Goal: Task Accomplishment & Management: Complete application form

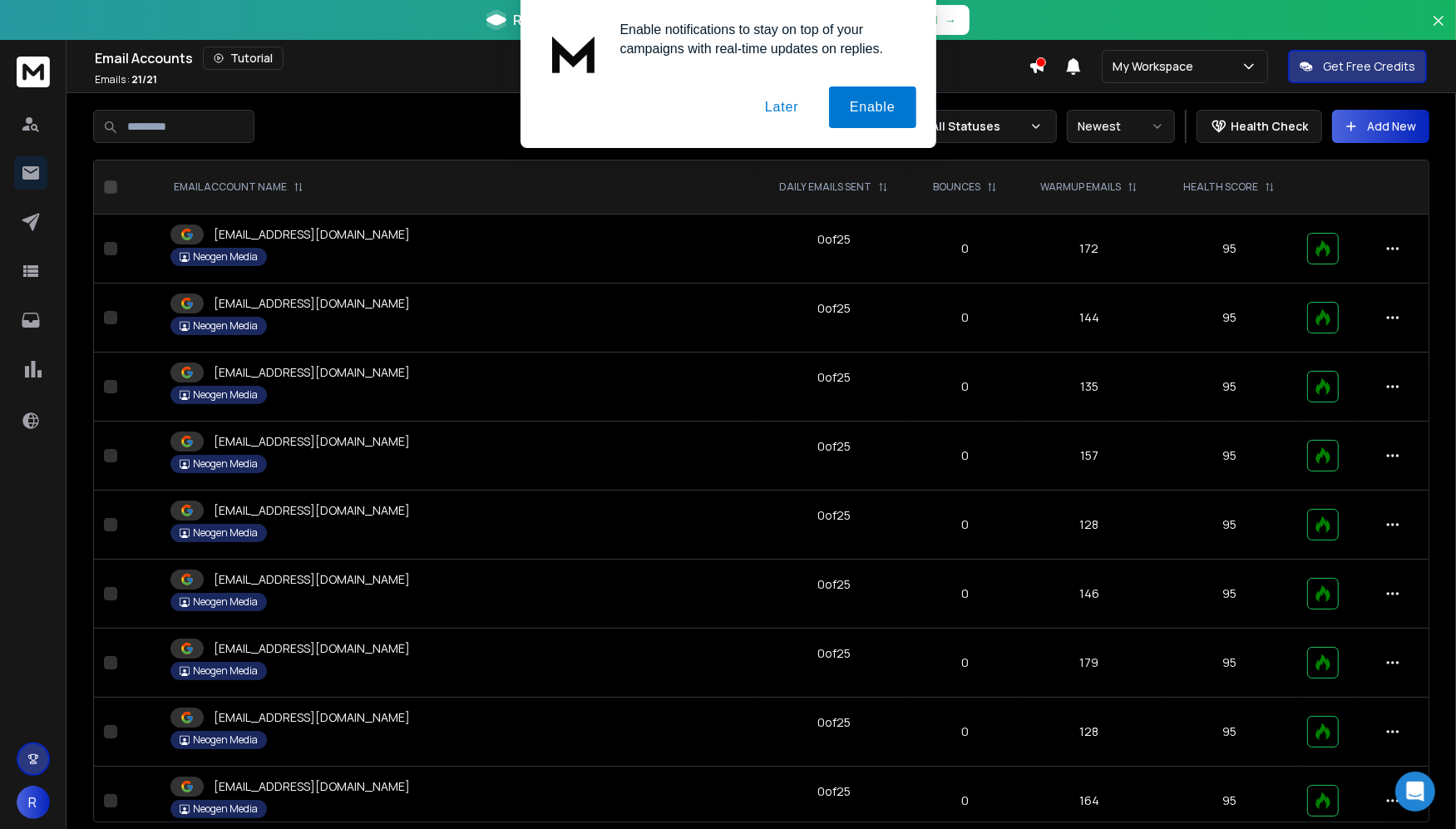
click at [790, 104] on button "Later" at bounding box center [781, 107] width 75 height 42
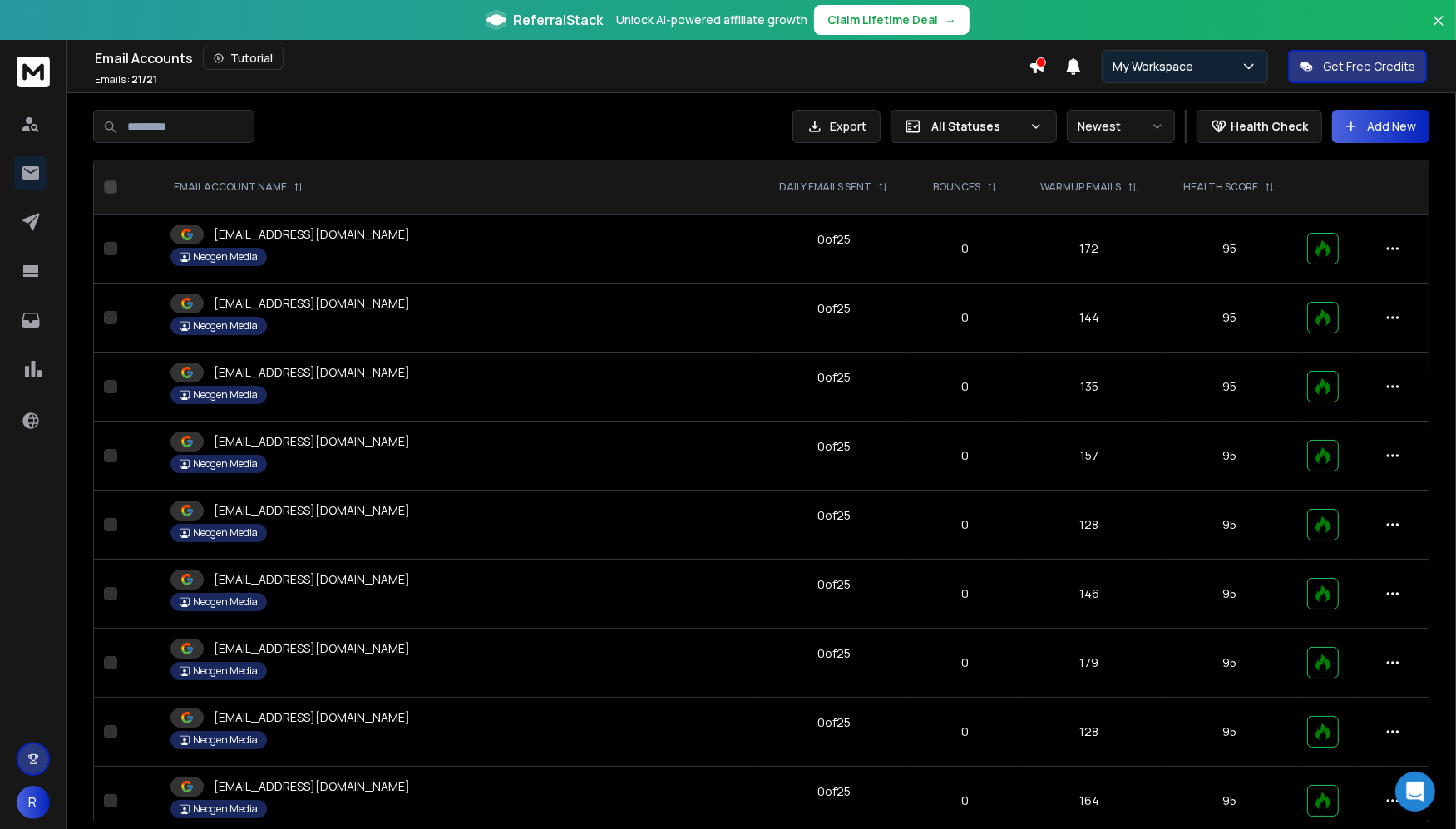
click at [1184, 57] on button "My Workspace" at bounding box center [1184, 66] width 166 height 33
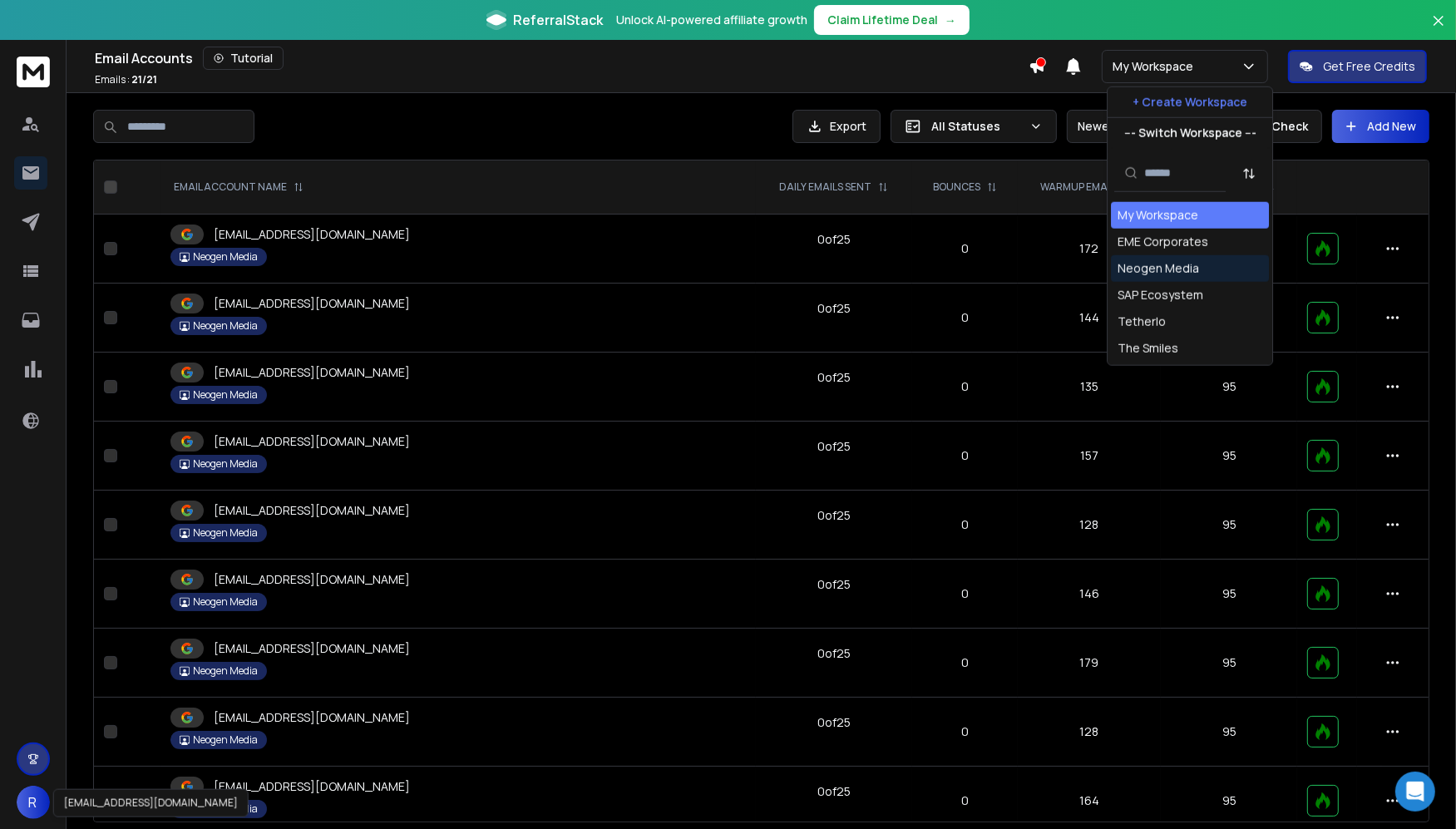
click at [39, 795] on span "R" at bounding box center [33, 802] width 33 height 33
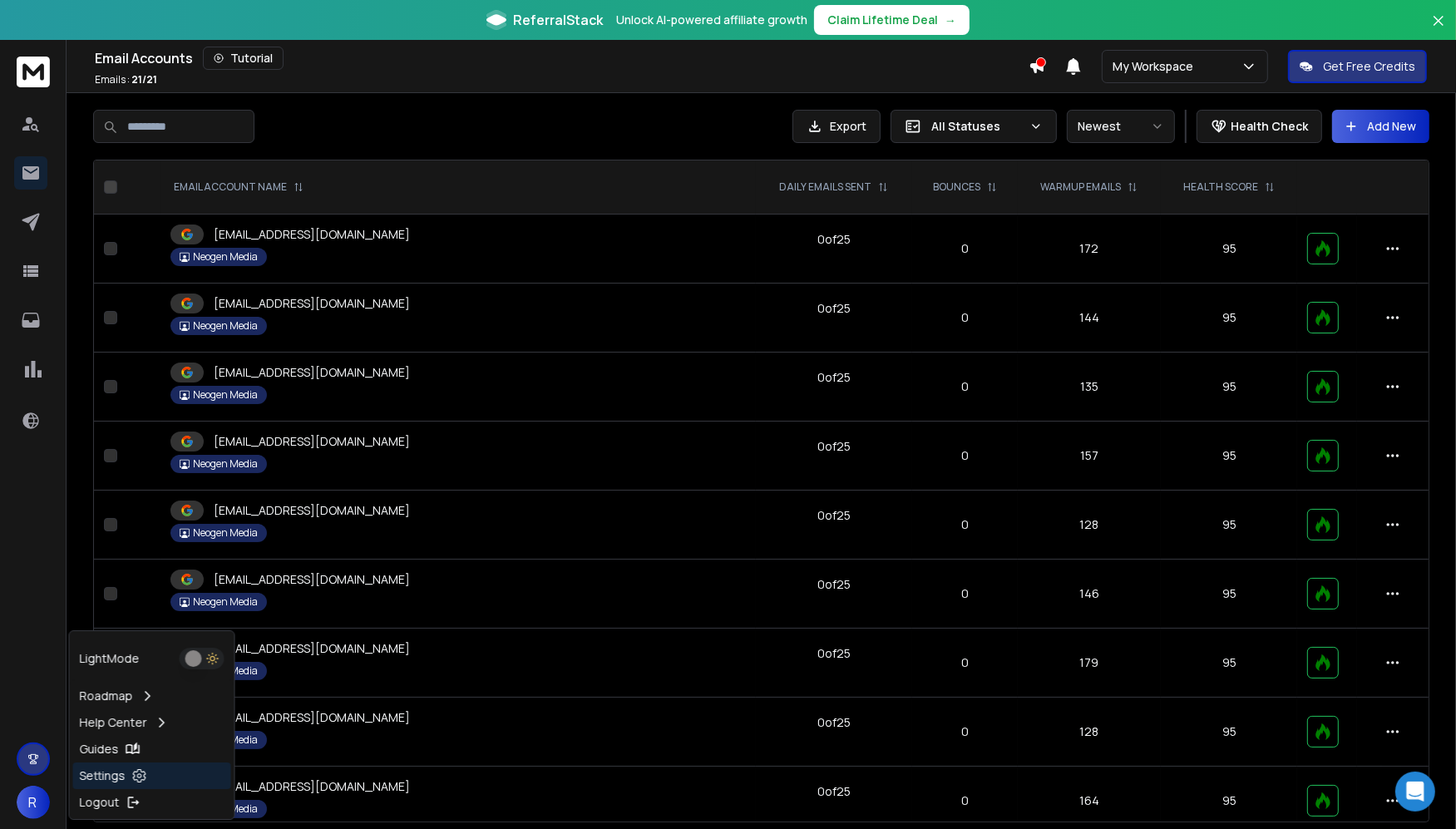
click at [95, 772] on p "Settings" at bounding box center [103, 775] width 46 height 17
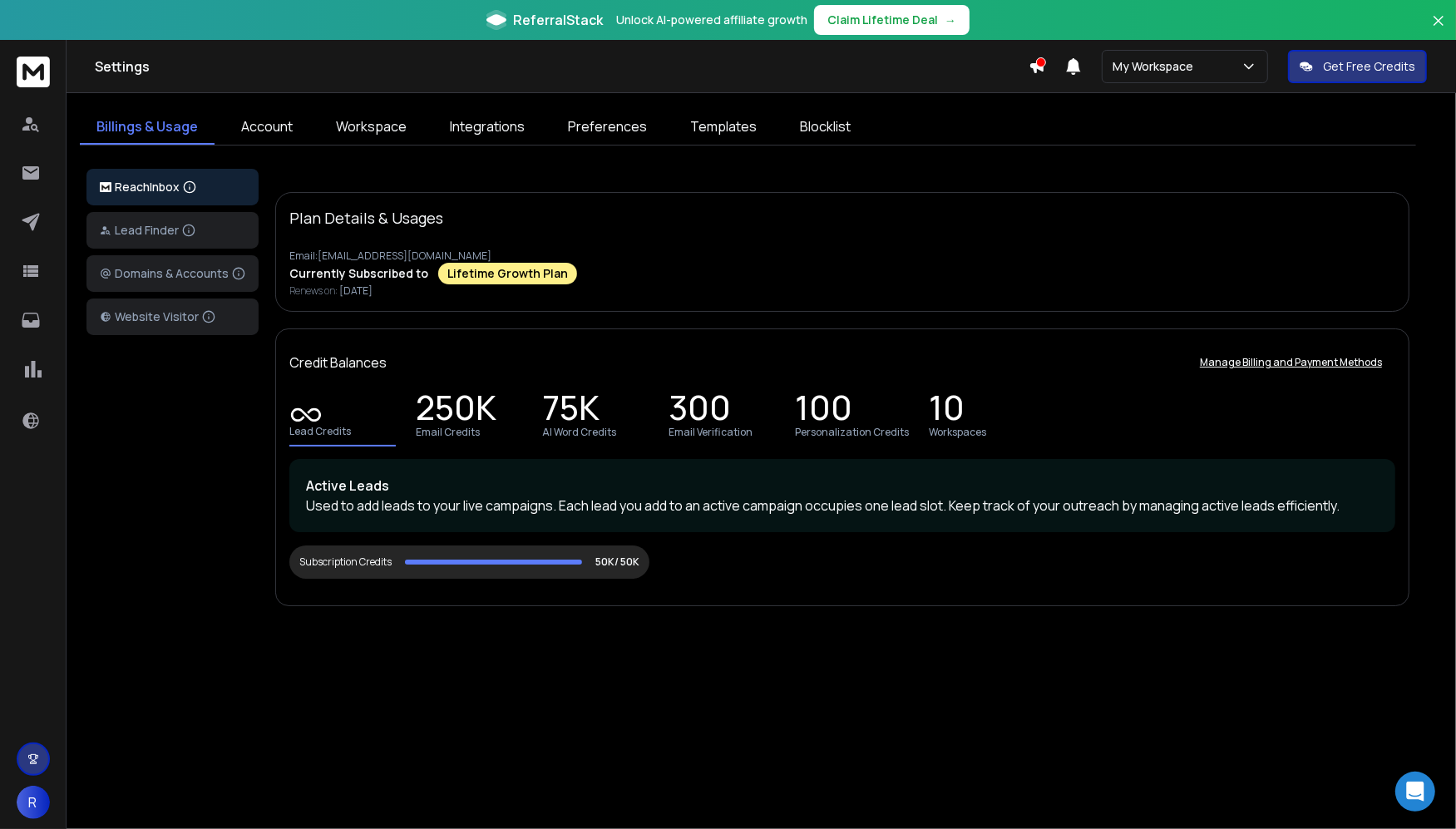
click at [587, 433] on p "AI Word Credits" at bounding box center [579, 432] width 74 height 13
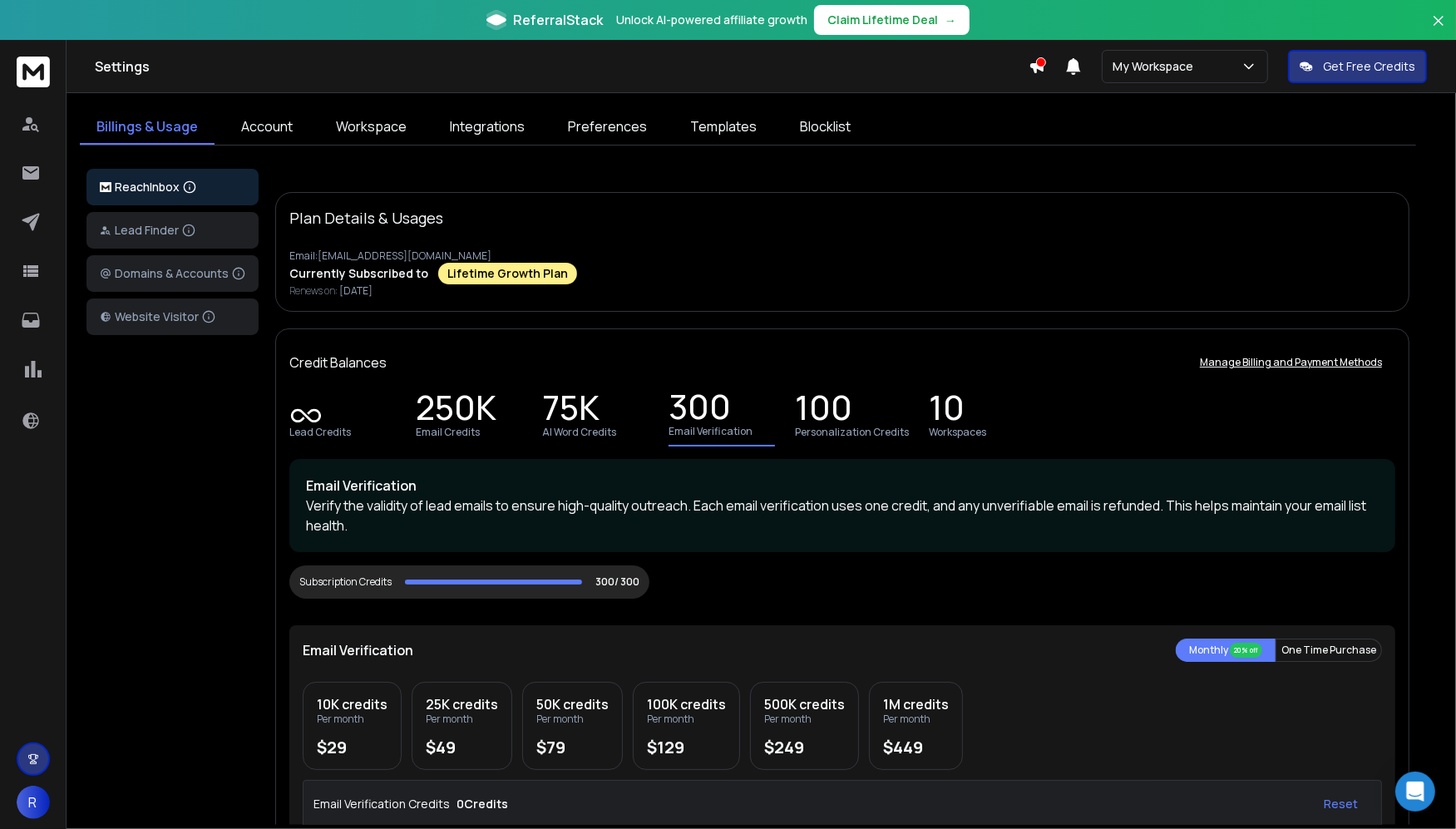
click at [692, 415] on p "300" at bounding box center [700, 409] width 63 height 23
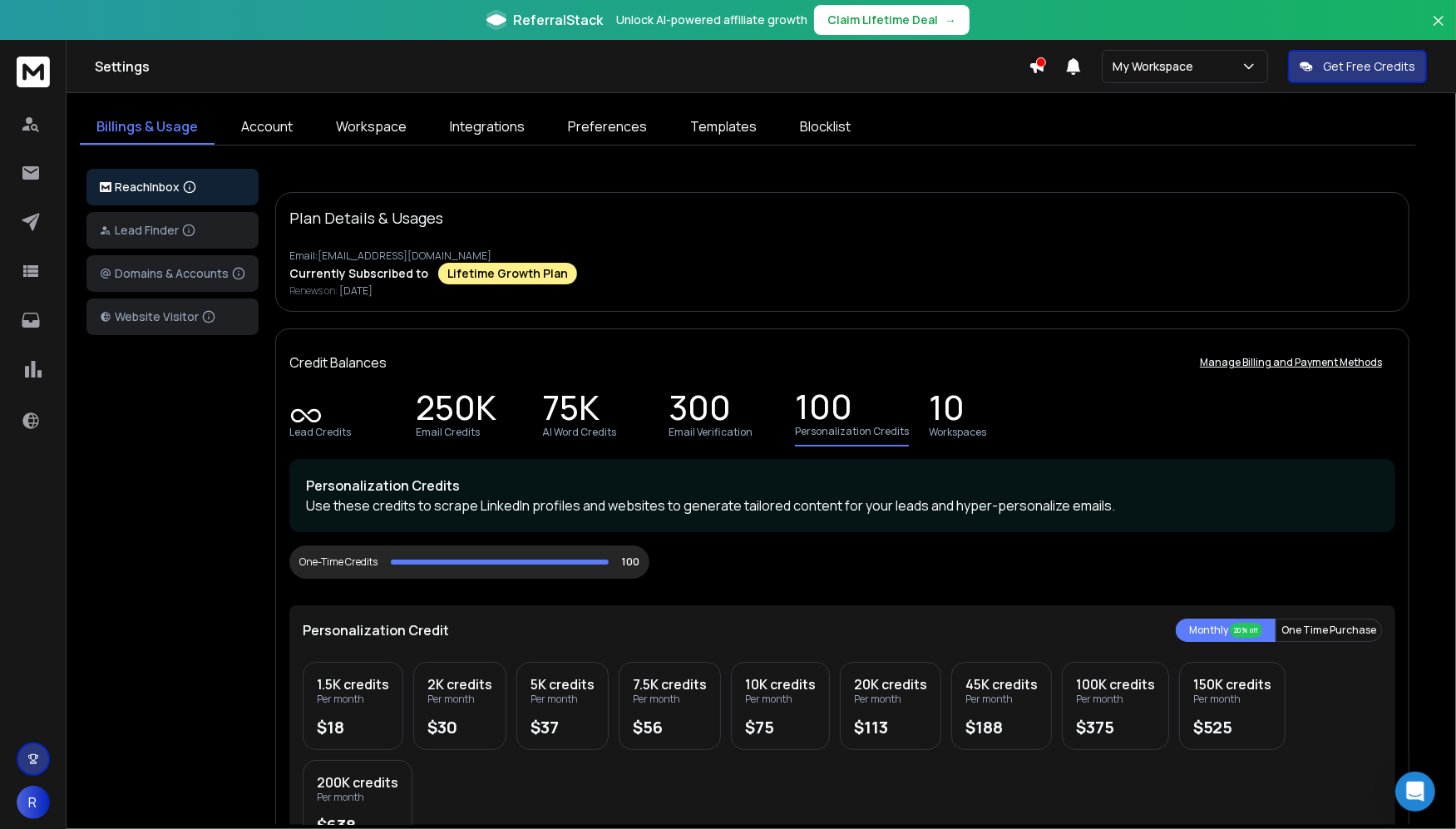
click at [823, 411] on p "100" at bounding box center [824, 409] width 58 height 23
click at [561, 417] on p "75K" at bounding box center [571, 410] width 58 height 23
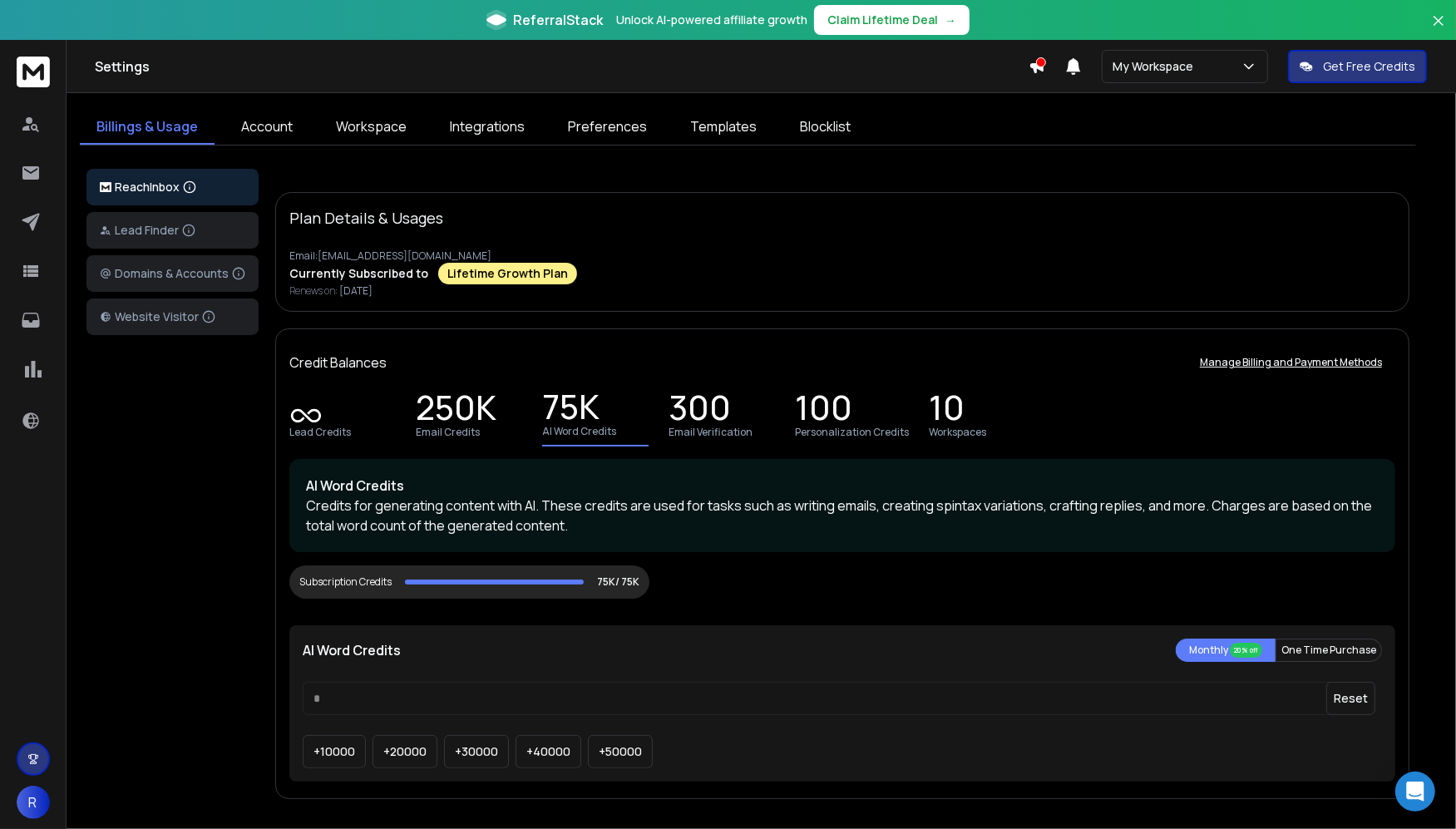
click at [472, 416] on p "250K" at bounding box center [456, 410] width 81 height 23
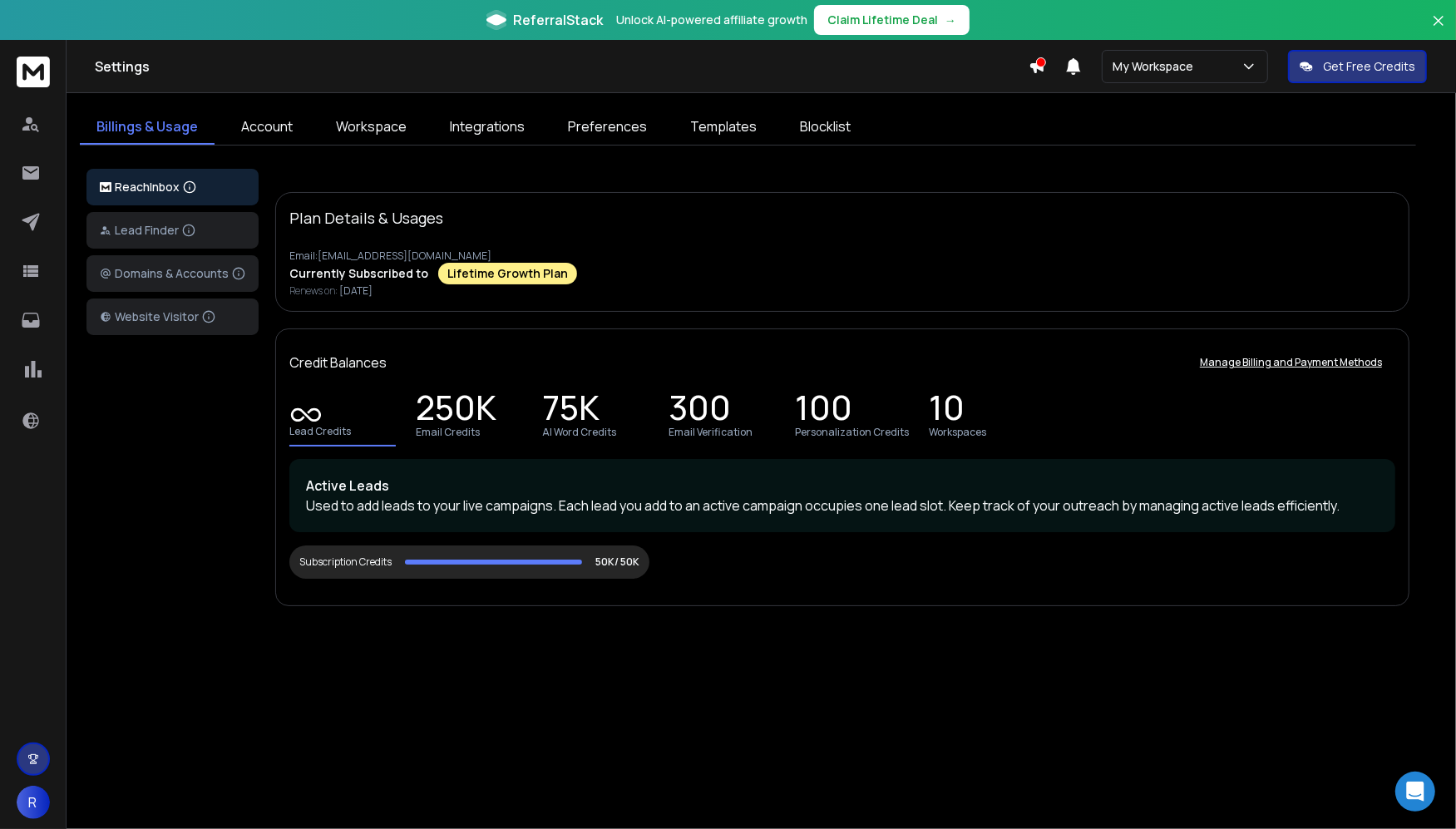
click at [318, 426] on p "Lead Credits" at bounding box center [320, 431] width 62 height 13
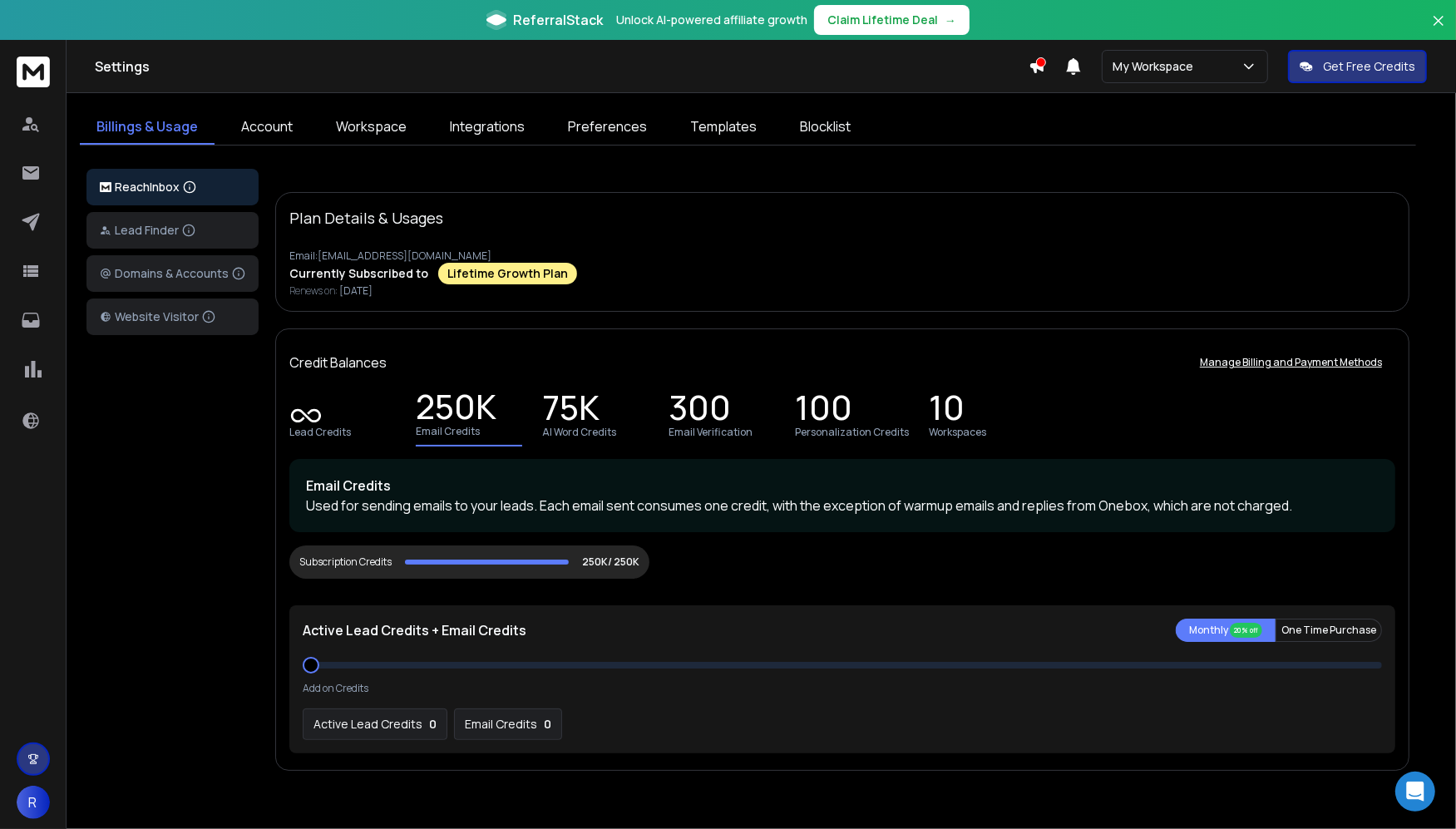
click at [429, 412] on p "250K" at bounding box center [456, 409] width 81 height 23
click at [485, 271] on div "Lifetime Growth Plan" at bounding box center [508, 274] width 139 height 22
click at [417, 297] on div "Plan Details & Usages Email: info@electromechglobal.com Currently Subscribed to…" at bounding box center [843, 252] width 1135 height 119
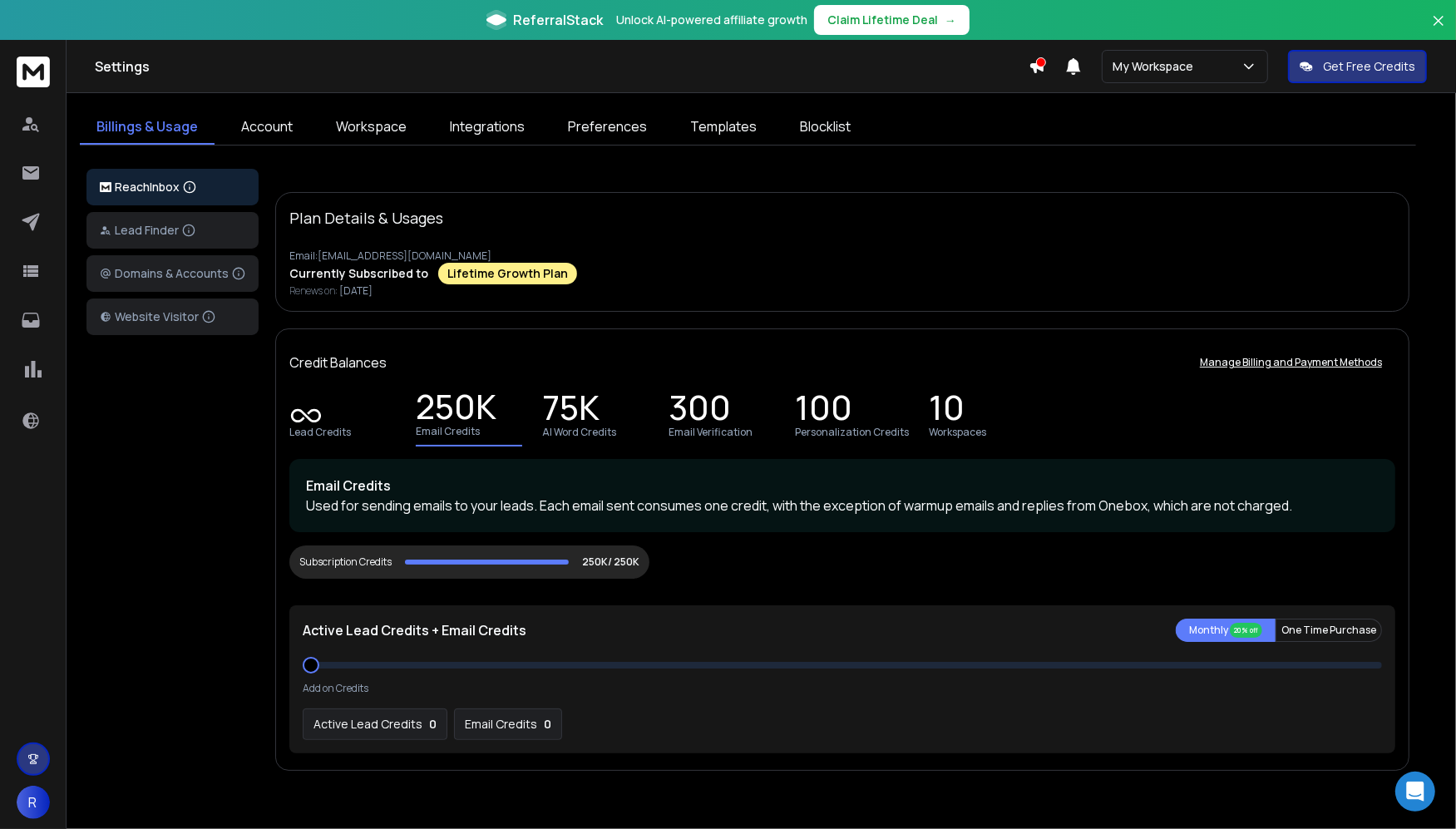
click at [209, 276] on button "Domains & Accounts" at bounding box center [172, 274] width 172 height 37
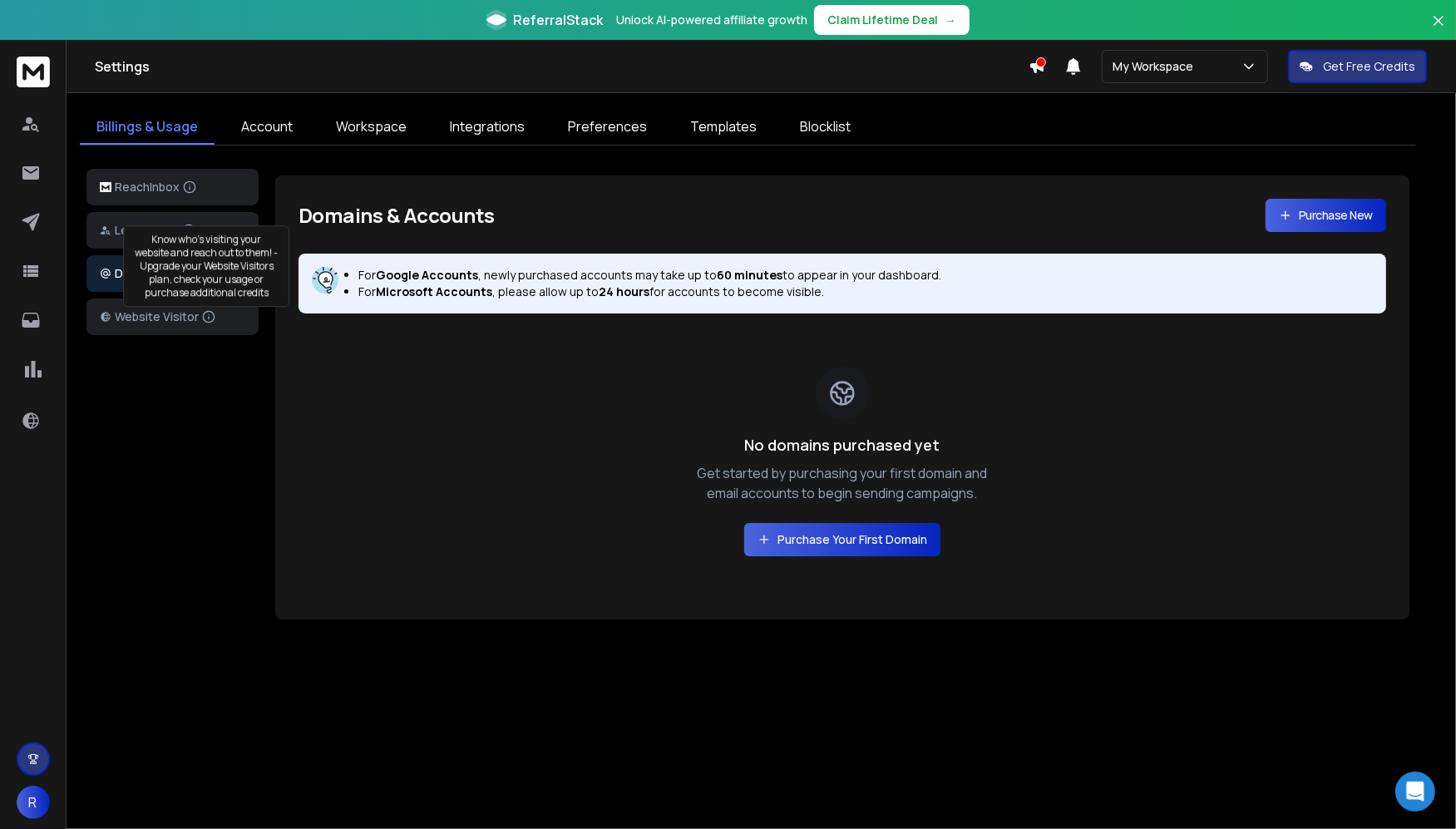
click at [182, 322] on button "Website Visitor" at bounding box center [172, 316] width 172 height 37
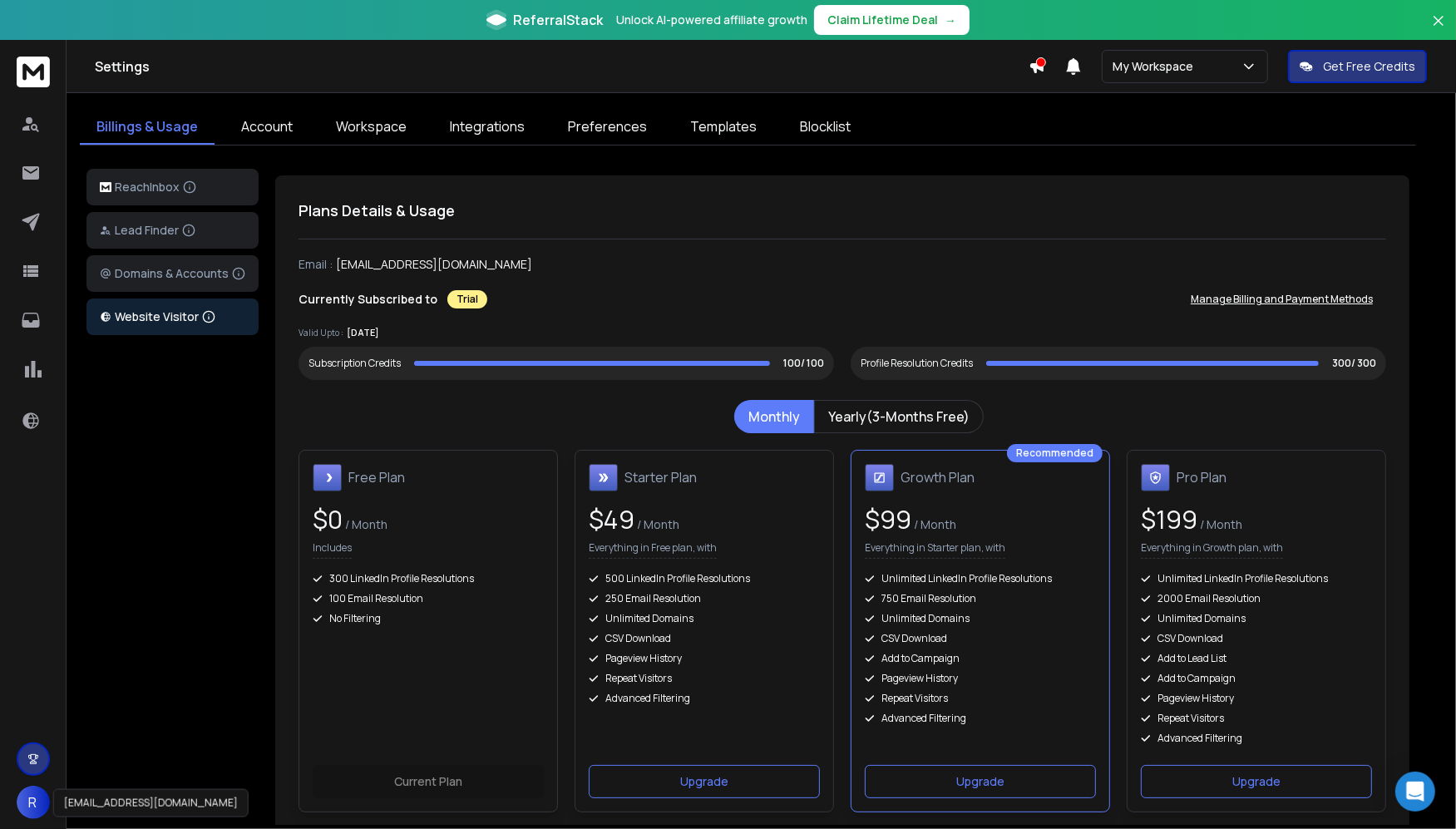
click at [34, 797] on span "R" at bounding box center [33, 802] width 33 height 33
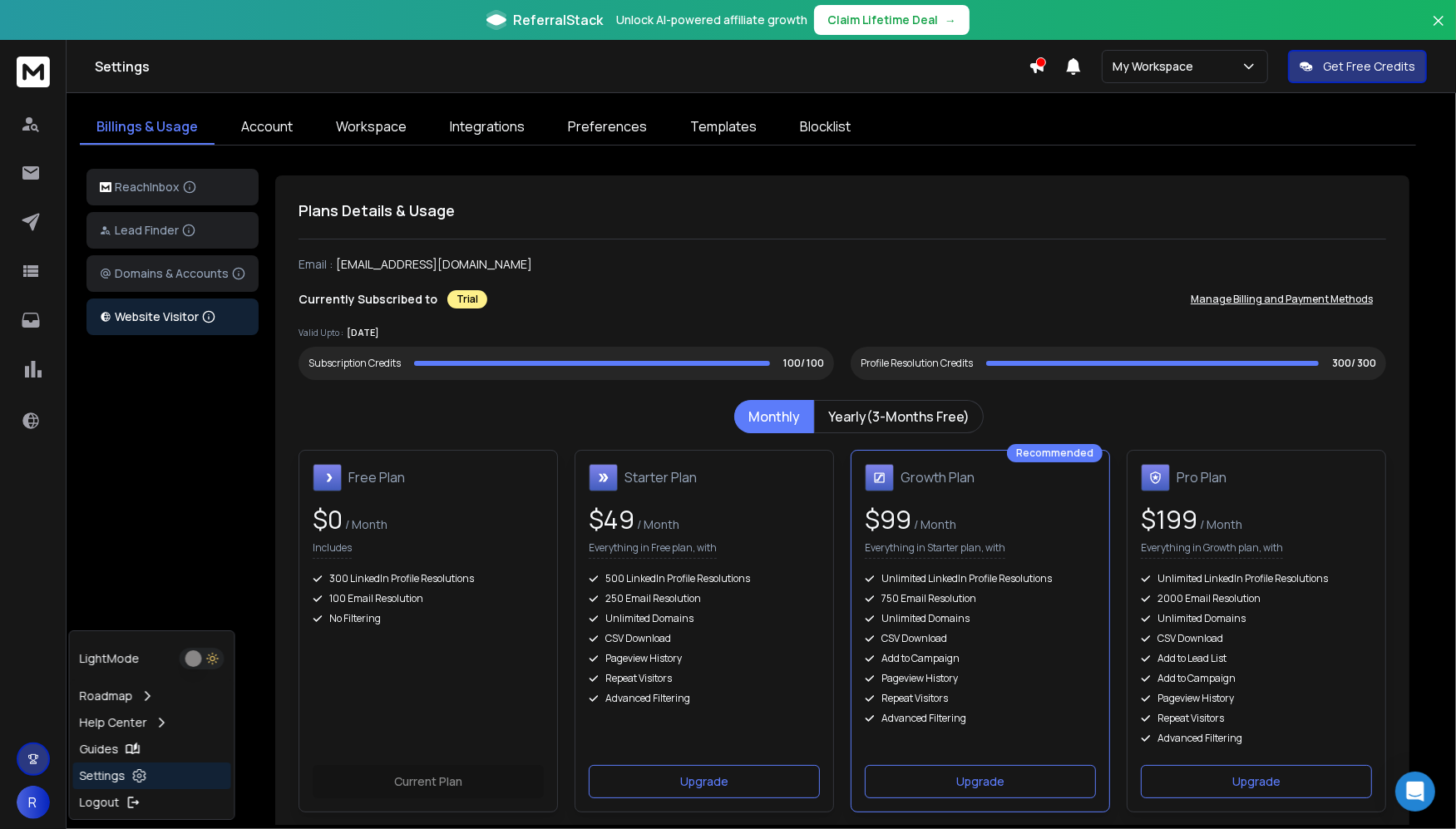
click at [127, 772] on div "Settings" at bounding box center [152, 775] width 158 height 27
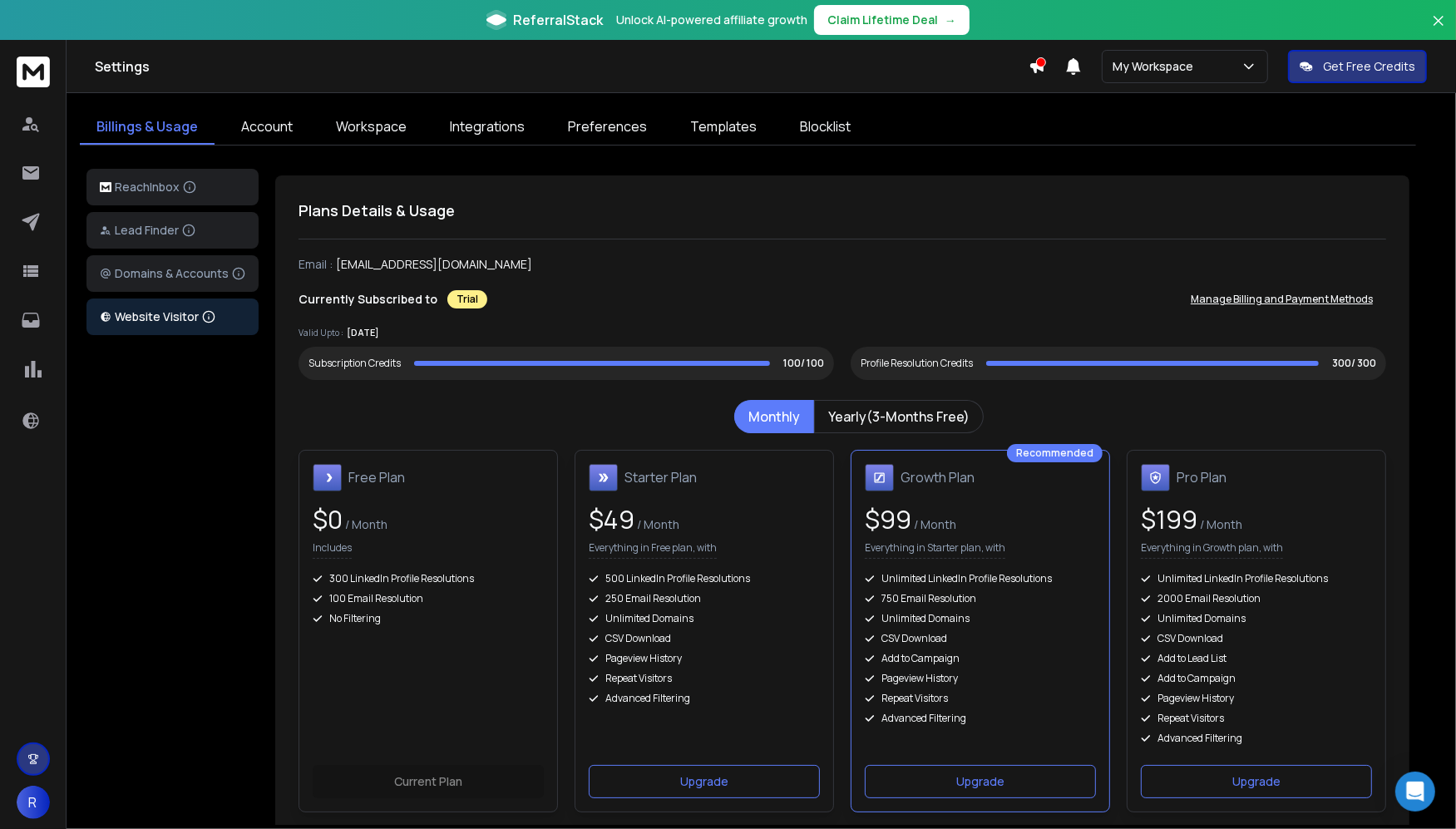
click at [273, 121] on link "Account" at bounding box center [267, 126] width 85 height 35
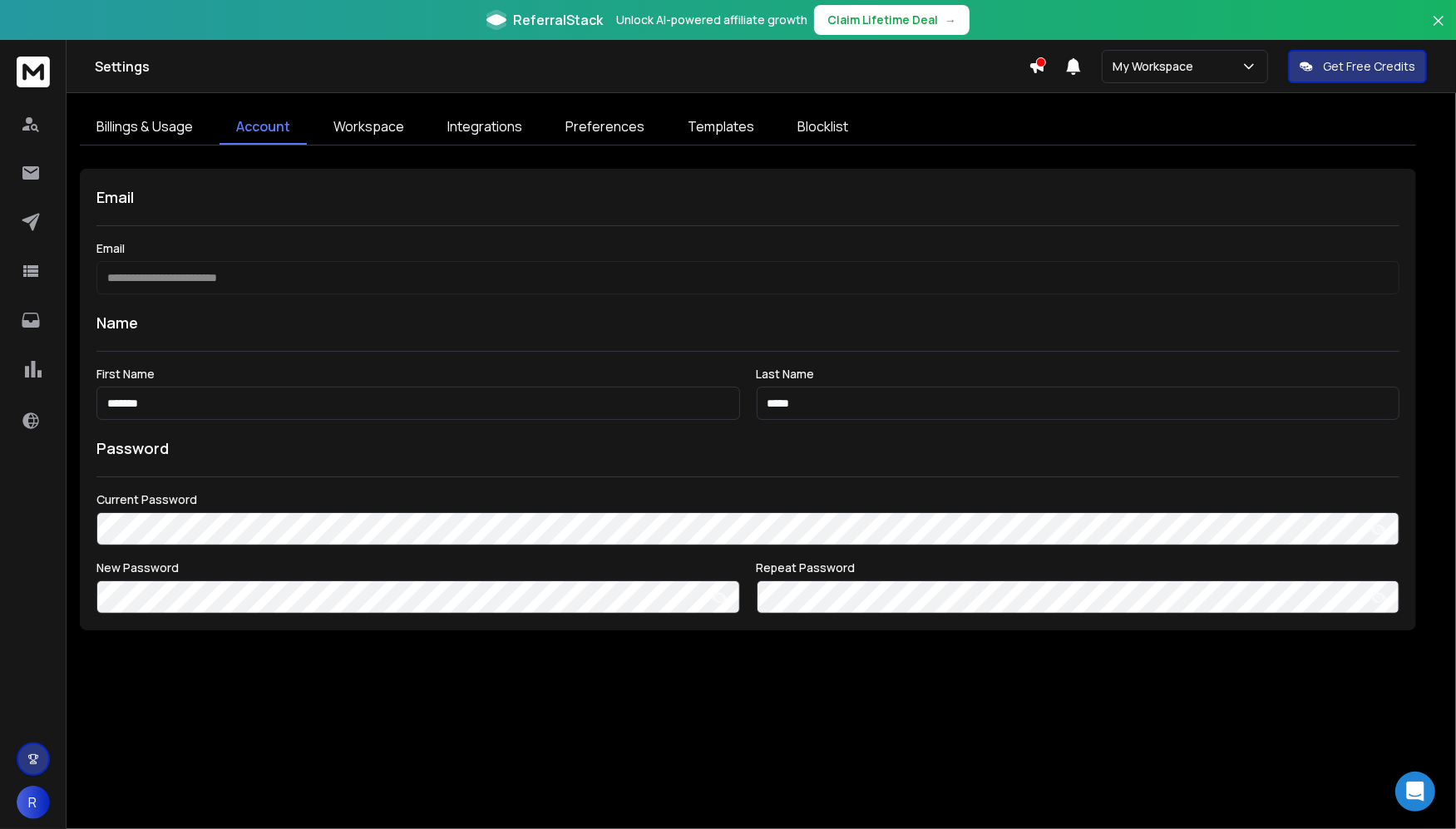
click at [374, 124] on link "Workspace" at bounding box center [368, 126] width 104 height 35
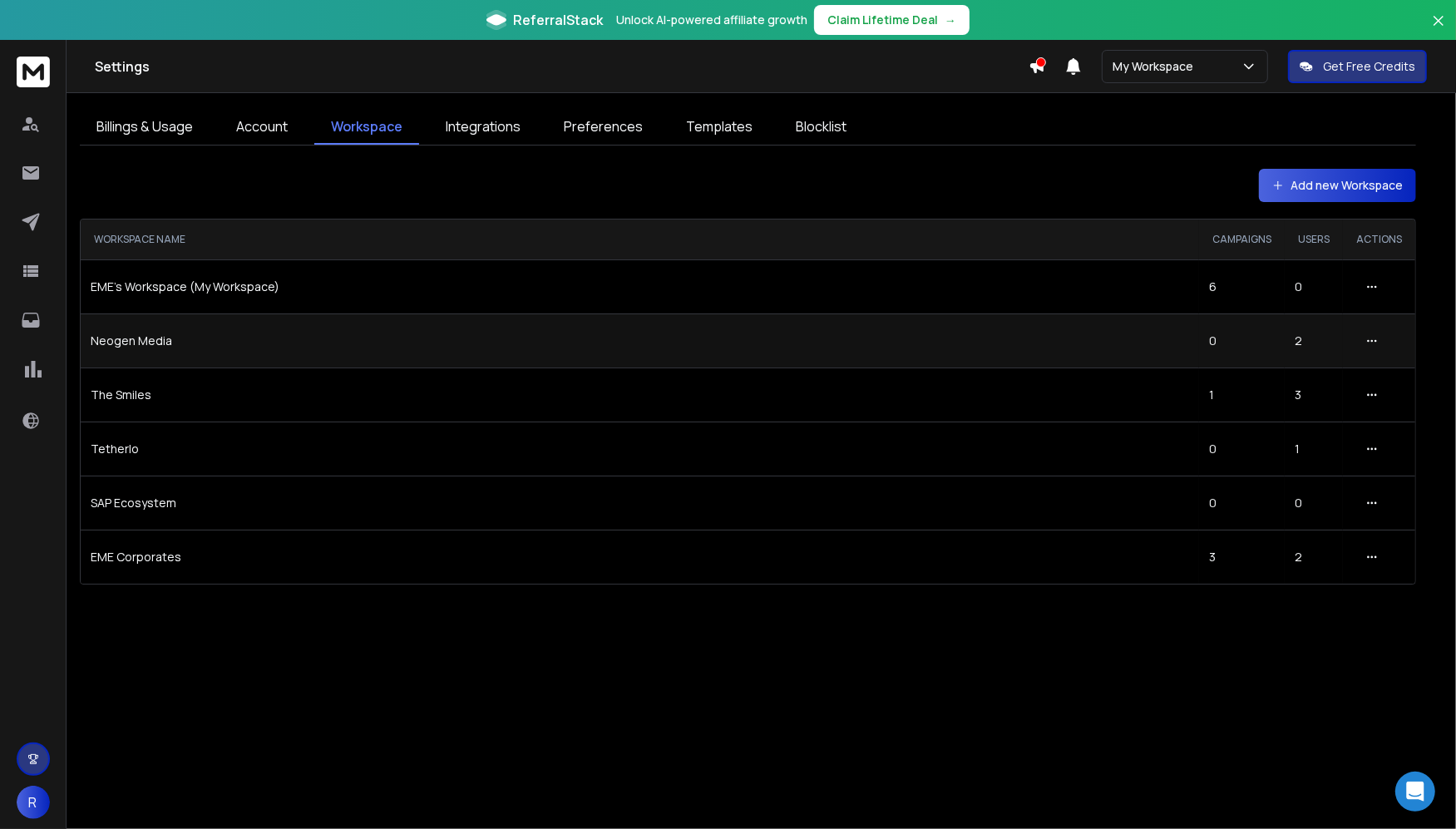
click at [1321, 335] on td "2" at bounding box center [1314, 340] width 58 height 54
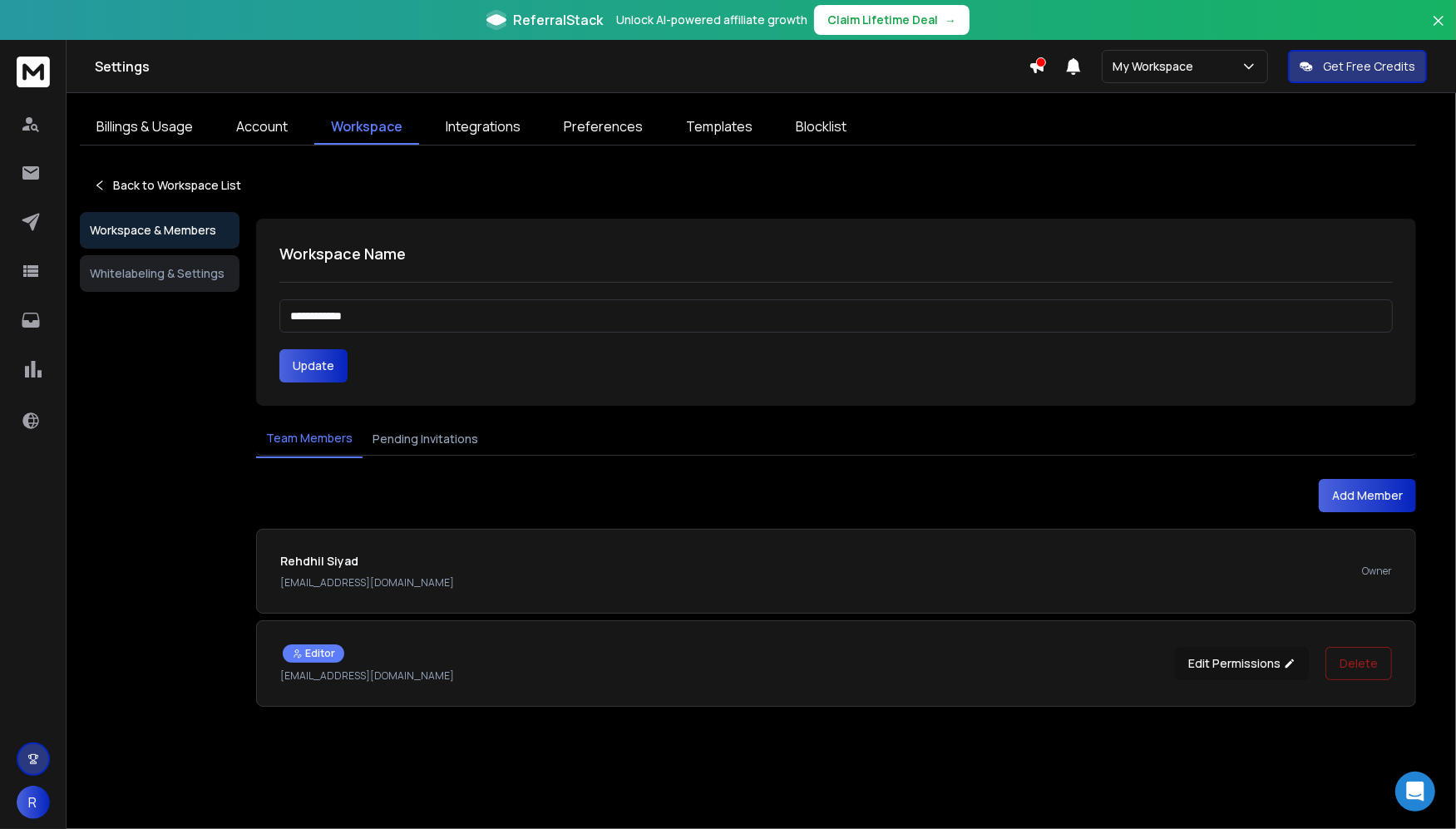
click at [1263, 659] on button "Edit Permissions" at bounding box center [1242, 663] width 134 height 33
click at [1291, 659] on icon at bounding box center [1290, 664] width 12 height 12
click at [1292, 663] on icon at bounding box center [1290, 664] width 9 height 9
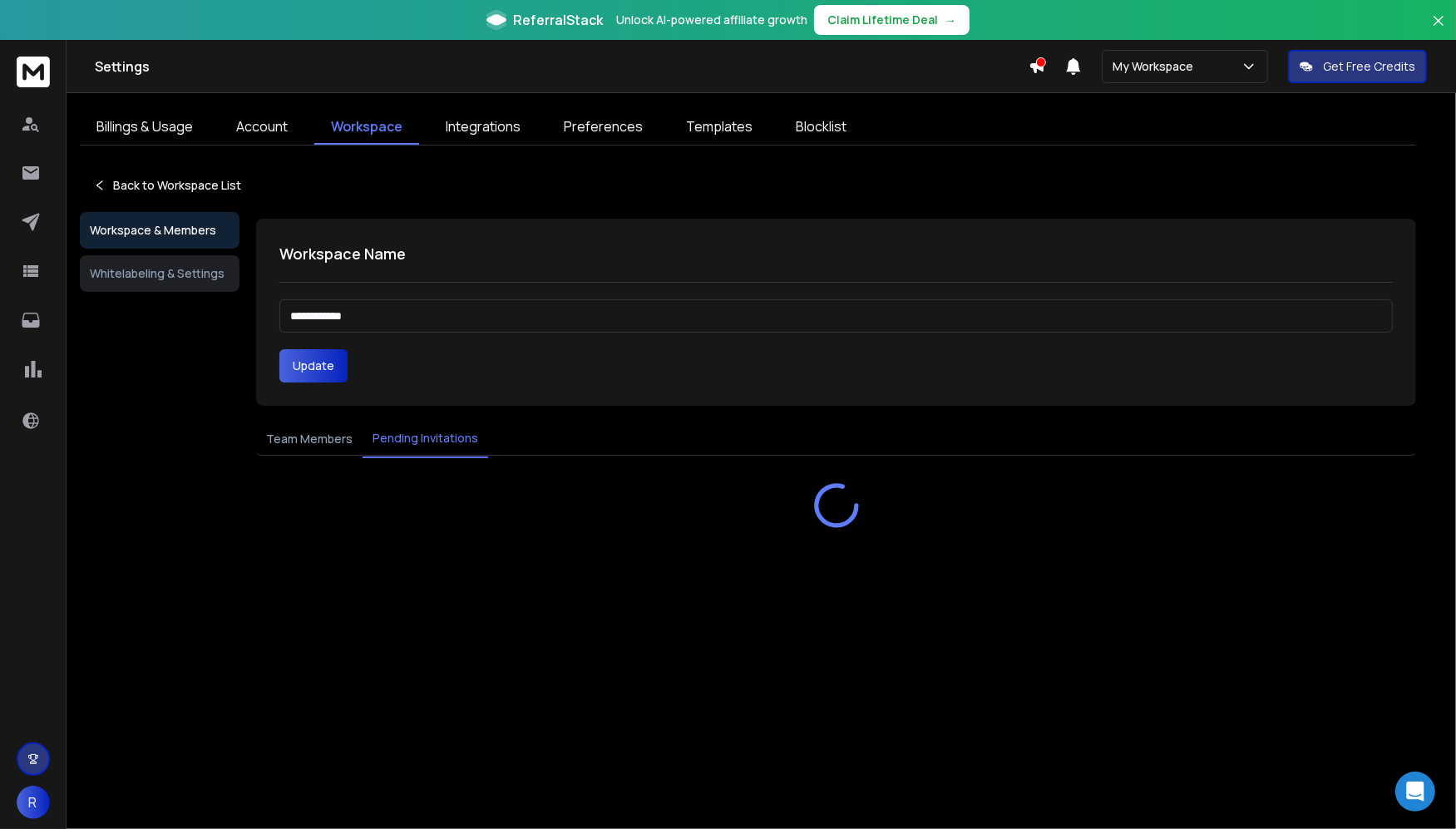
click at [466, 436] on button "Pending Invitations" at bounding box center [425, 439] width 125 height 38
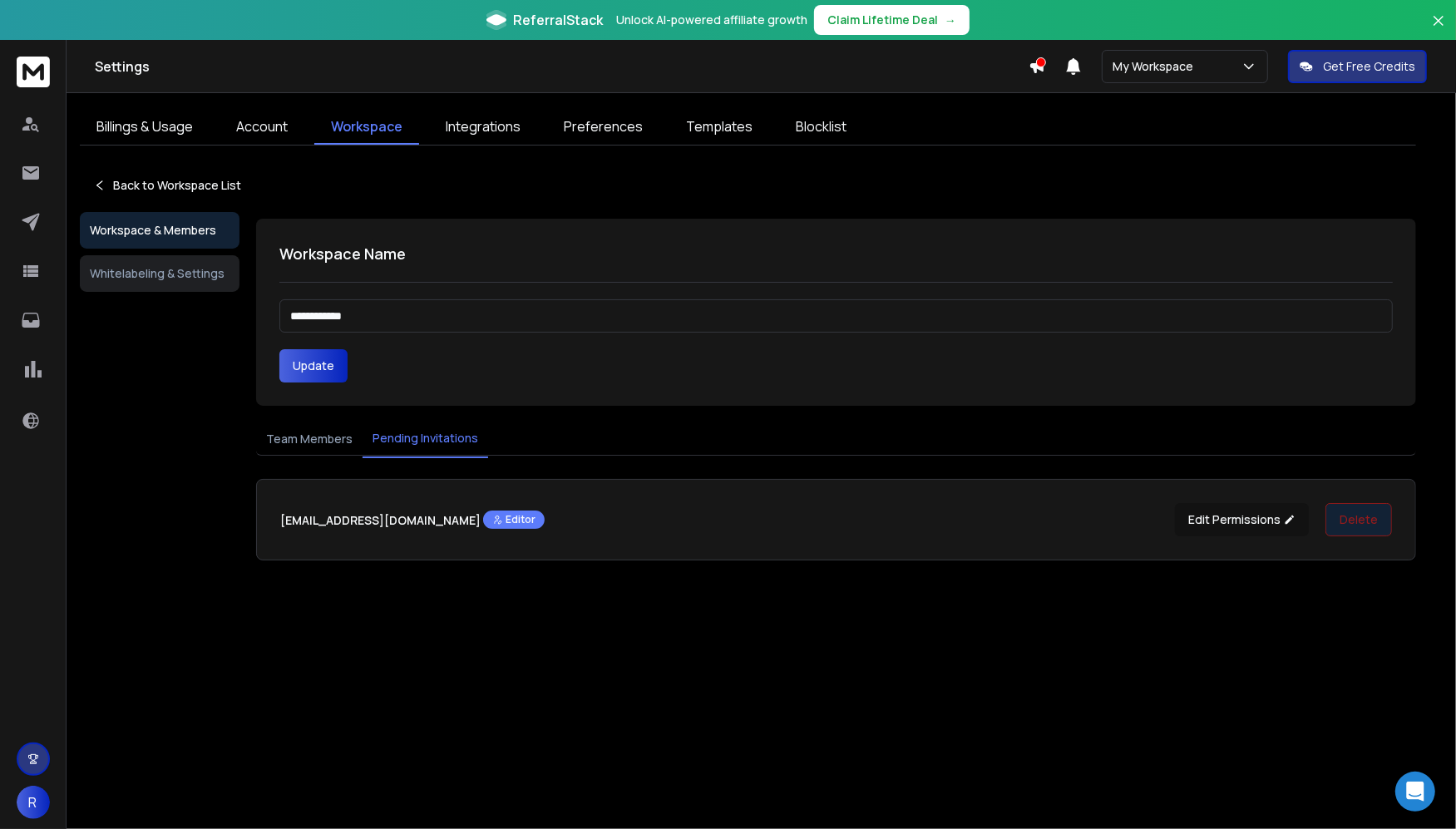
click at [1343, 520] on button "Delete" at bounding box center [1358, 519] width 67 height 33
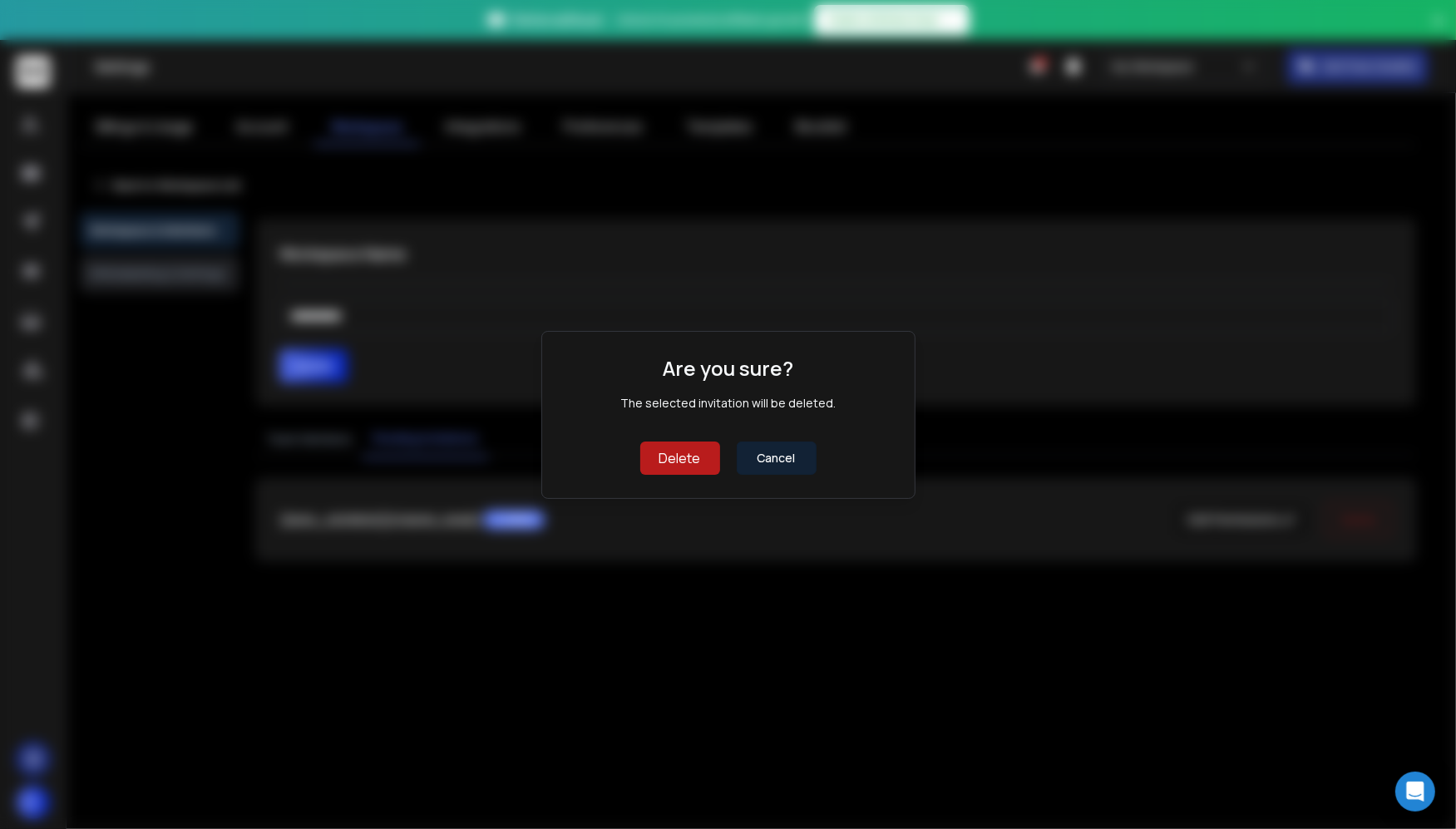
click at [686, 456] on button "Delete" at bounding box center [680, 458] width 80 height 33
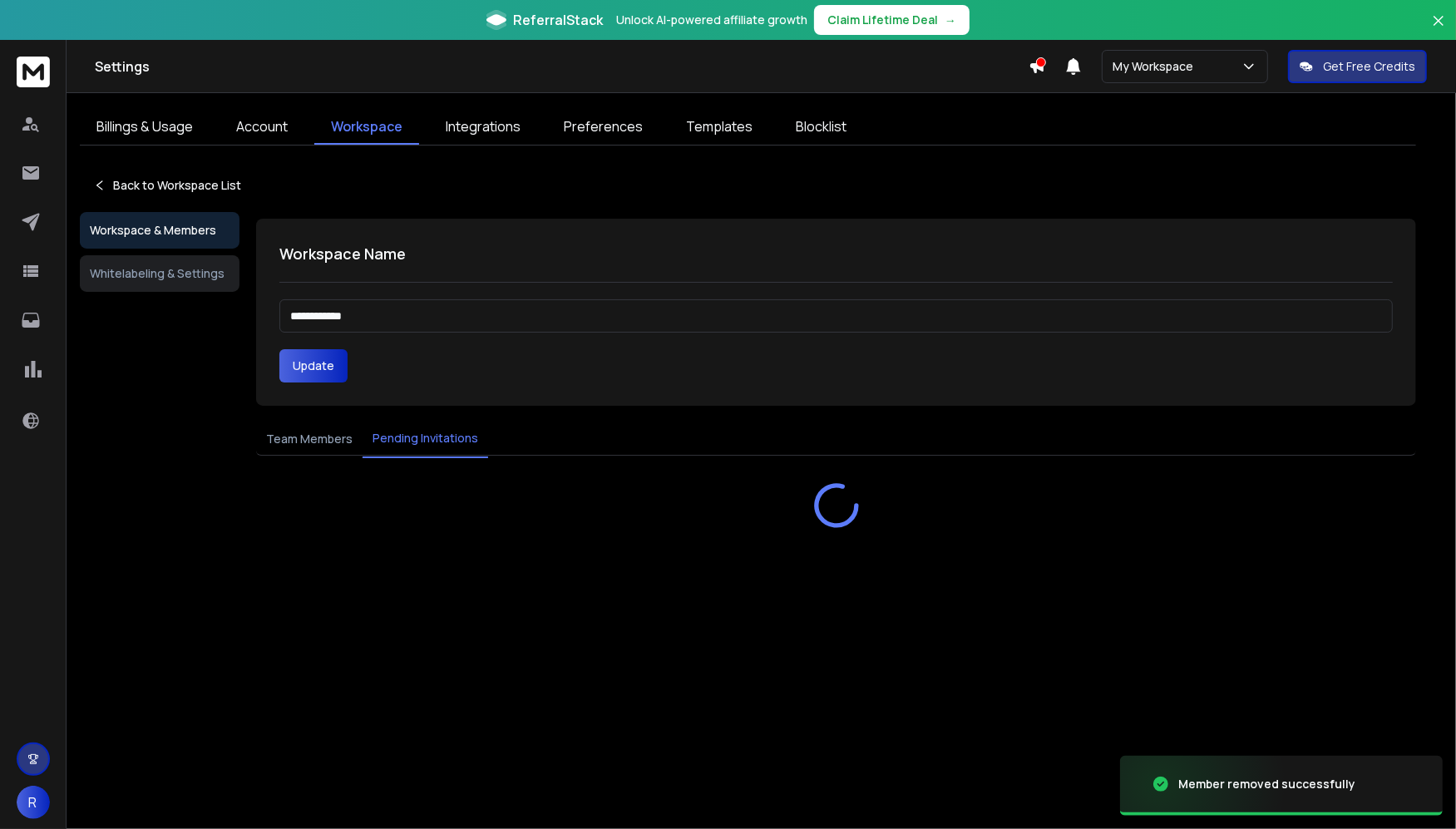
click at [315, 448] on button "Team Members" at bounding box center [309, 439] width 106 height 37
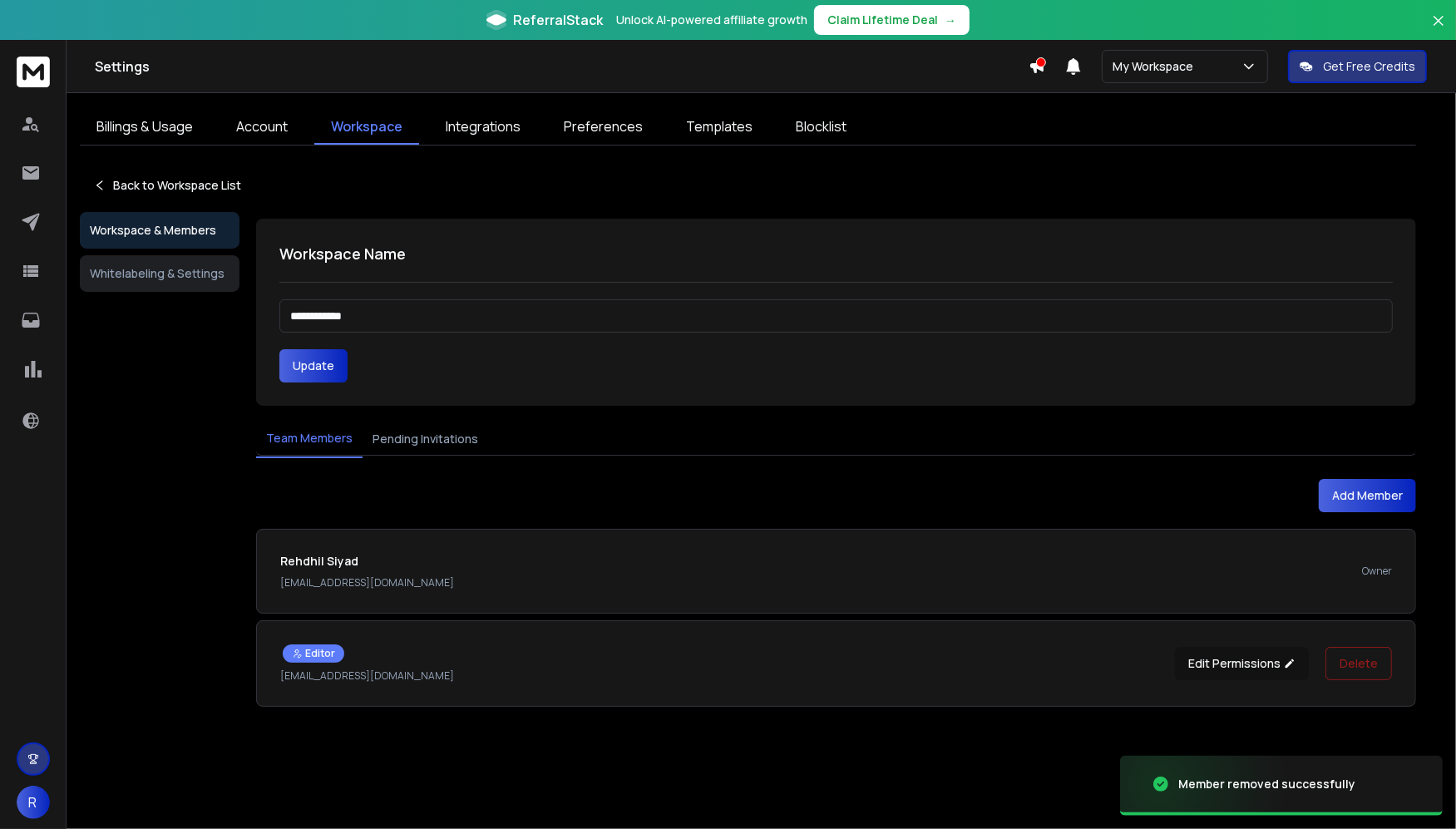
click at [1391, 509] on button "Add Member" at bounding box center [1367, 495] width 98 height 33
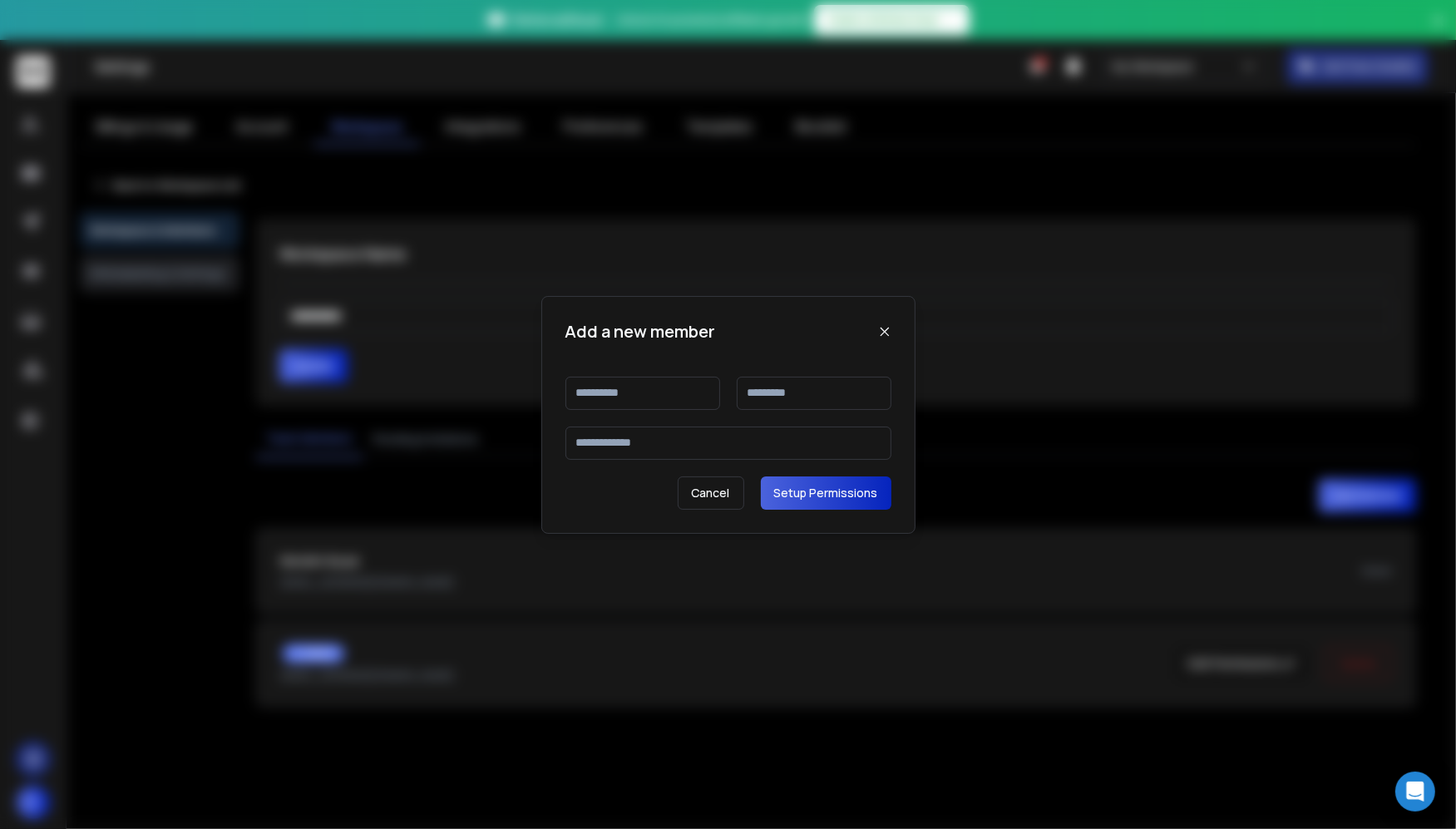
click at [652, 389] on input at bounding box center [642, 393] width 154 height 33
type input "*********"
type input "****"
type input "**********"
click at [791, 499] on button "Setup Permissions" at bounding box center [826, 493] width 130 height 33
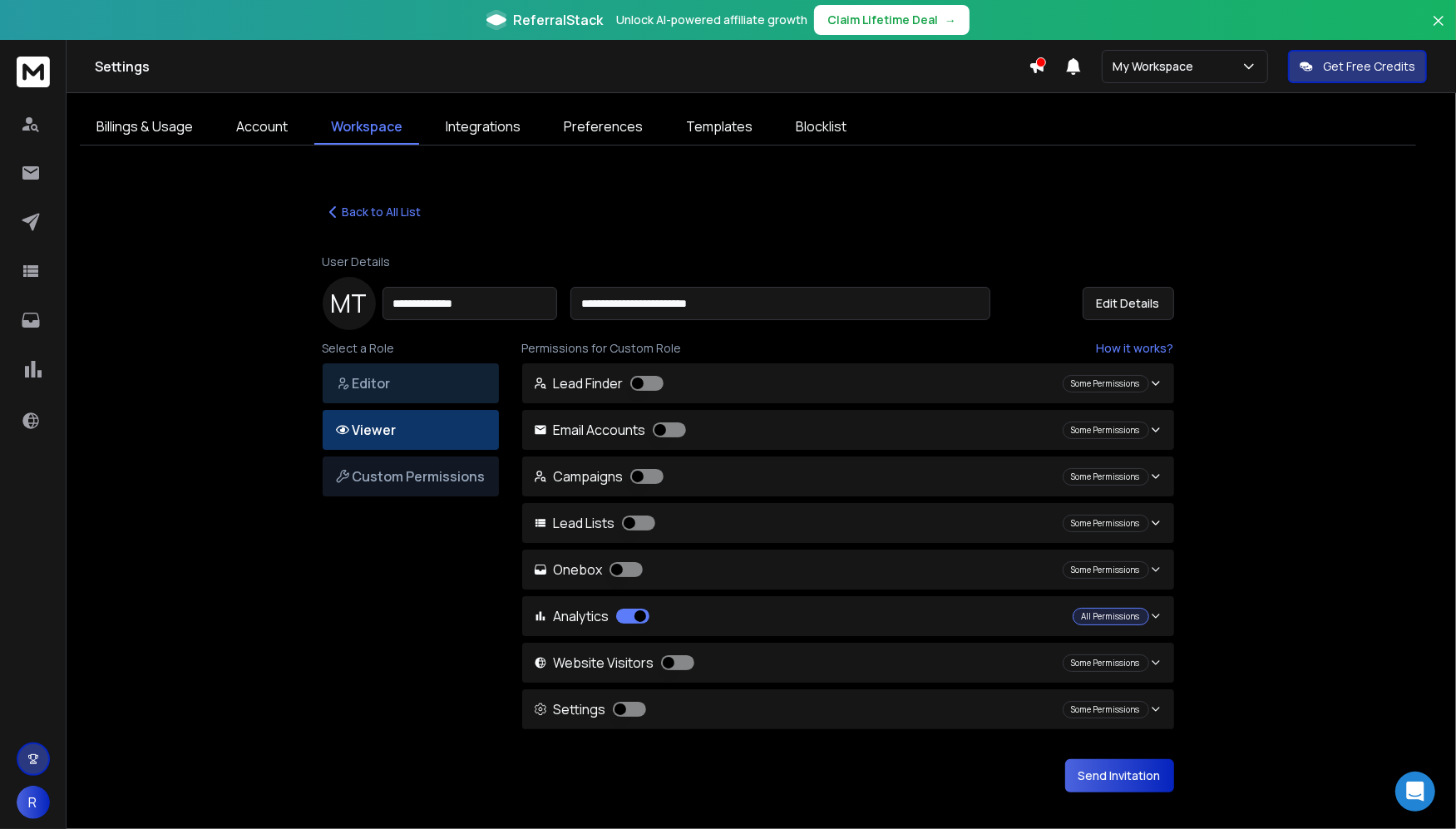
click at [449, 383] on p "Editor" at bounding box center [411, 383] width 149 height 20
click at [348, 383] on button "Editor" at bounding box center [341, 383] width 13 height 42
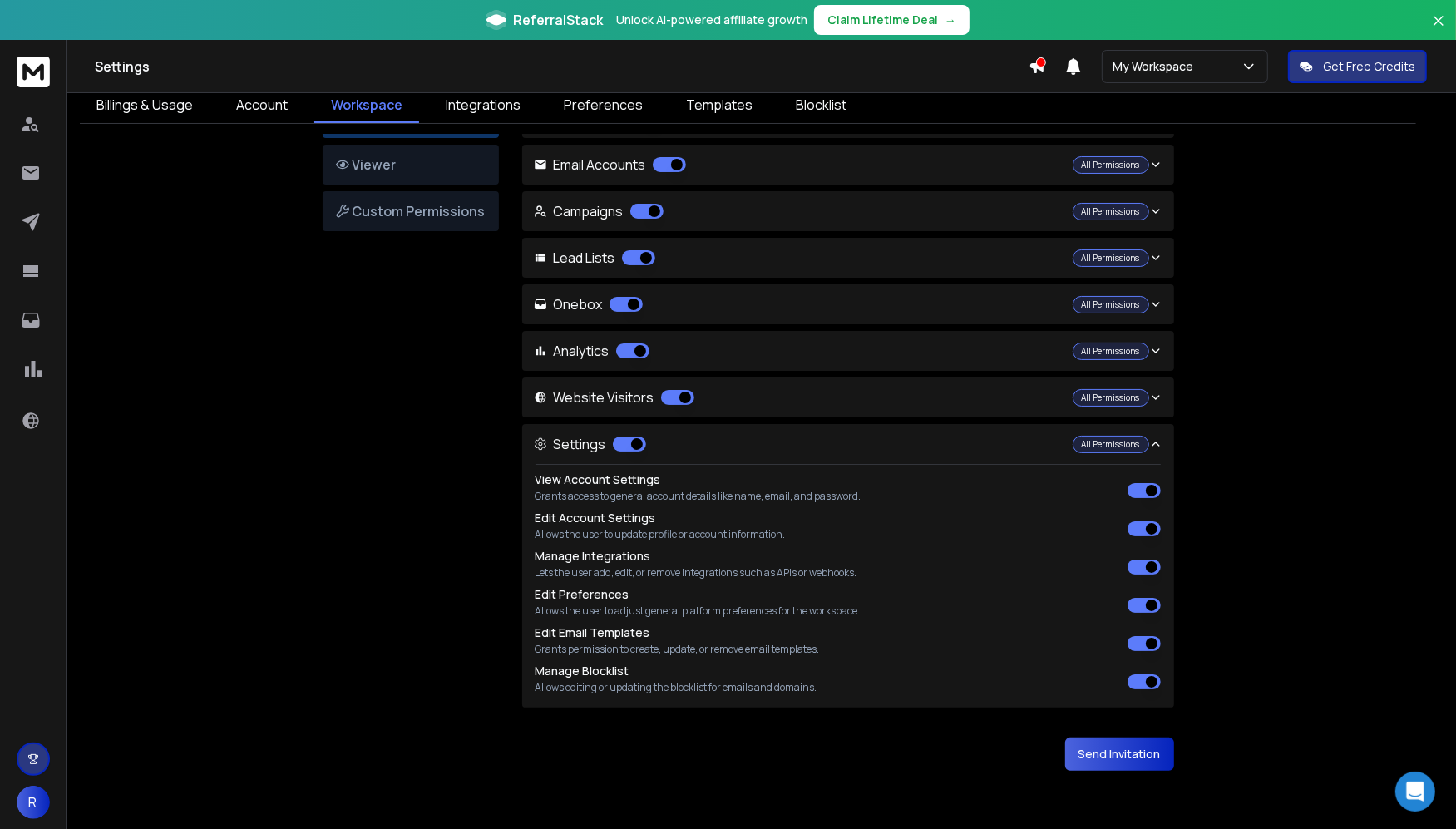
scroll to position [35, 0]
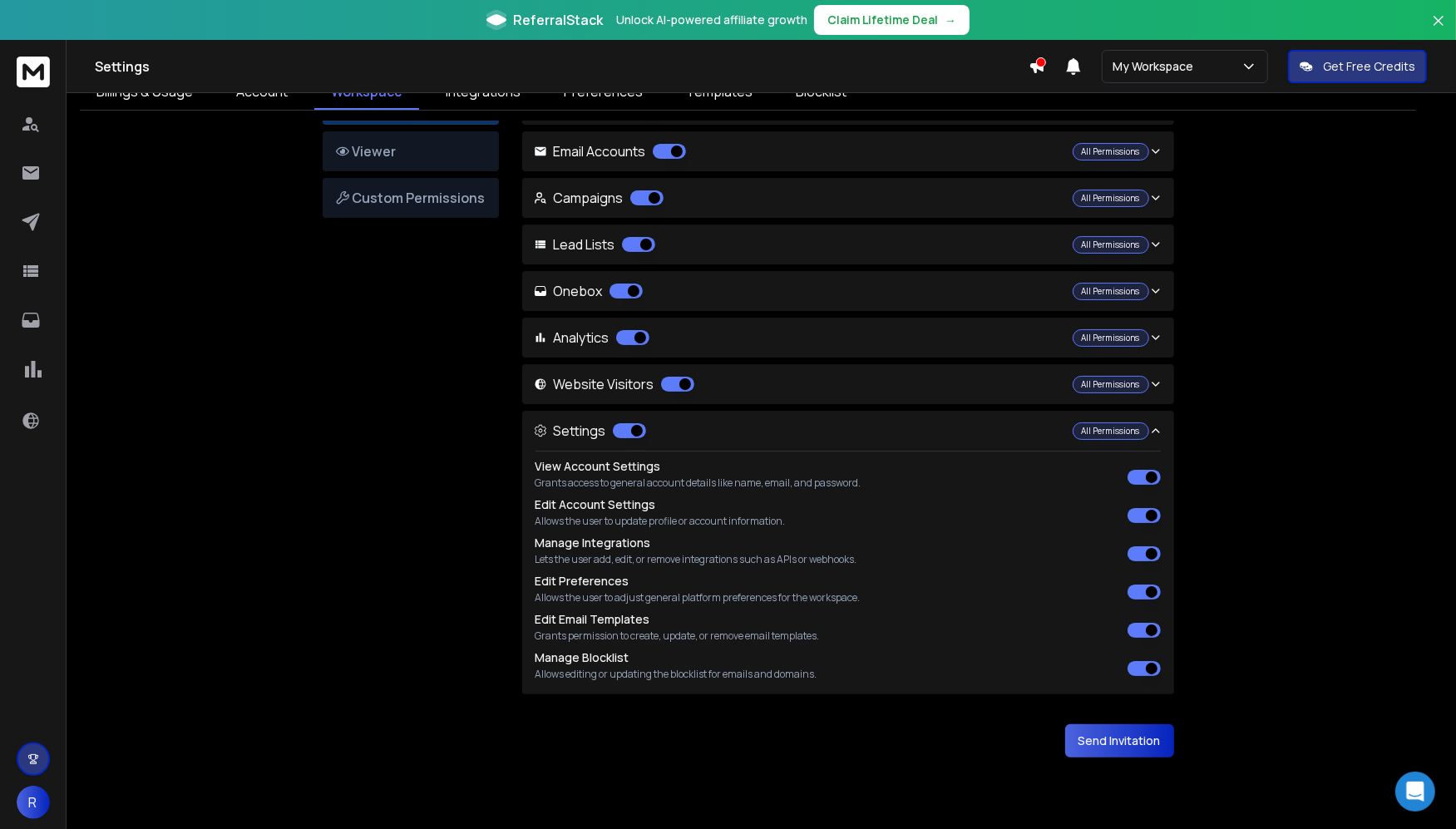
click at [1075, 736] on button "Send Invitation" at bounding box center [1119, 740] width 108 height 33
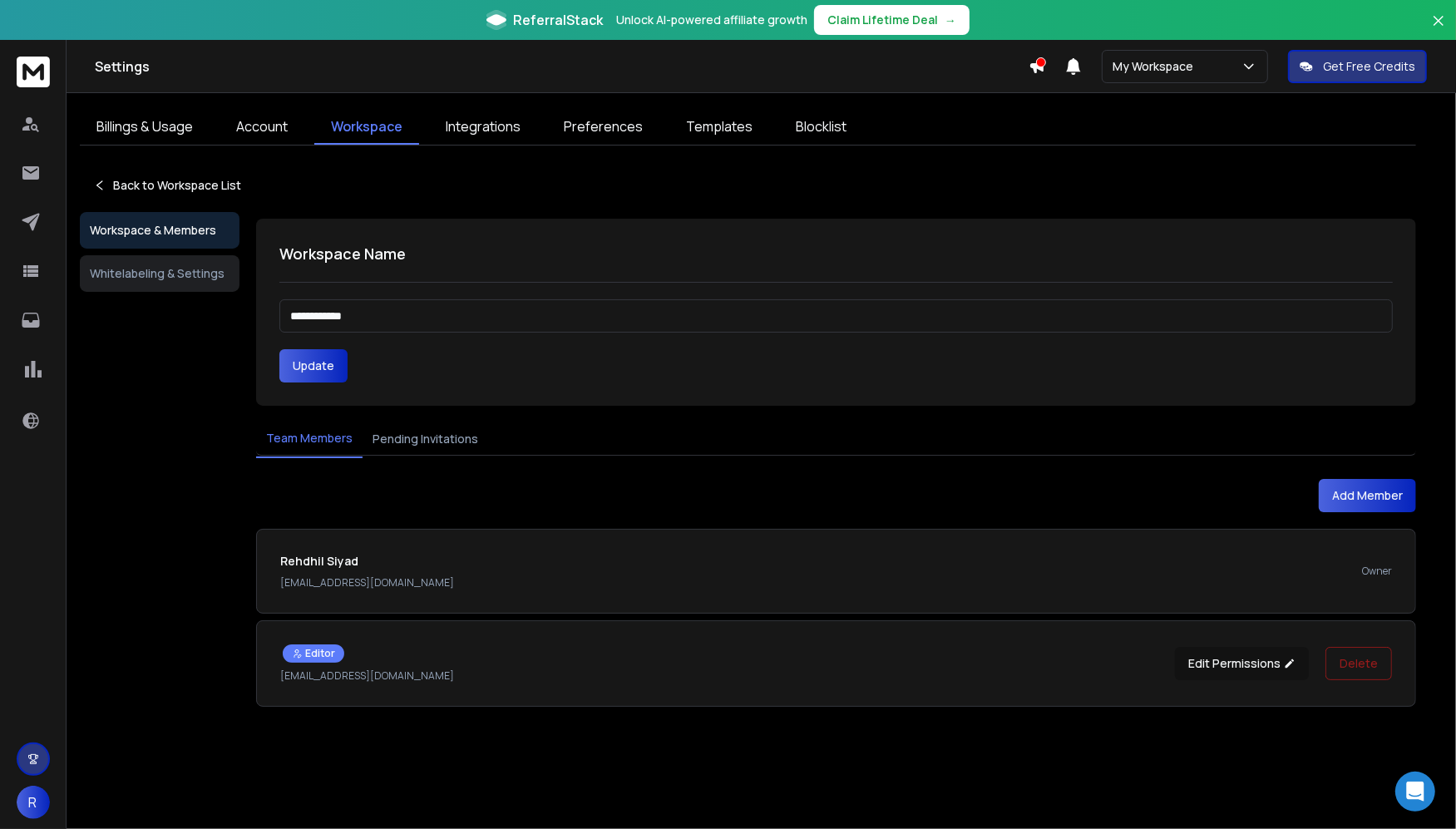
click at [182, 272] on button "Whitelabeling & Settings" at bounding box center [159, 274] width 159 height 37
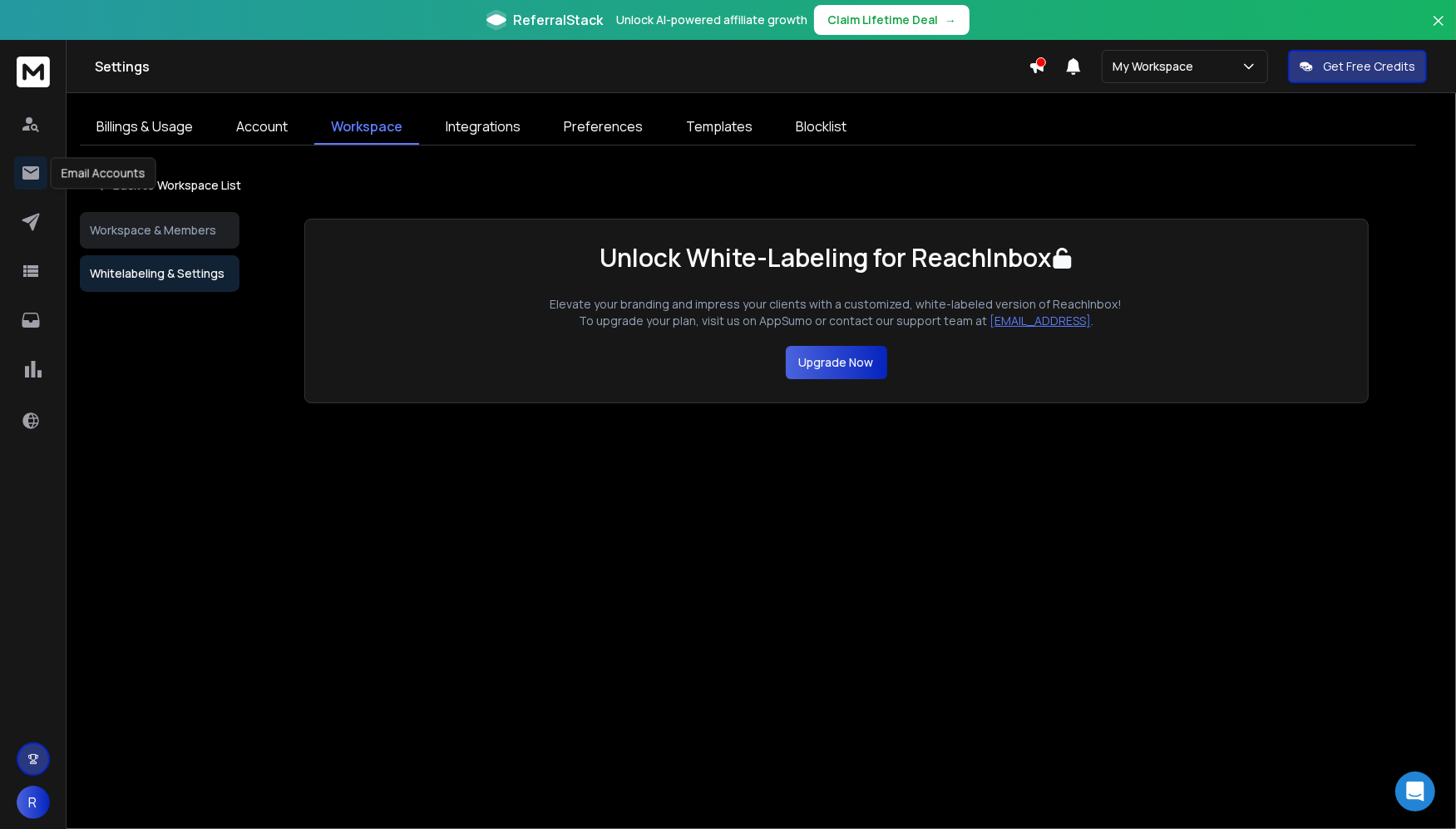
click at [33, 168] on icon at bounding box center [31, 172] width 17 height 13
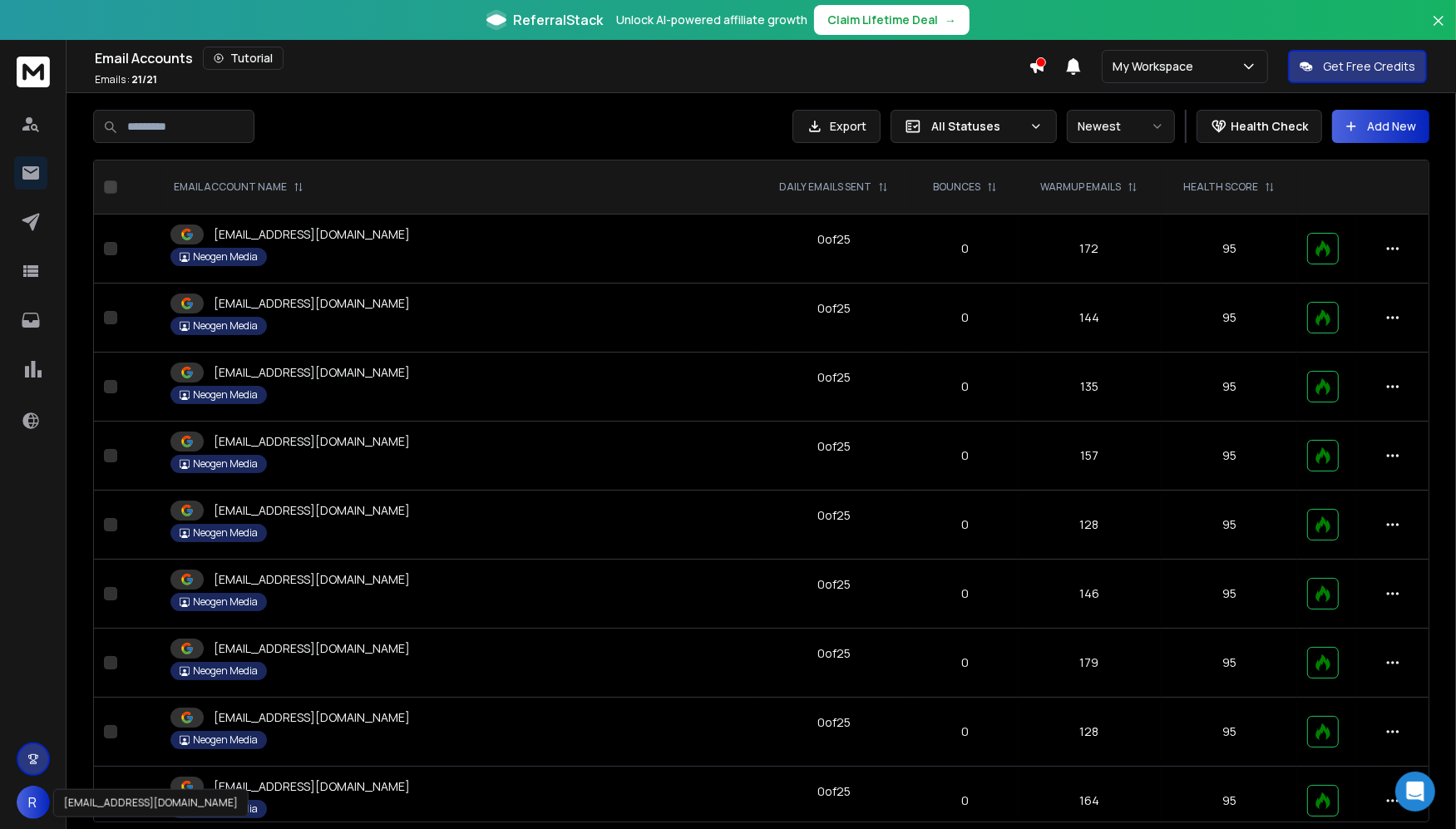
click at [36, 797] on span "R" at bounding box center [33, 802] width 33 height 33
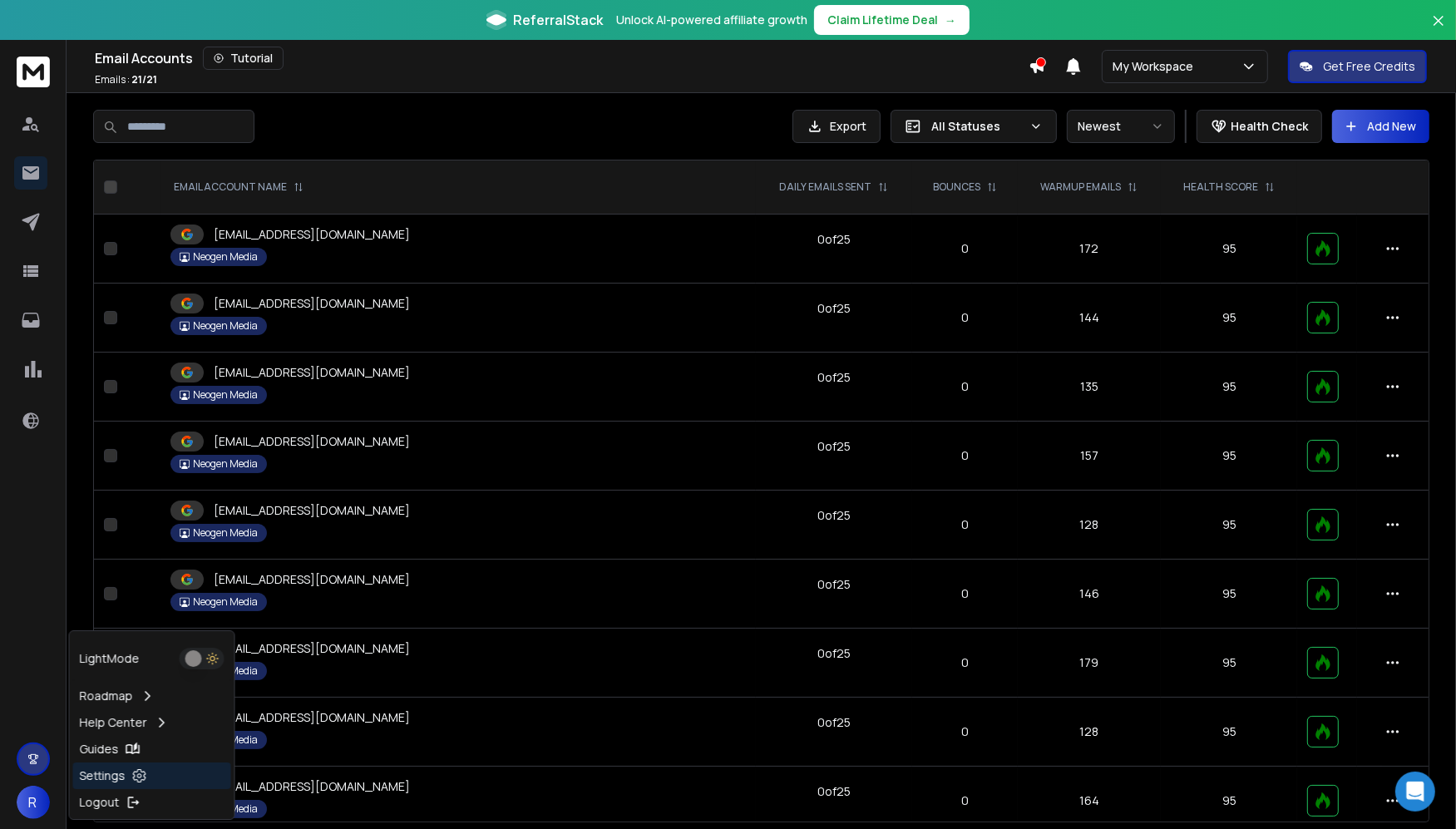
click at [135, 776] on icon at bounding box center [139, 775] width 15 height 15
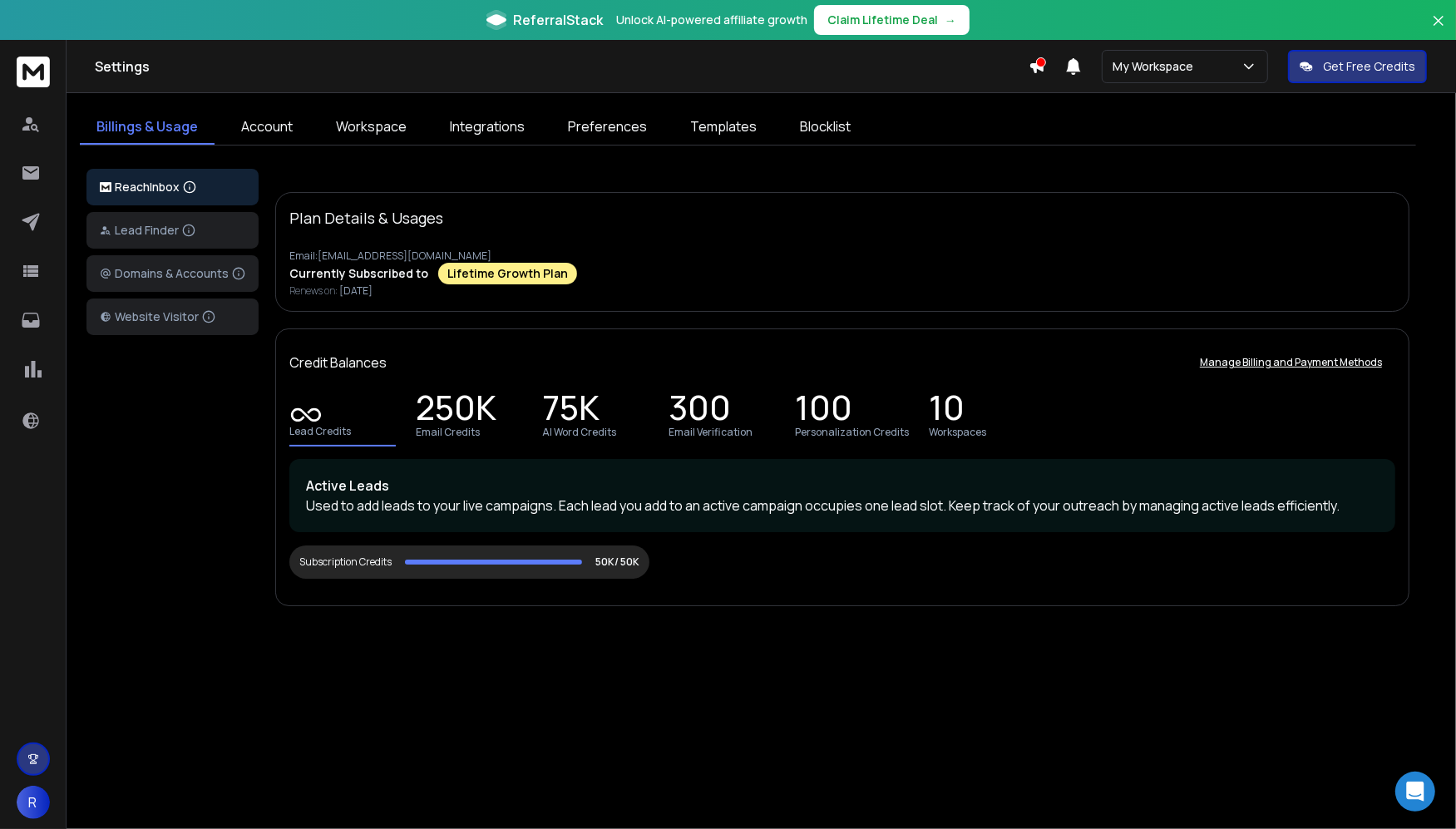
click at [370, 124] on link "Workspace" at bounding box center [371, 126] width 104 height 35
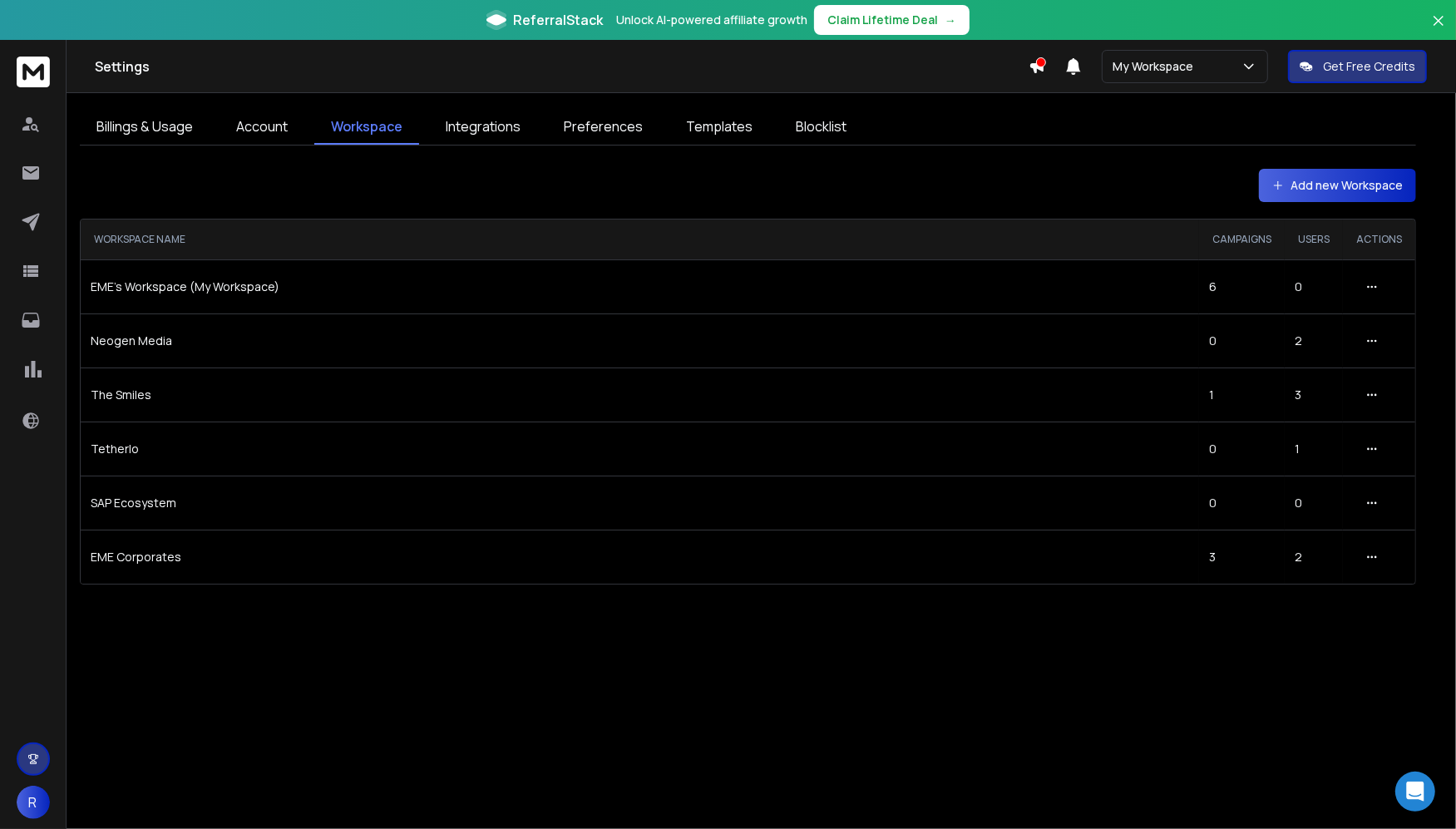
click at [266, 122] on link "Account" at bounding box center [262, 126] width 85 height 35
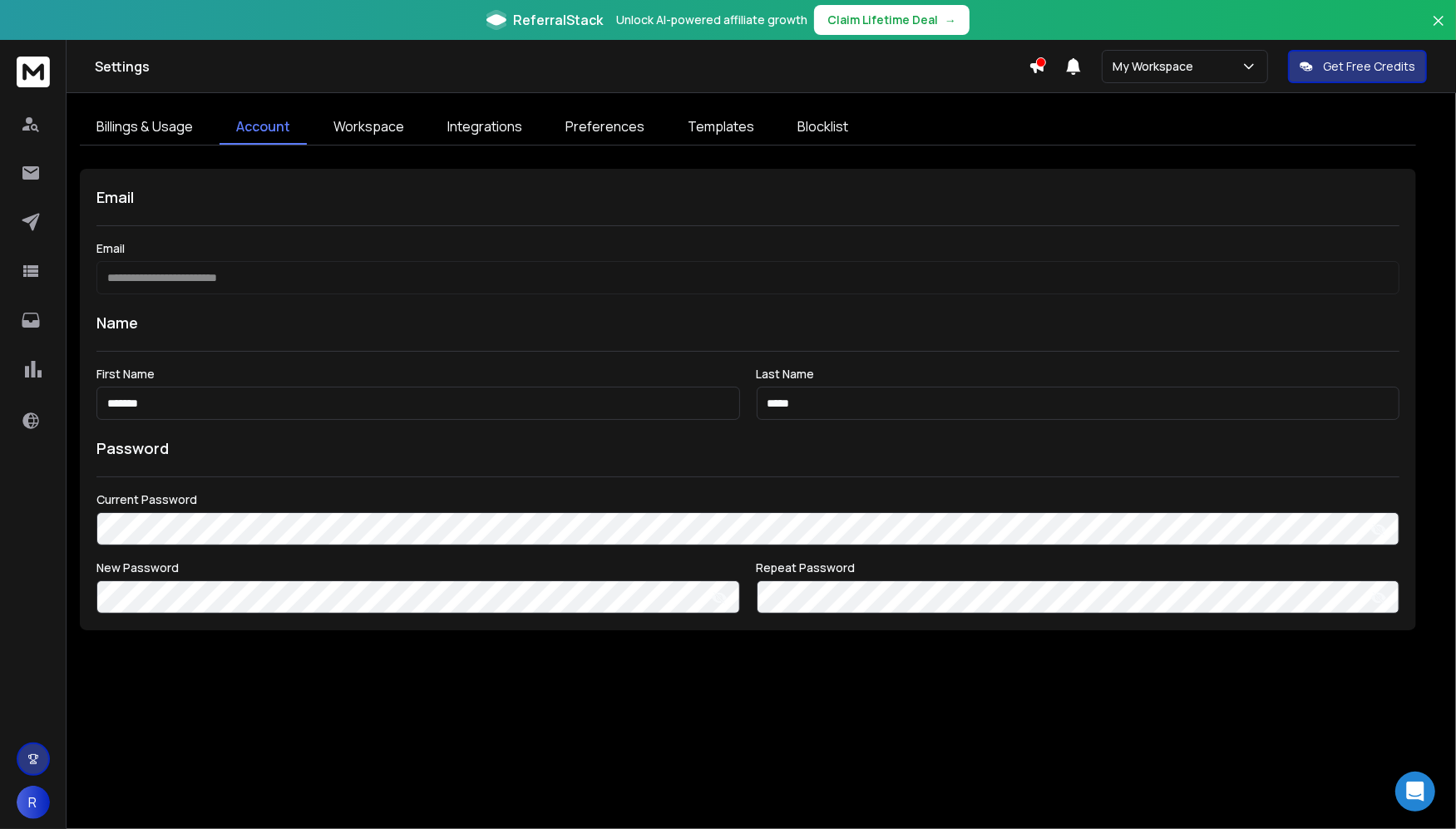
click at [337, 122] on link "Workspace" at bounding box center [368, 126] width 104 height 35
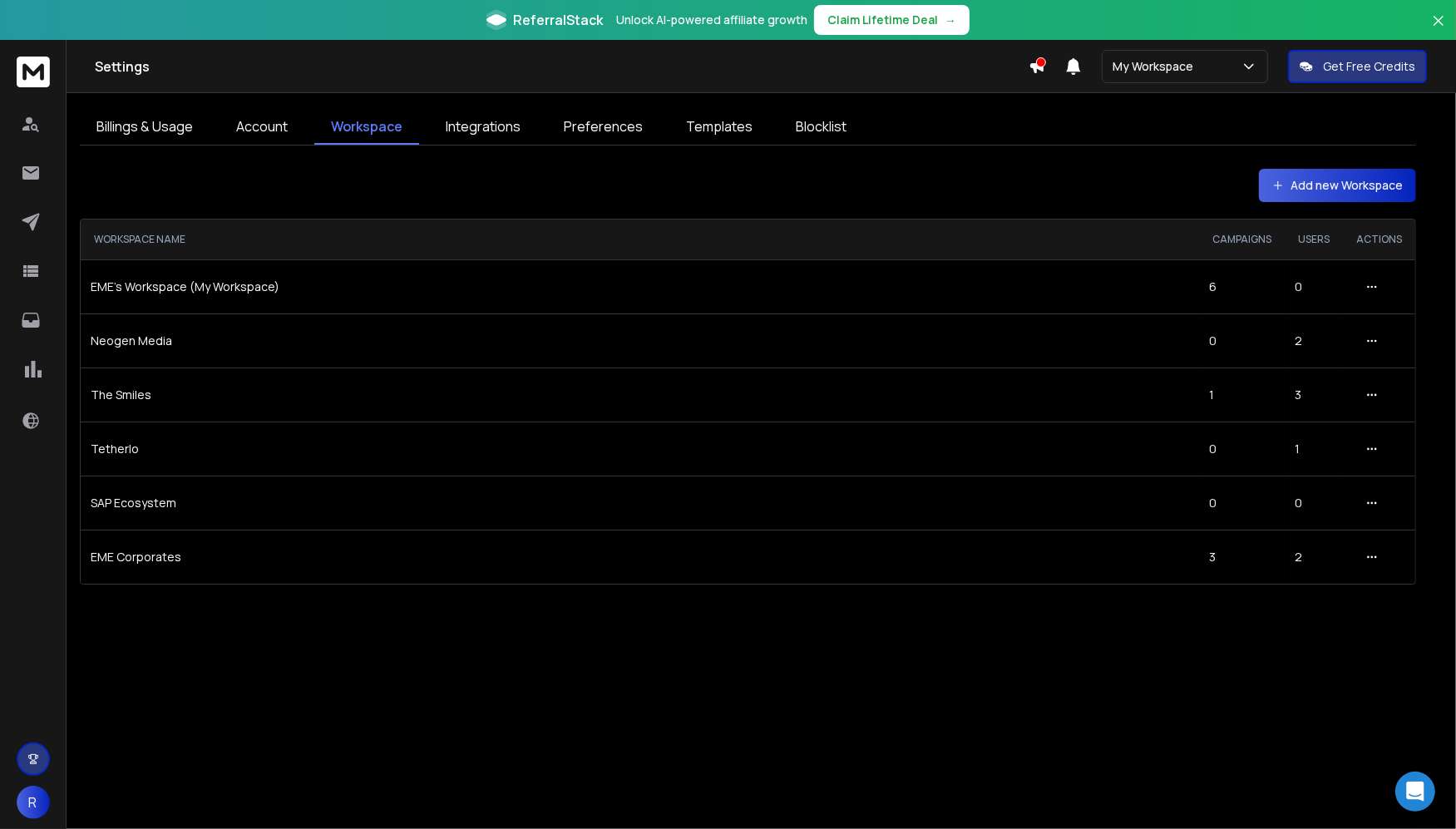
click at [498, 109] on link "Integrations" at bounding box center [483, 126] width 108 height 35
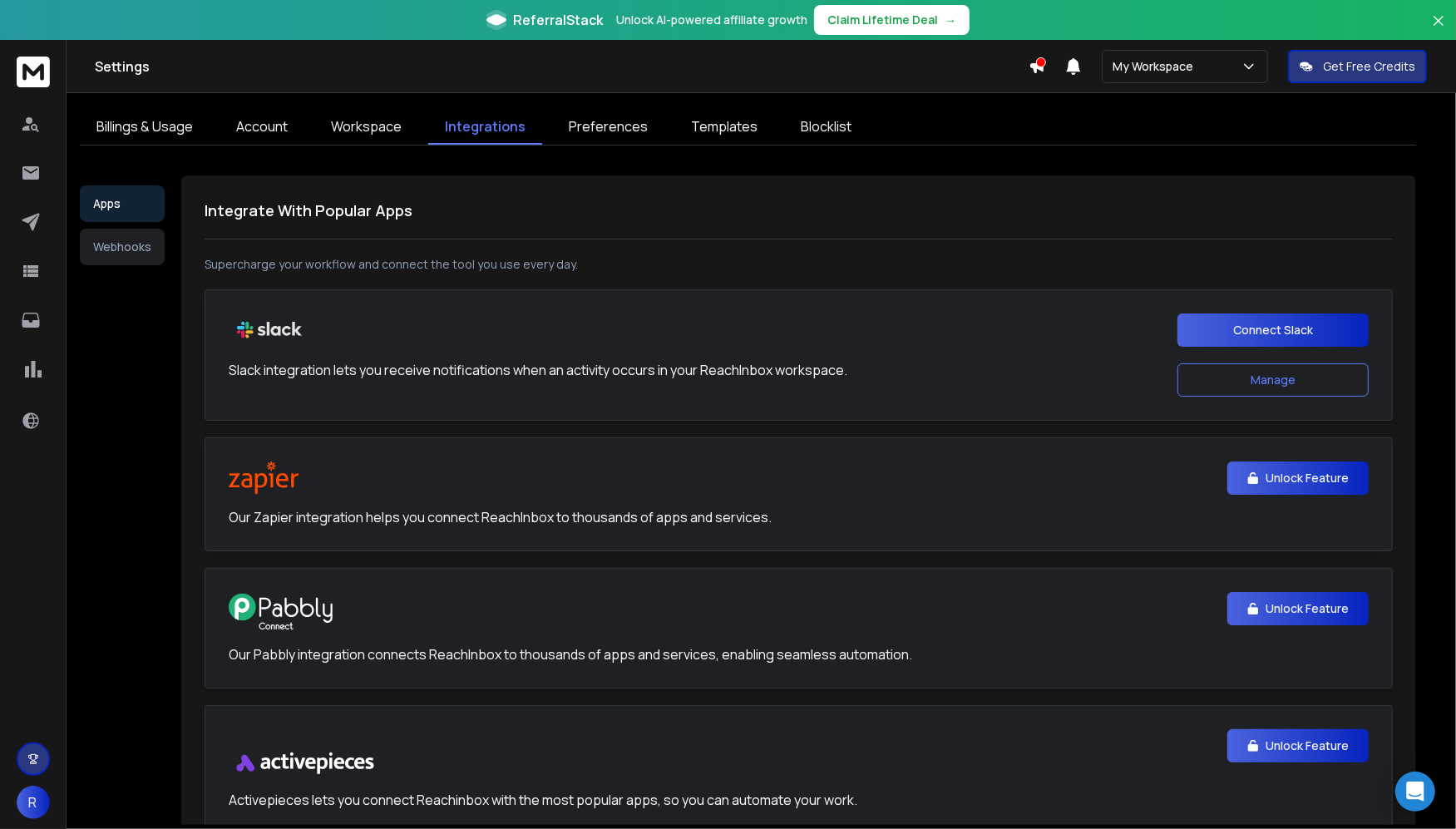
click at [498, 121] on link "Integrations" at bounding box center [485, 126] width 113 height 35
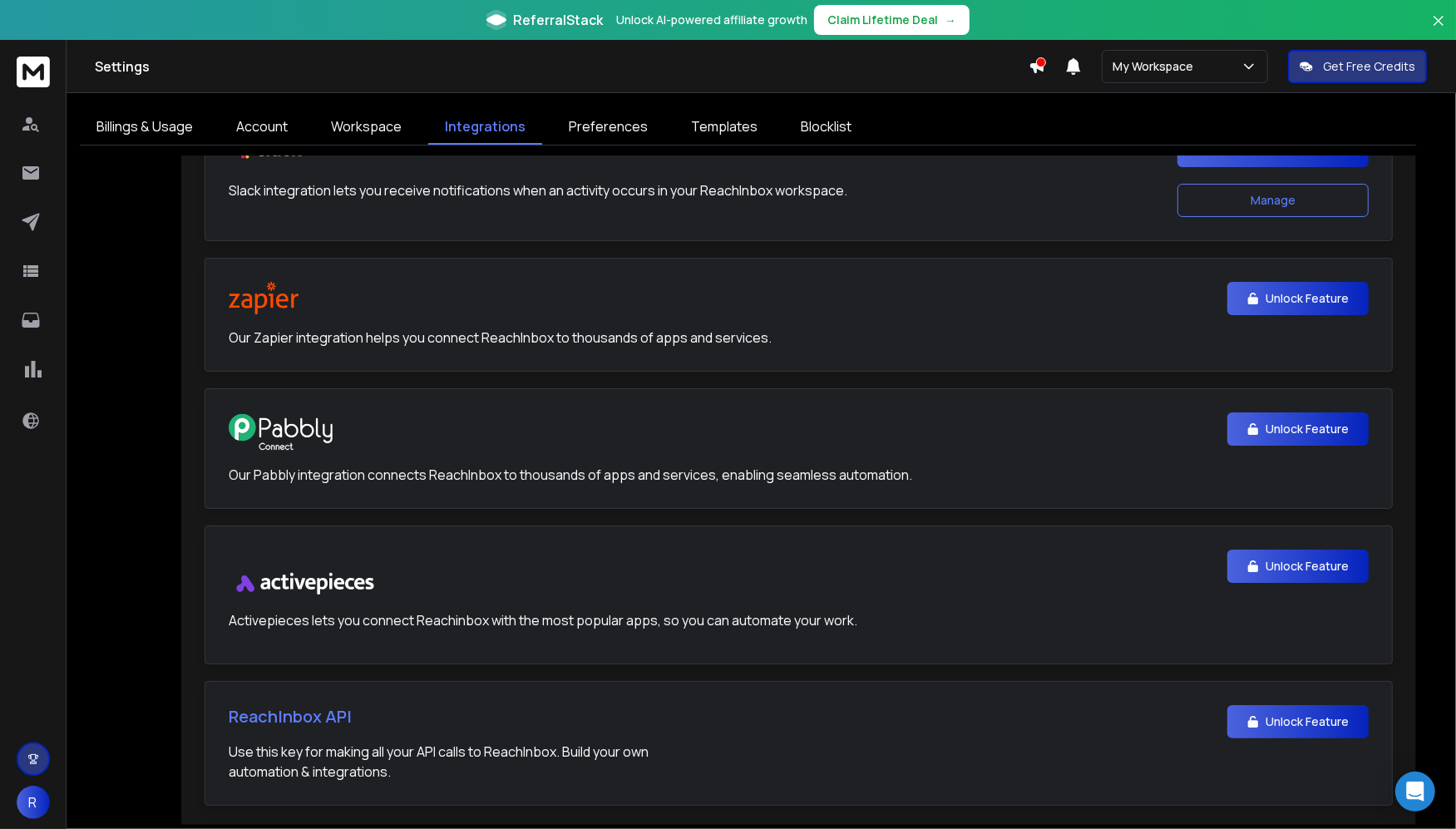
click at [1259, 729] on button "Unlock Feature" at bounding box center [1298, 722] width 141 height 33
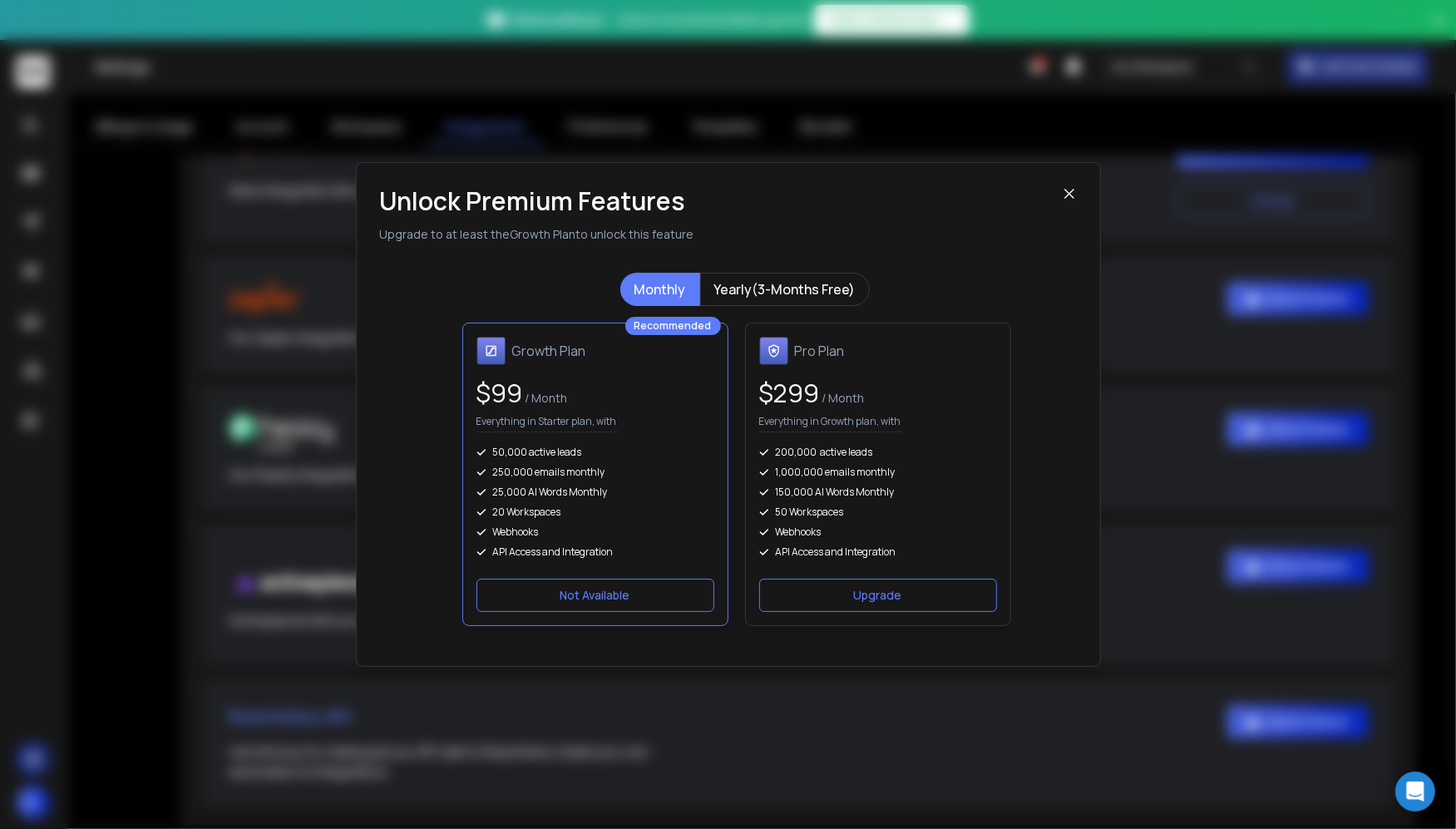
click at [1067, 190] on icon at bounding box center [1069, 193] width 15 height 15
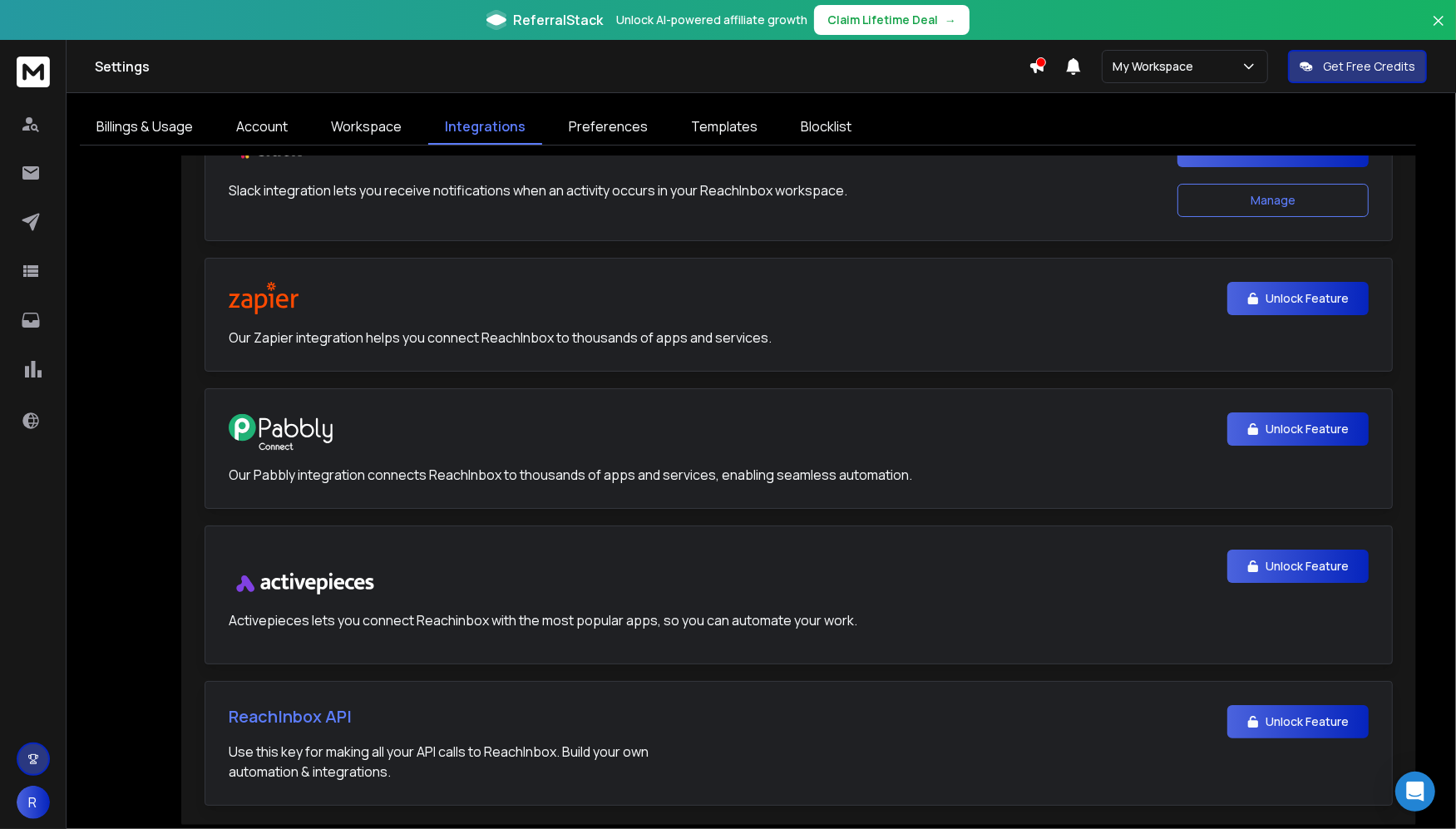
scroll to position [0, 0]
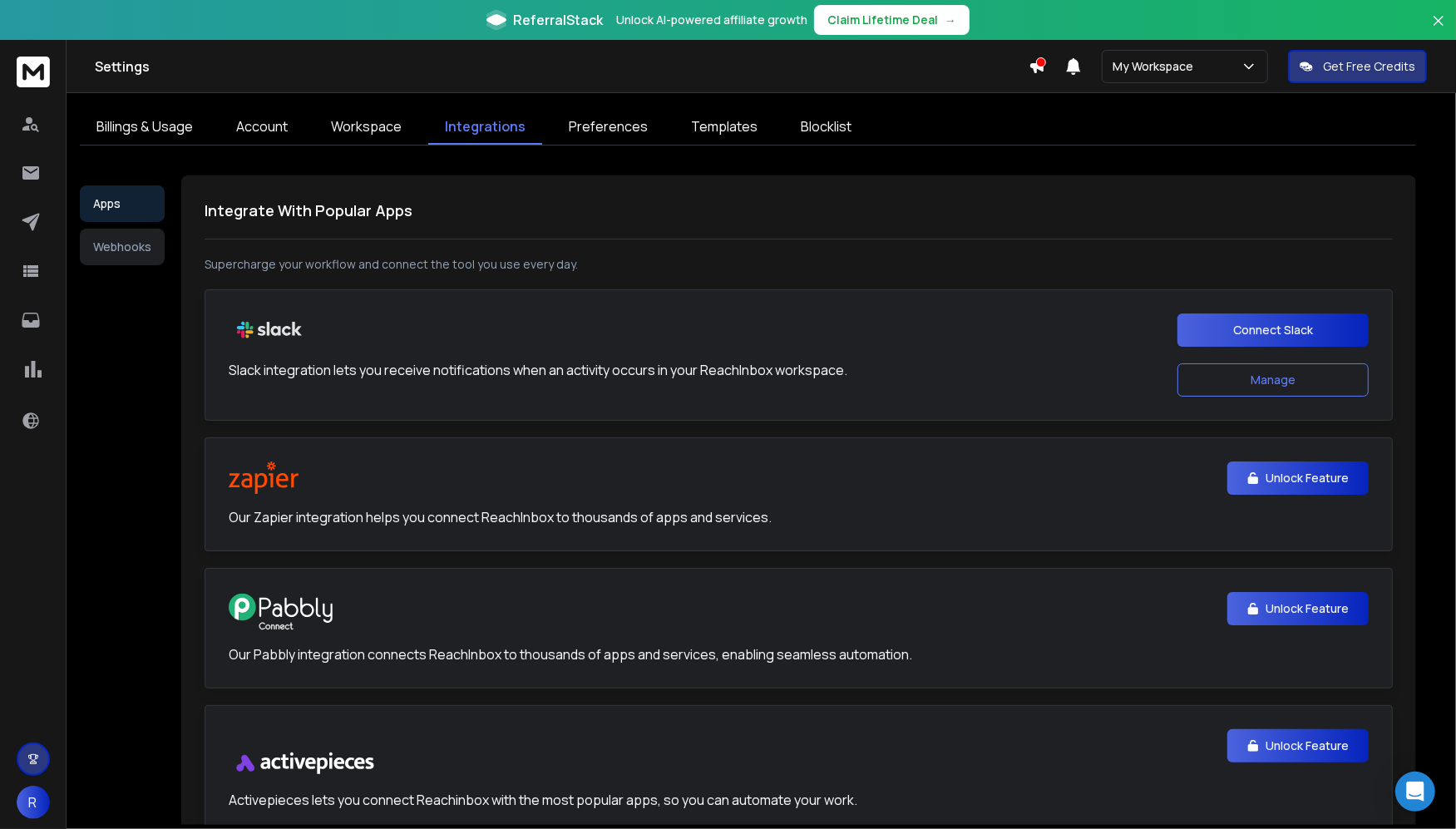
click at [144, 247] on button "Webhooks" at bounding box center [121, 247] width 85 height 37
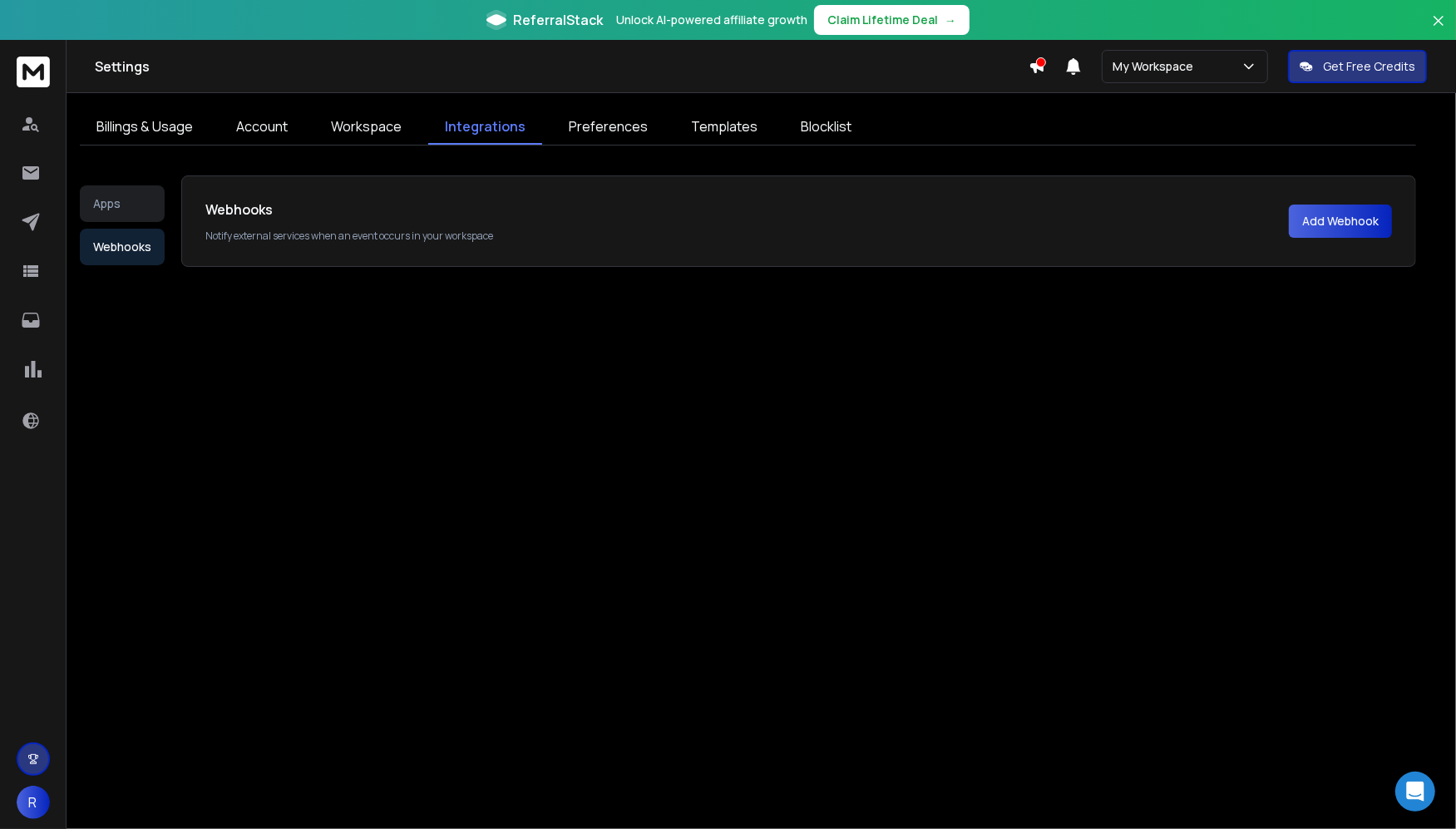
click at [1322, 225] on button "Add Webhook" at bounding box center [1341, 221] width 104 height 33
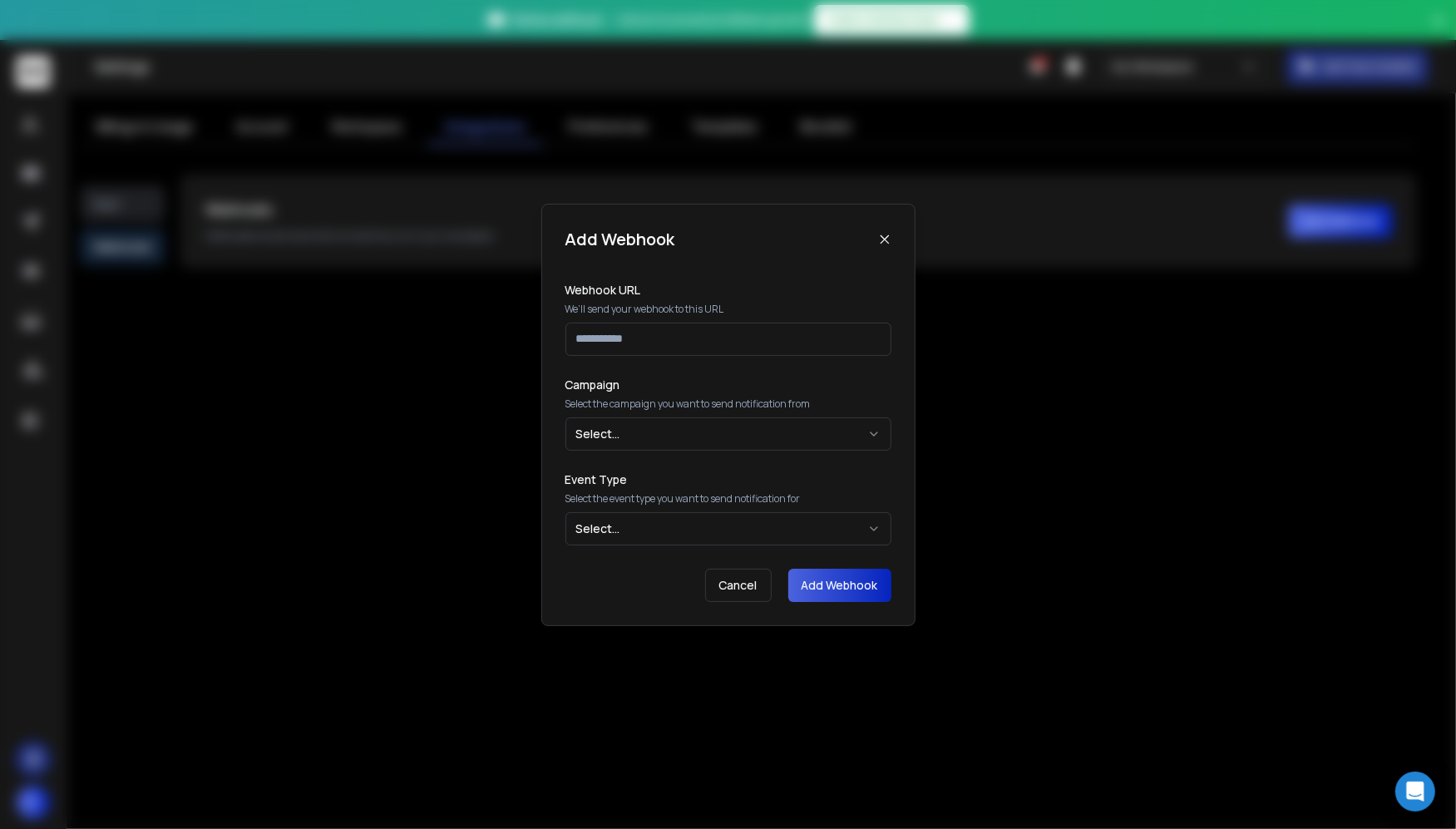
click at [706, 446] on button "Select..." at bounding box center [728, 433] width 326 height 33
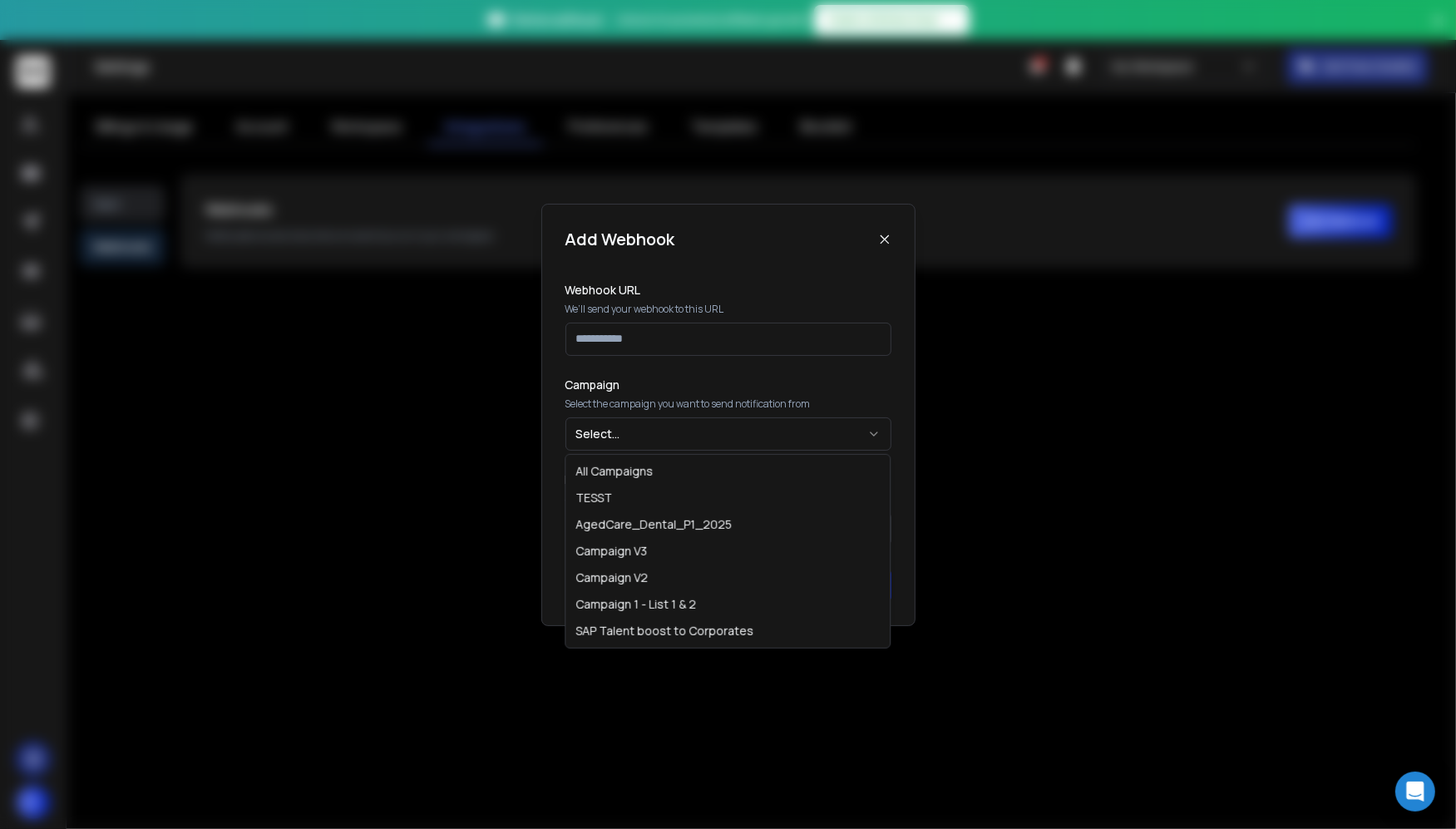
click at [867, 388] on label "Campaign" at bounding box center [728, 385] width 326 height 12
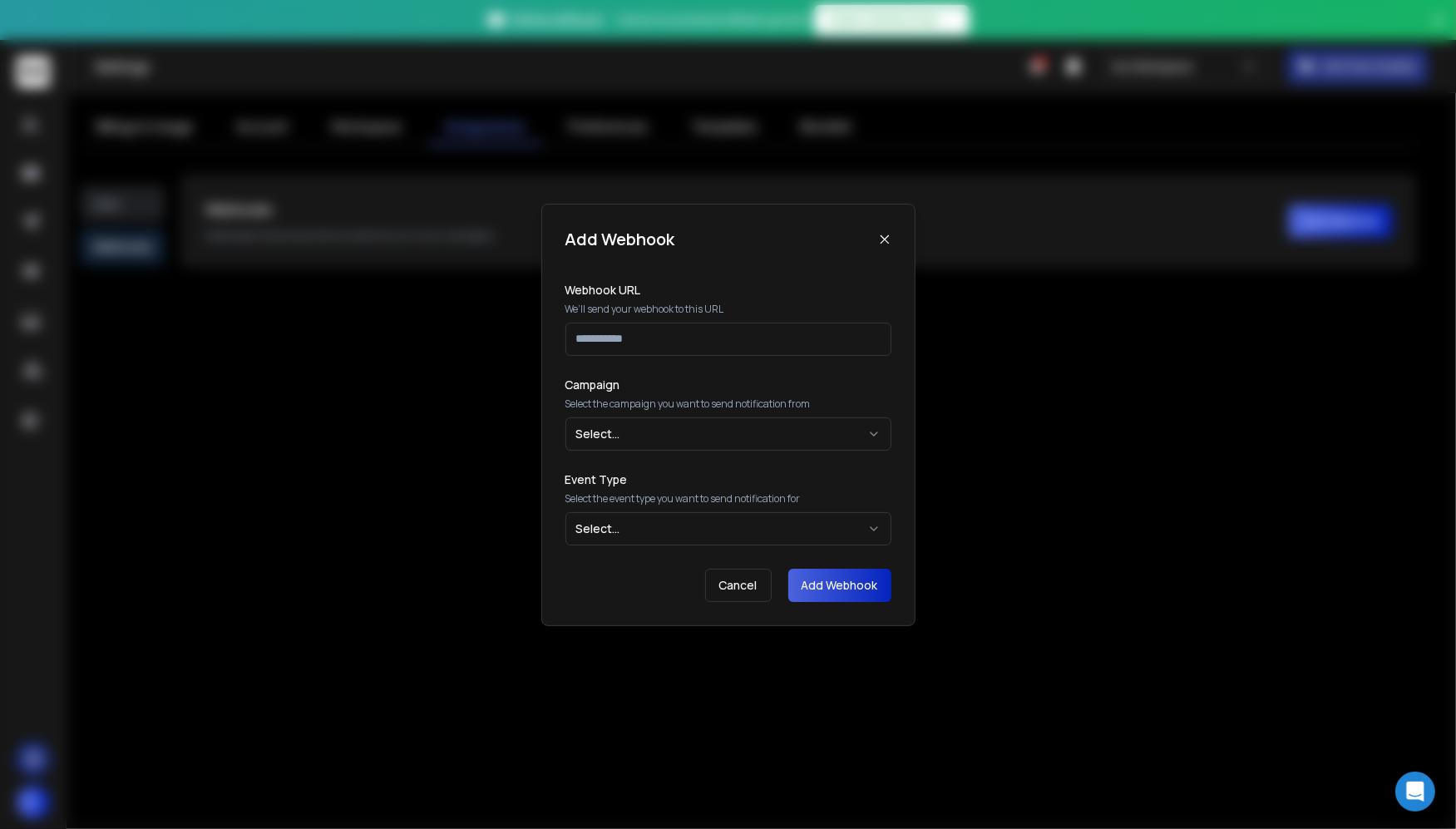
click at [889, 246] on div "Add Webhook" at bounding box center [728, 239] width 326 height 23
click at [881, 241] on icon at bounding box center [884, 239] width 13 height 13
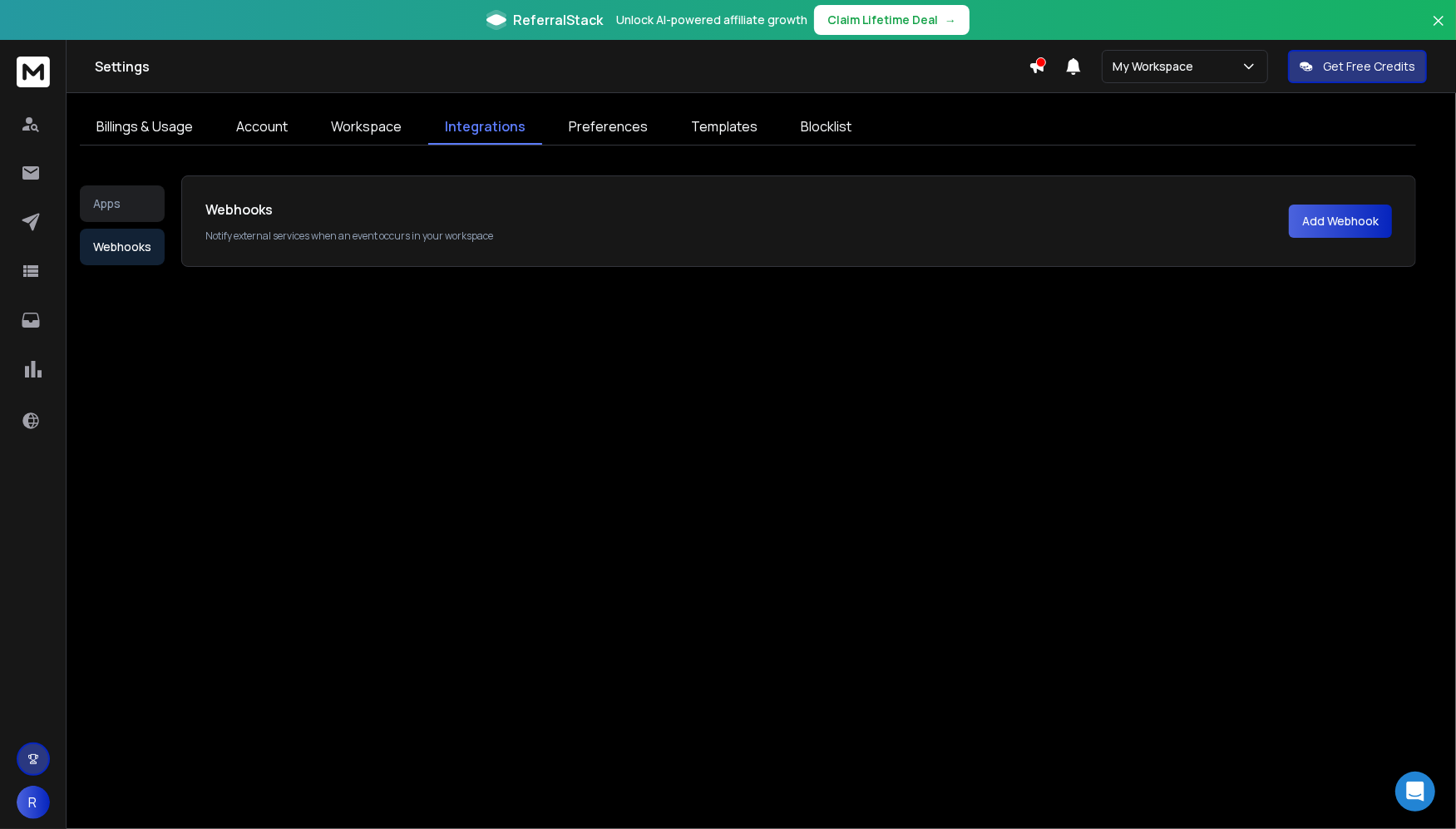
click at [606, 127] on link "Preferences" at bounding box center [608, 126] width 112 height 35
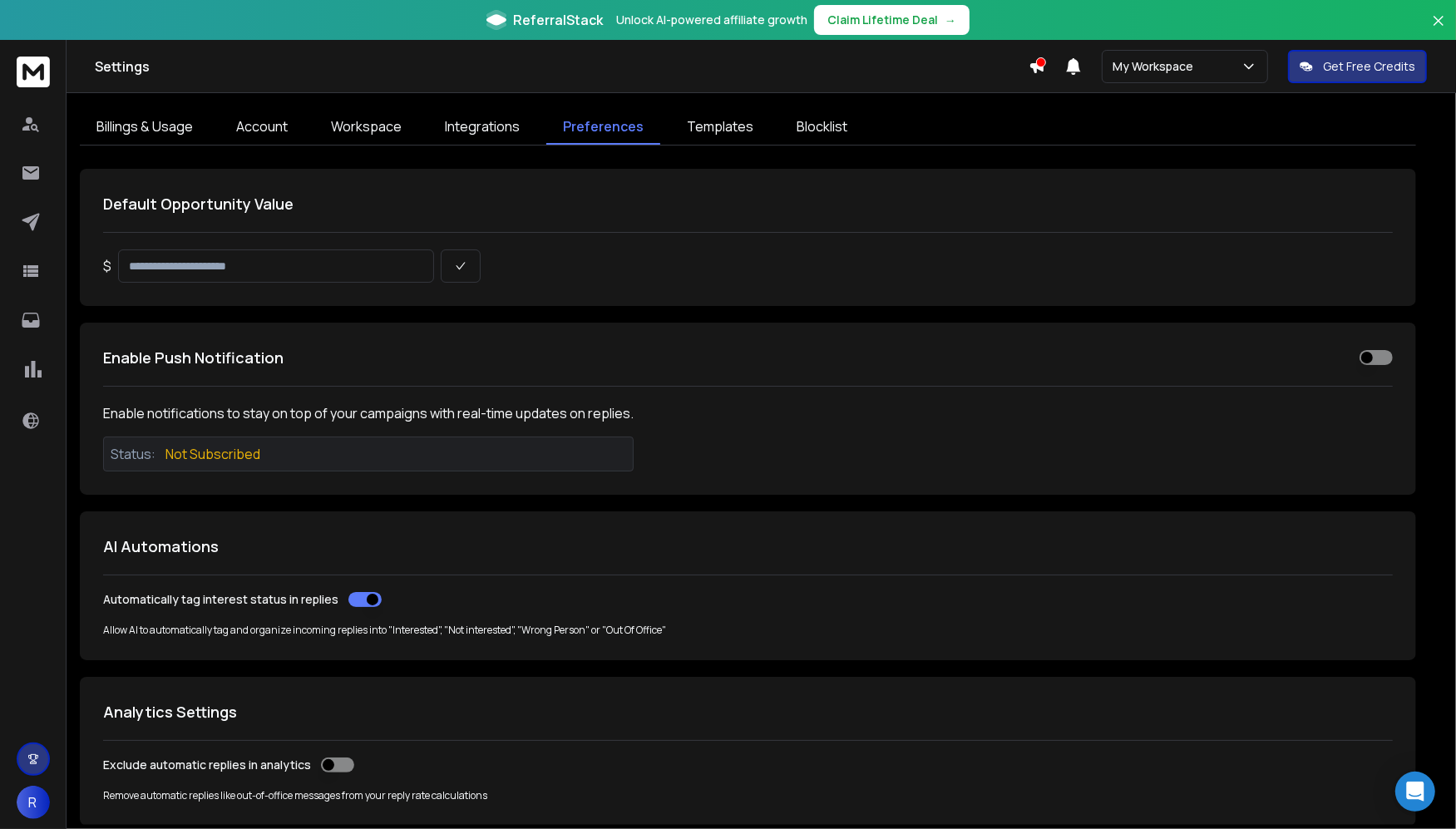
click at [160, 268] on input "***" at bounding box center [277, 266] width 316 height 33
type input "****"
click at [465, 271] on icon at bounding box center [461, 267] width 12 height 12
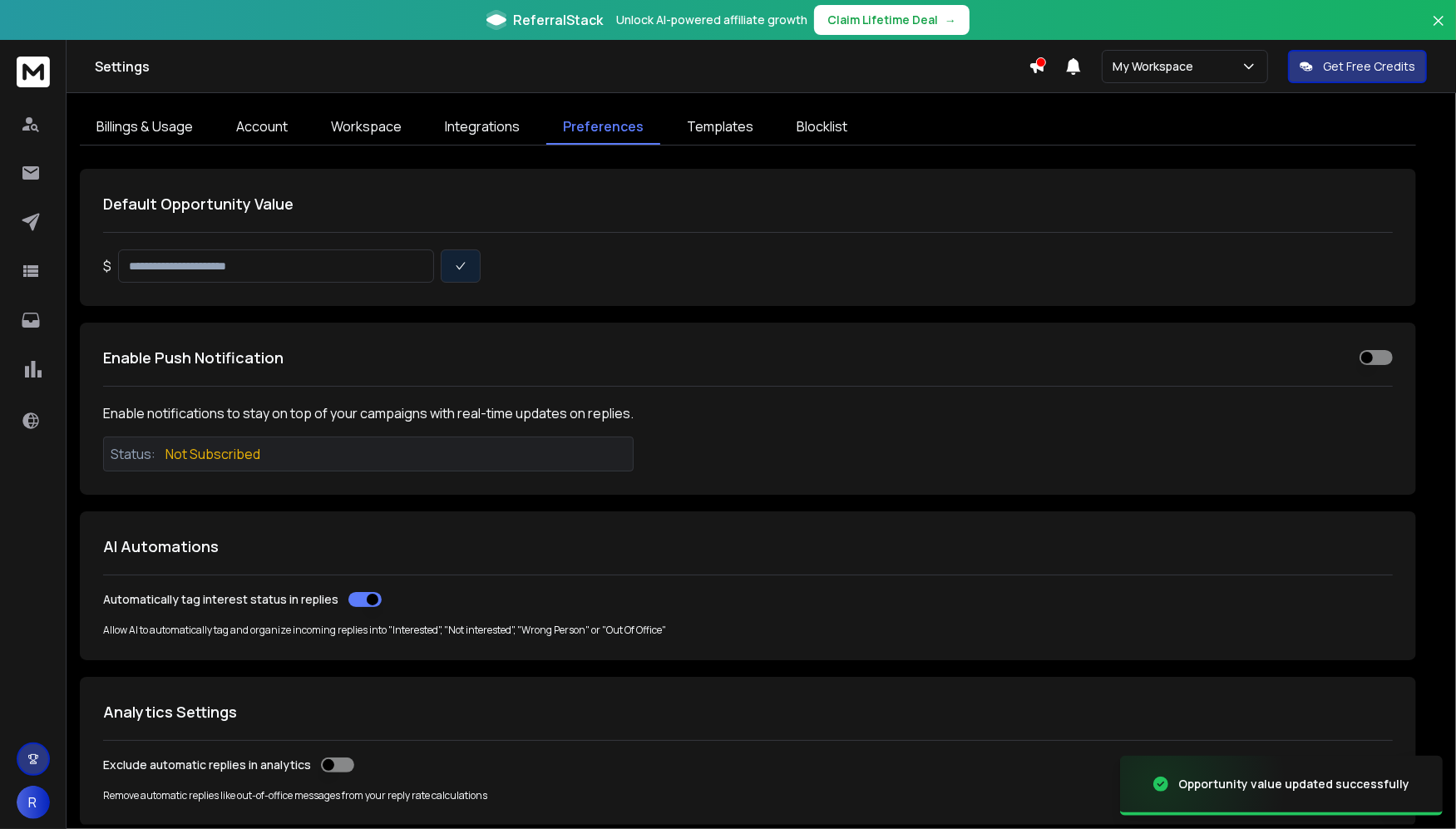
click at [267, 122] on link "Account" at bounding box center [262, 126] width 85 height 35
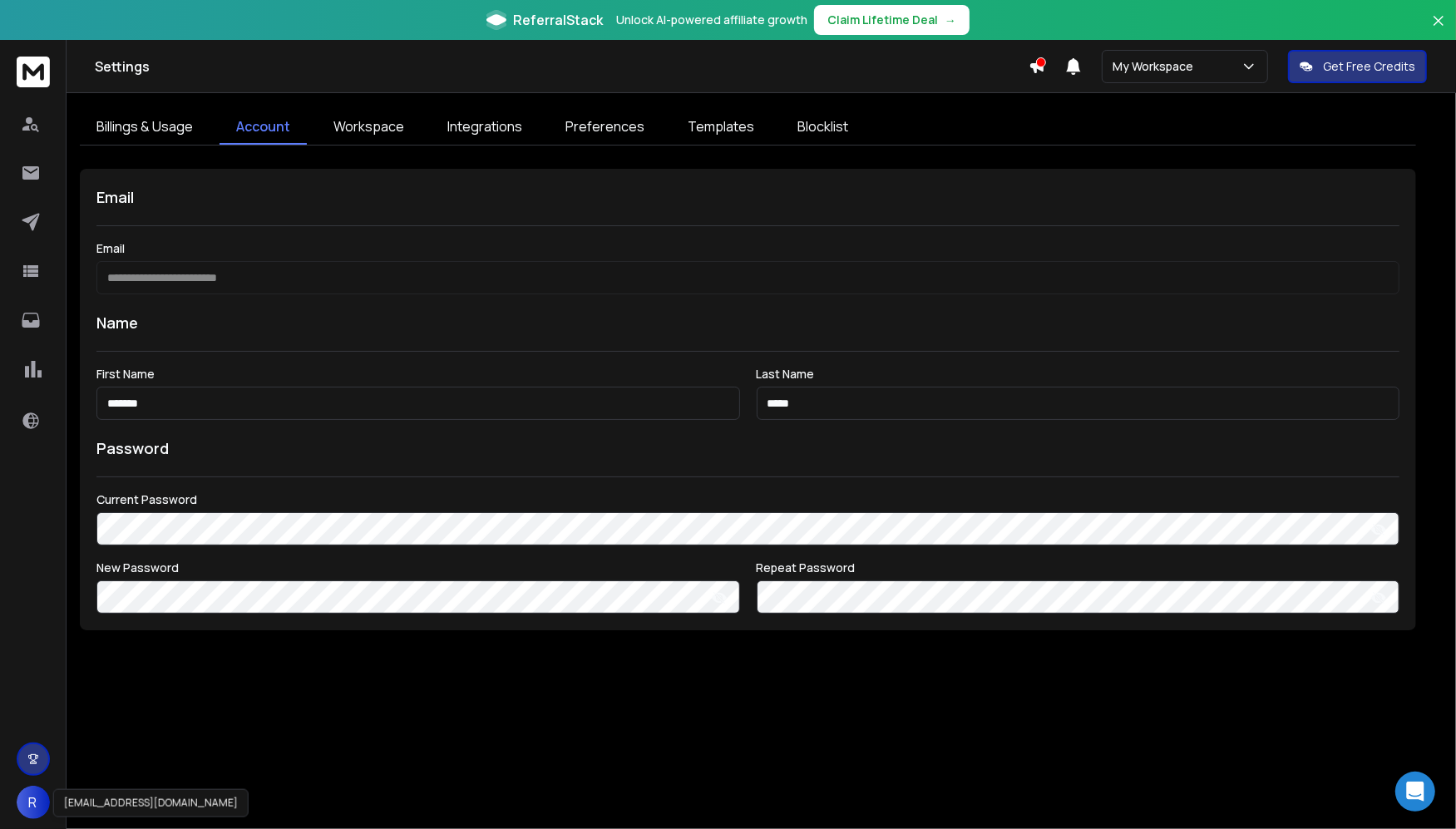
click at [30, 811] on span "R" at bounding box center [33, 802] width 33 height 33
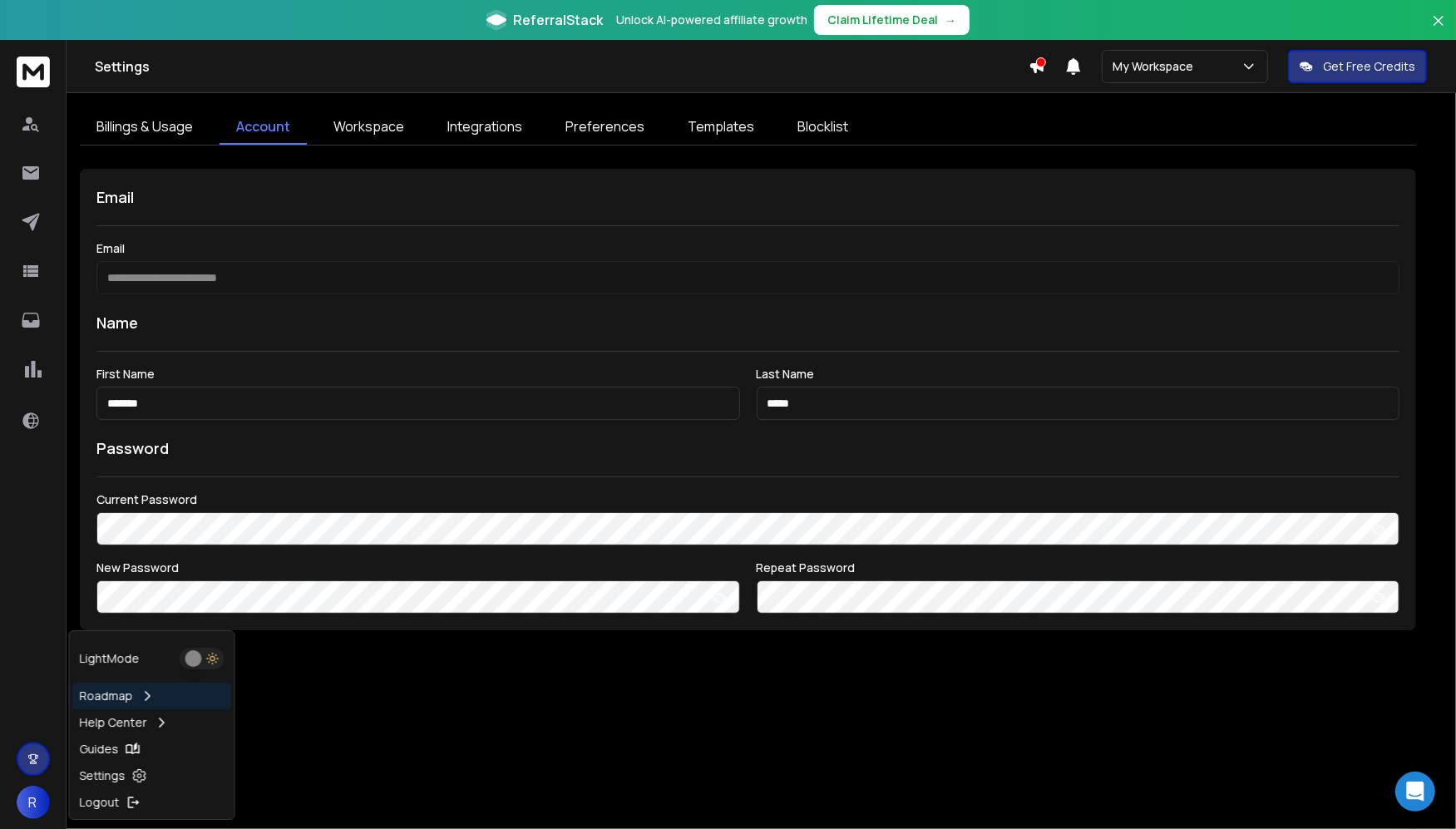
click at [23, 665] on div "R" at bounding box center [33, 438] width 67 height 796
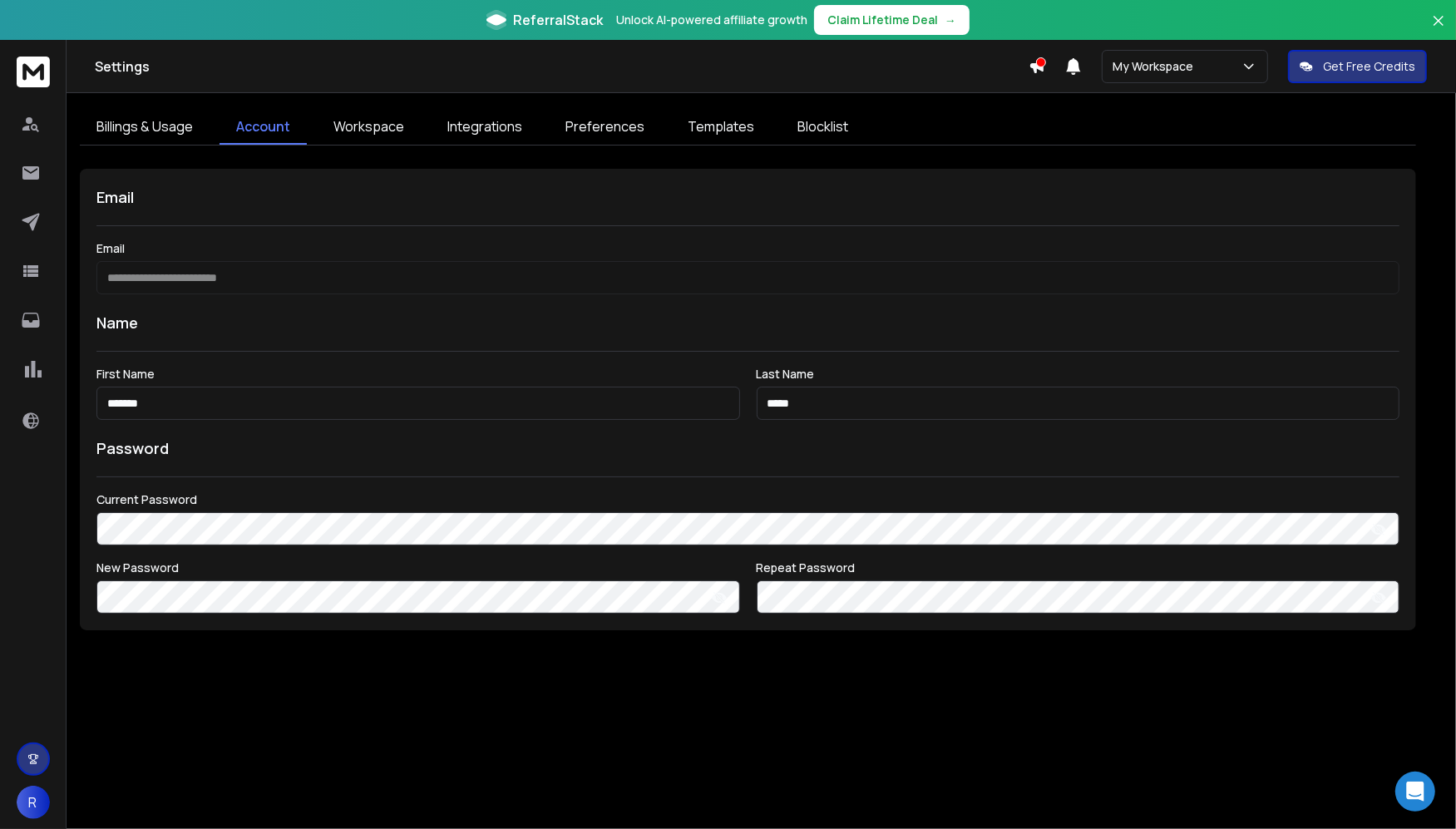
click at [343, 127] on link "Workspace" at bounding box center [368, 126] width 104 height 35
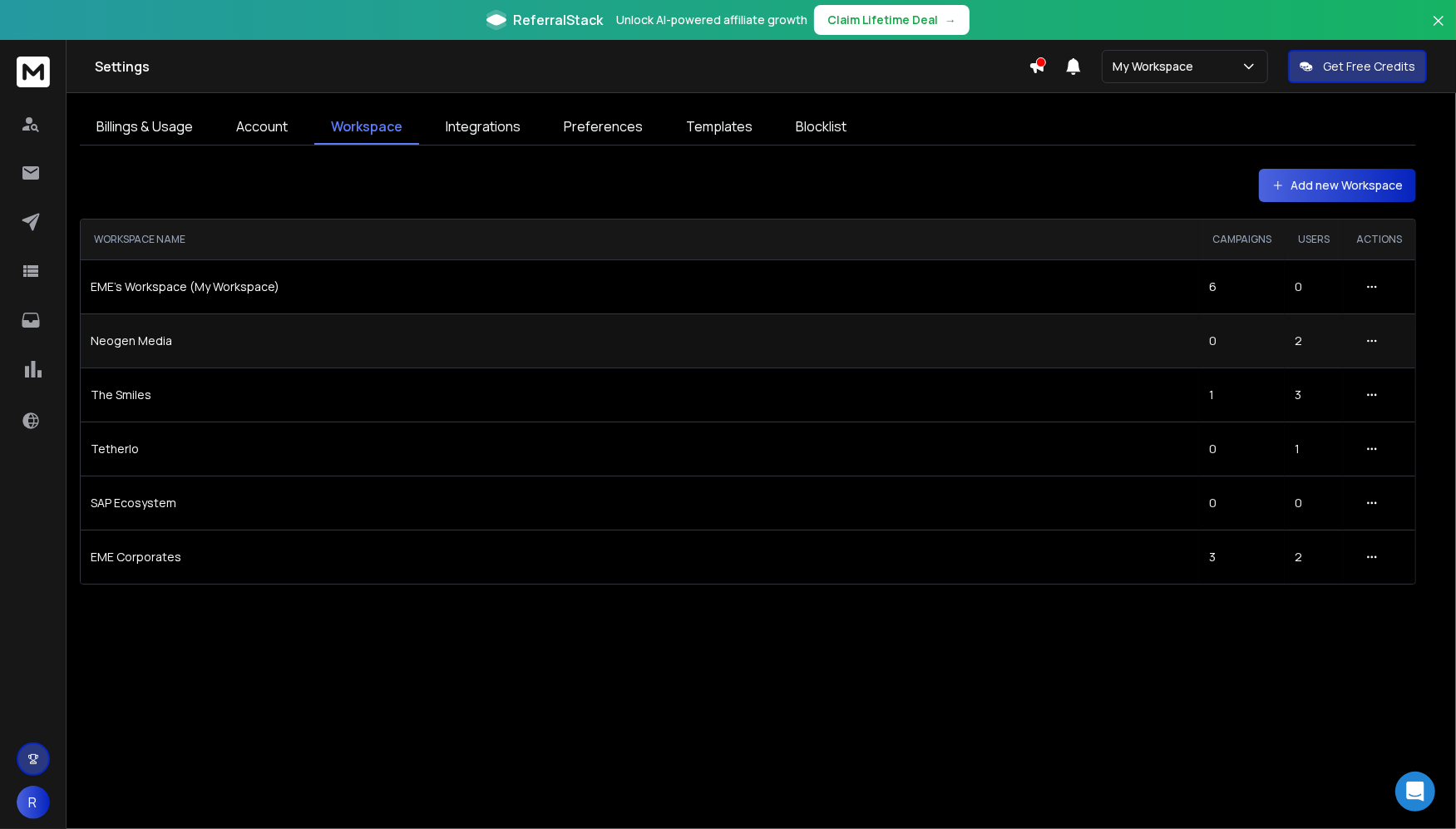
click at [1246, 342] on td "0" at bounding box center [1242, 340] width 86 height 54
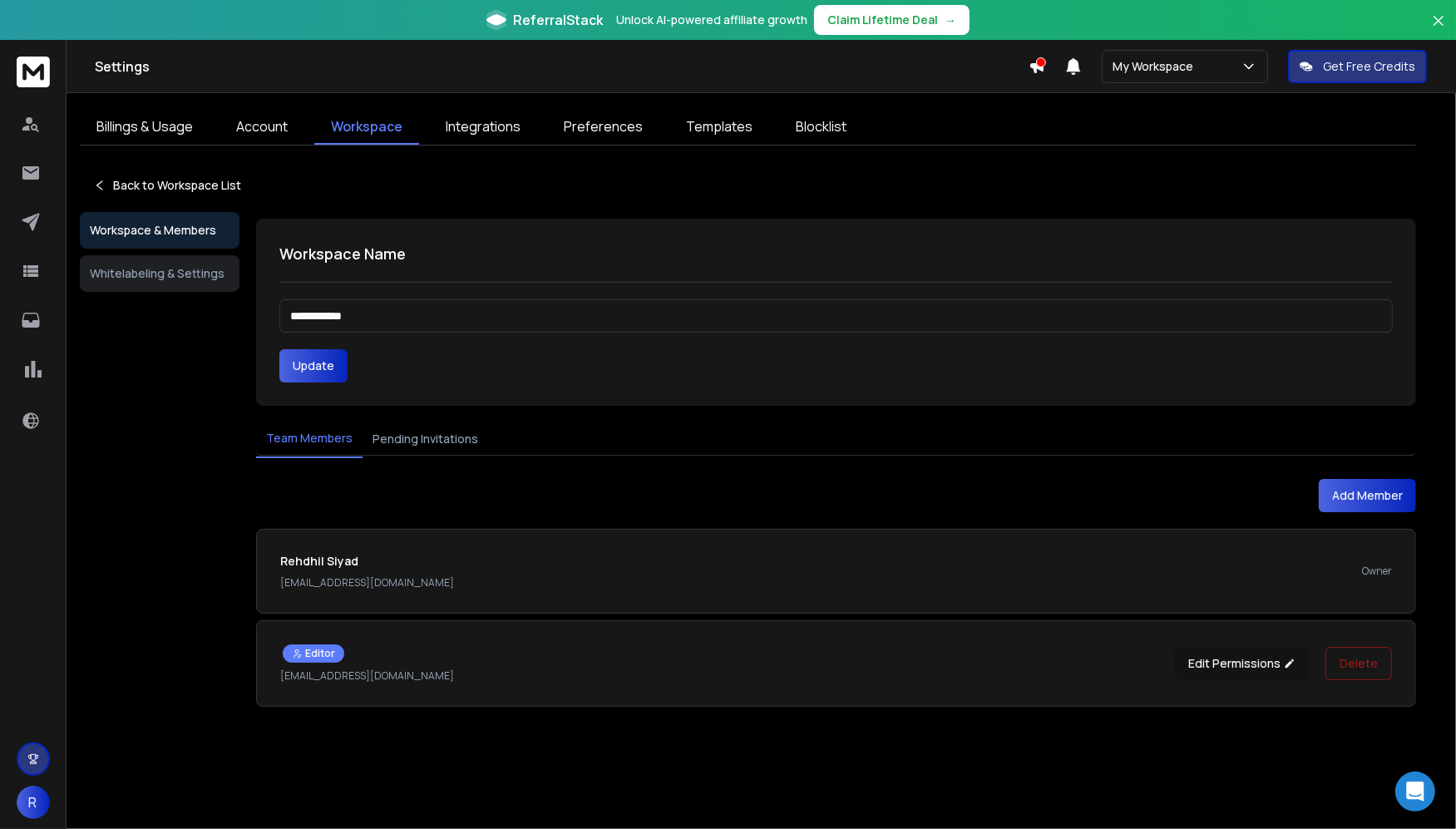
click at [1293, 662] on icon at bounding box center [1290, 664] width 9 height 9
click at [1254, 662] on button "Edit Permissions" at bounding box center [1242, 663] width 134 height 33
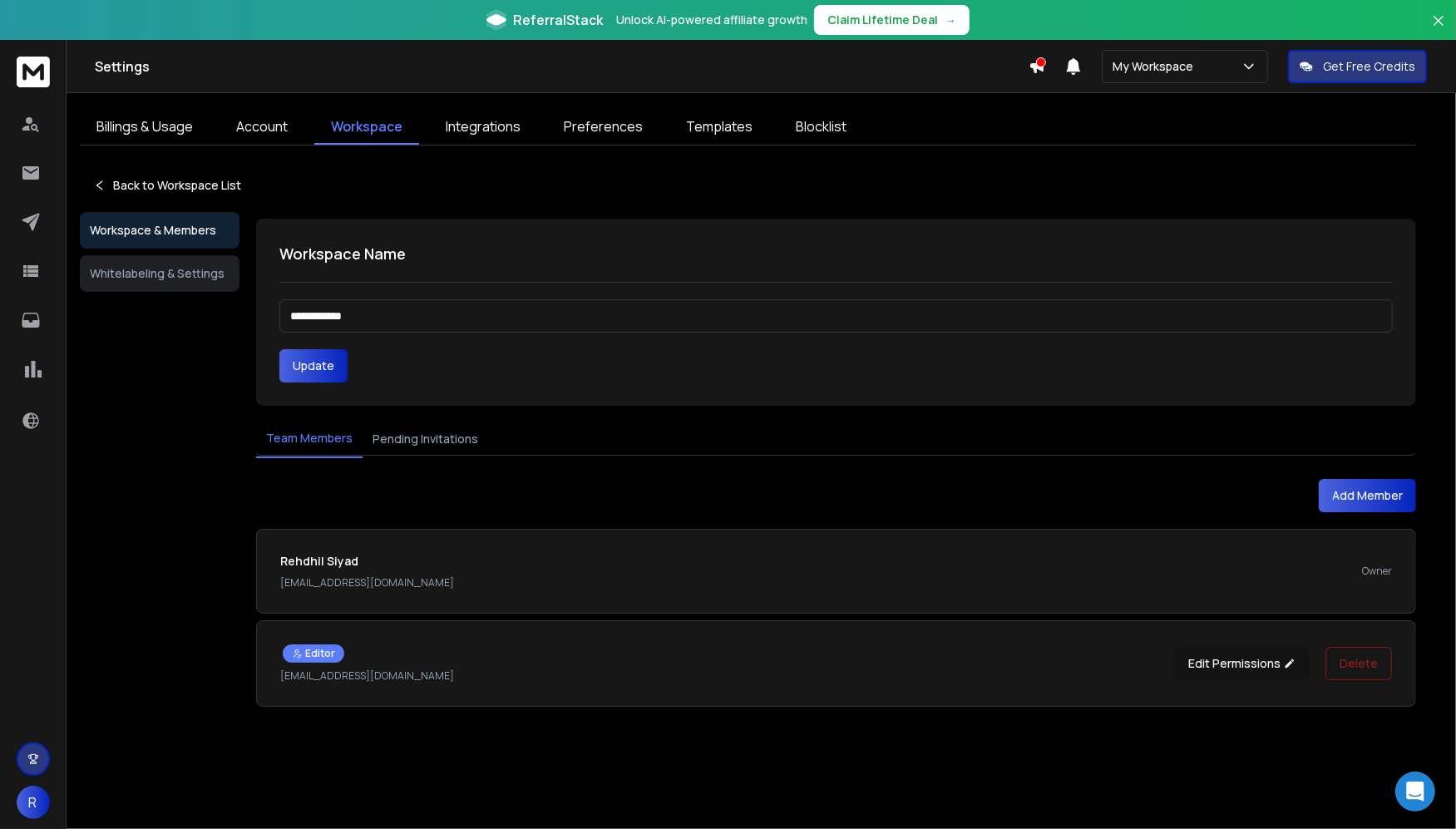
click at [1207, 664] on button "Edit Permissions" at bounding box center [1242, 663] width 134 height 33
click at [35, 807] on span "R" at bounding box center [33, 802] width 33 height 33
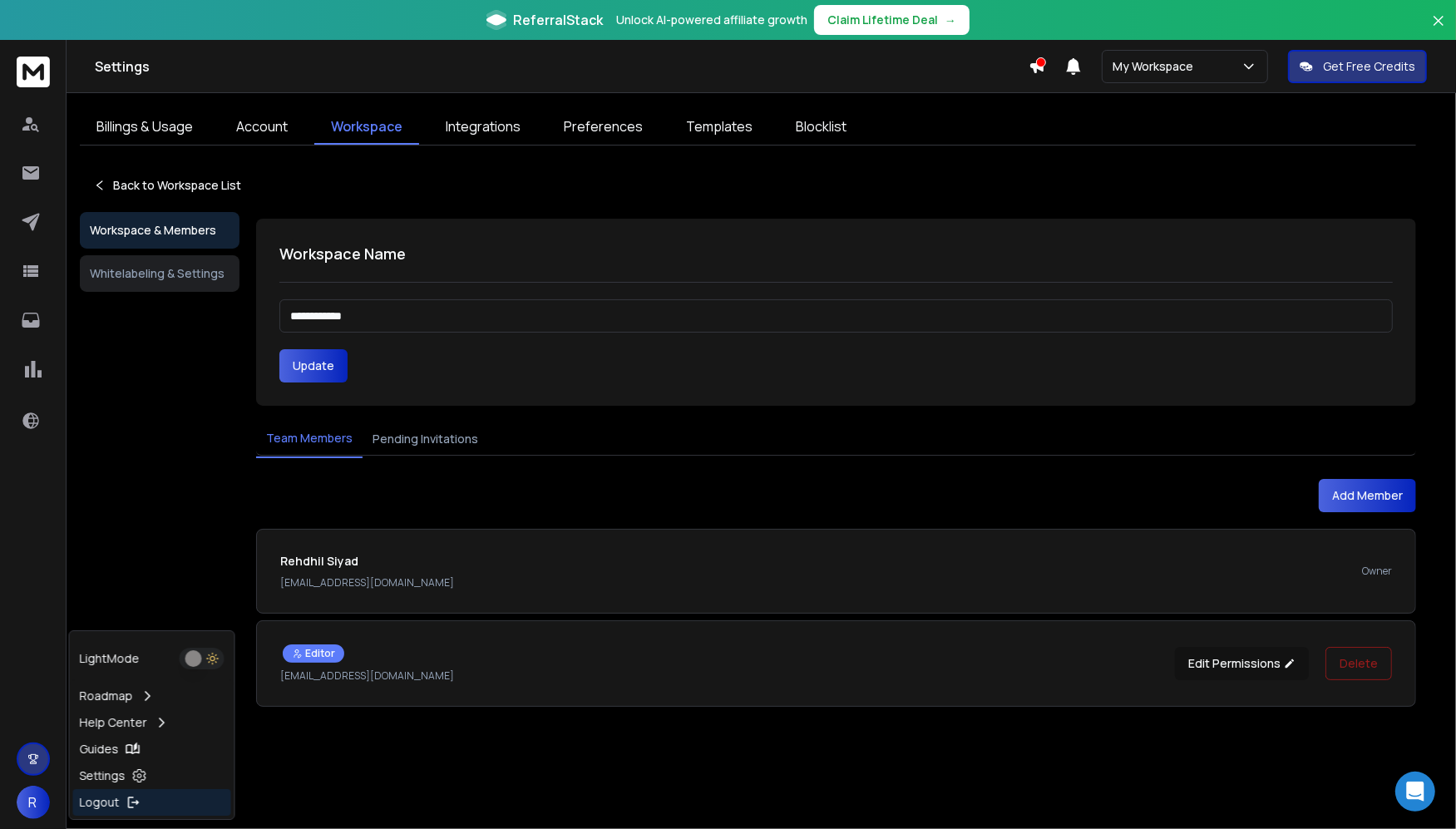
click at [92, 802] on p "Logout" at bounding box center [100, 802] width 40 height 17
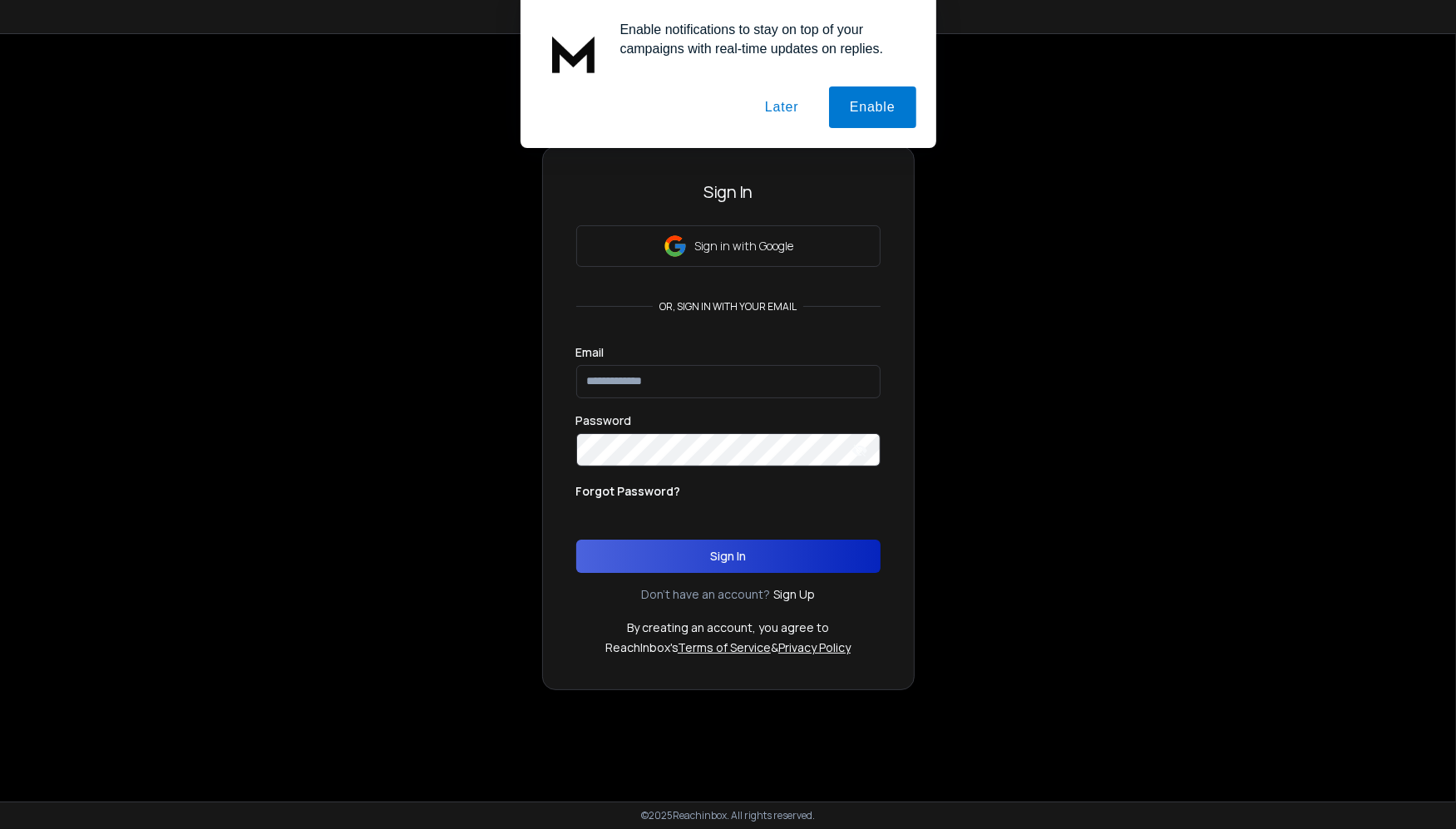
click at [689, 375] on input "email" at bounding box center [728, 381] width 305 height 33
type input "**********"
click at [717, 561] on button "Sign In" at bounding box center [728, 555] width 305 height 33
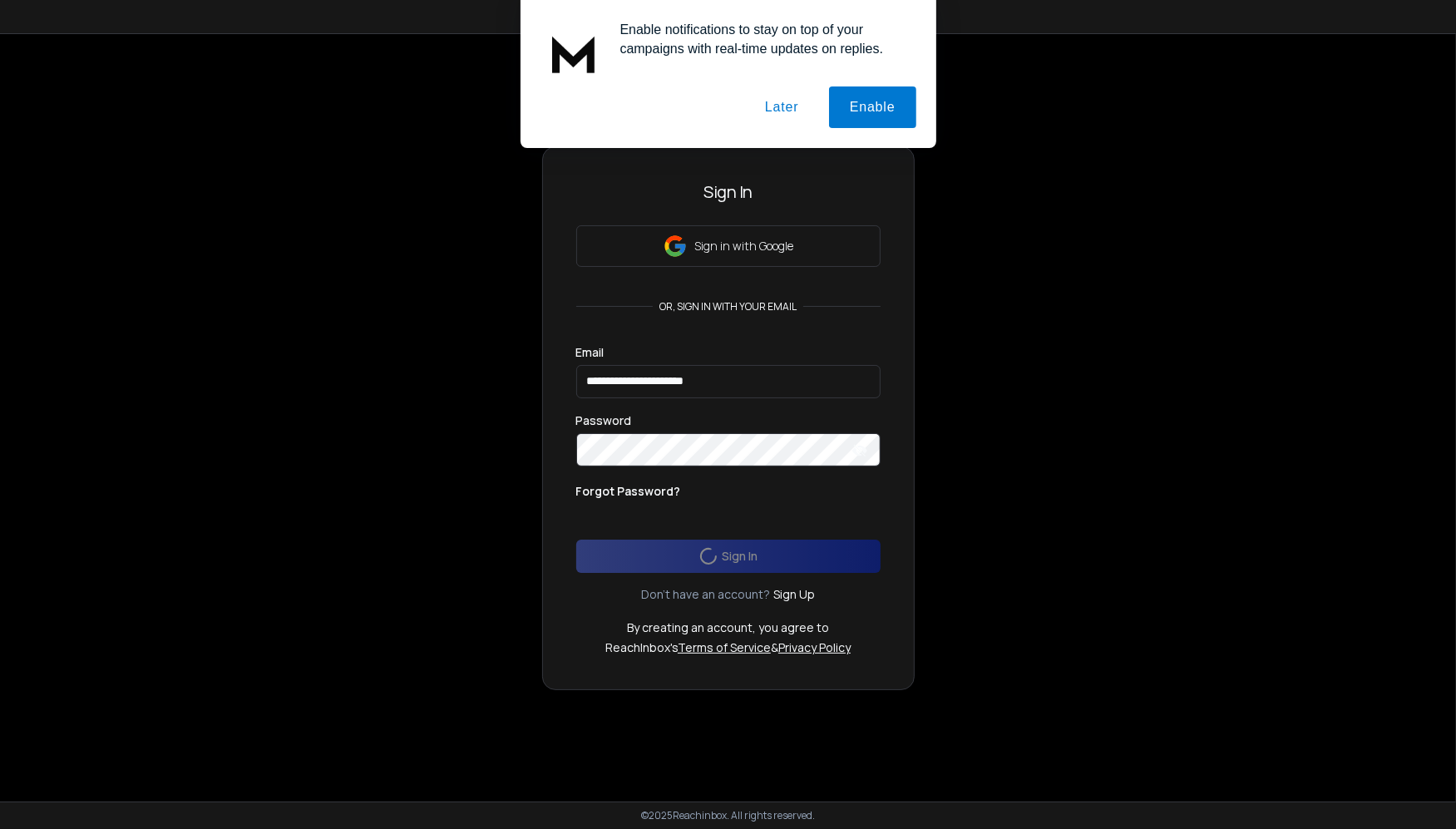
click at [789, 95] on button "Later" at bounding box center [781, 107] width 75 height 42
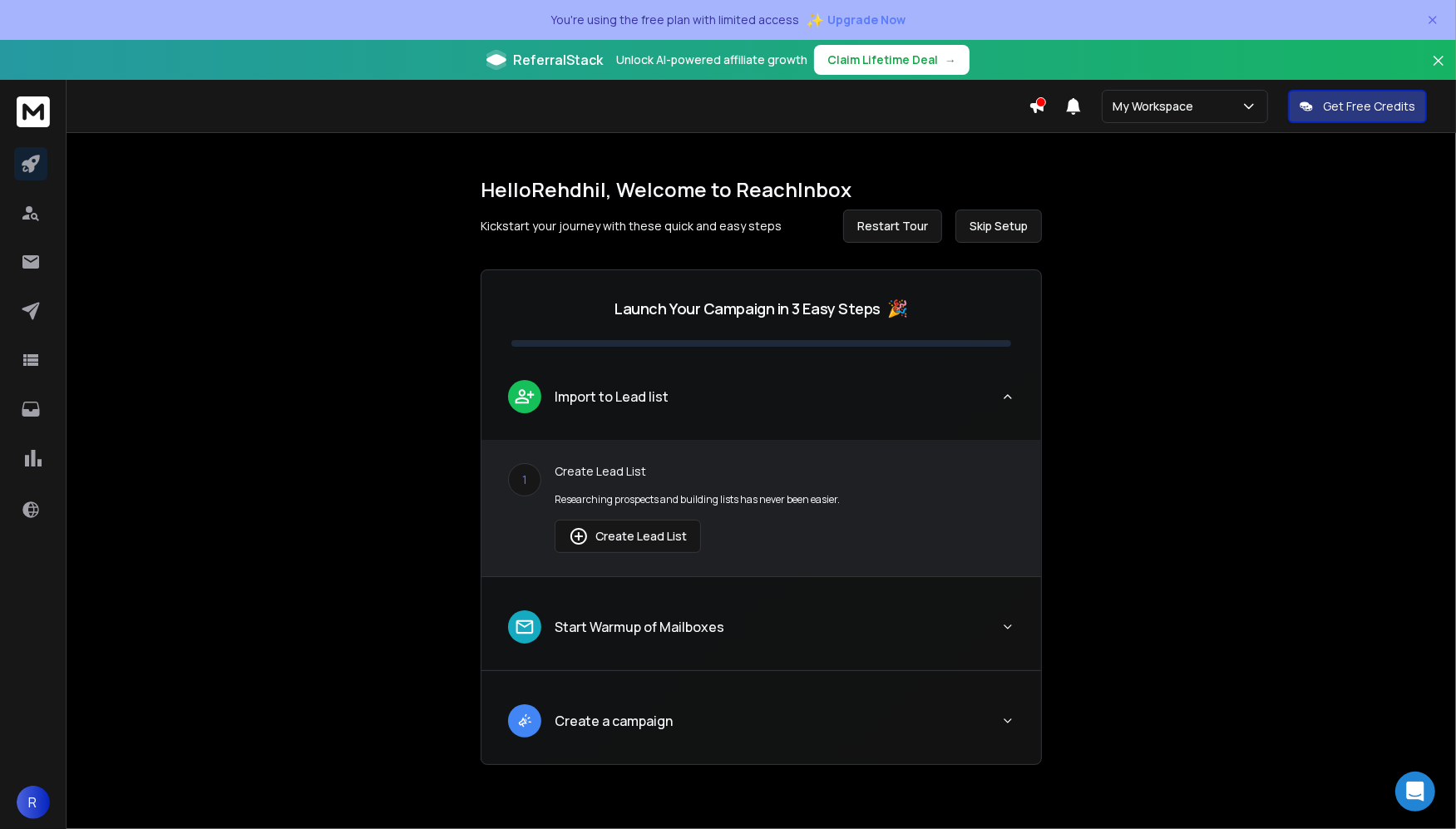
click at [654, 630] on p "Start Warmup of Mailboxes" at bounding box center [639, 627] width 169 height 20
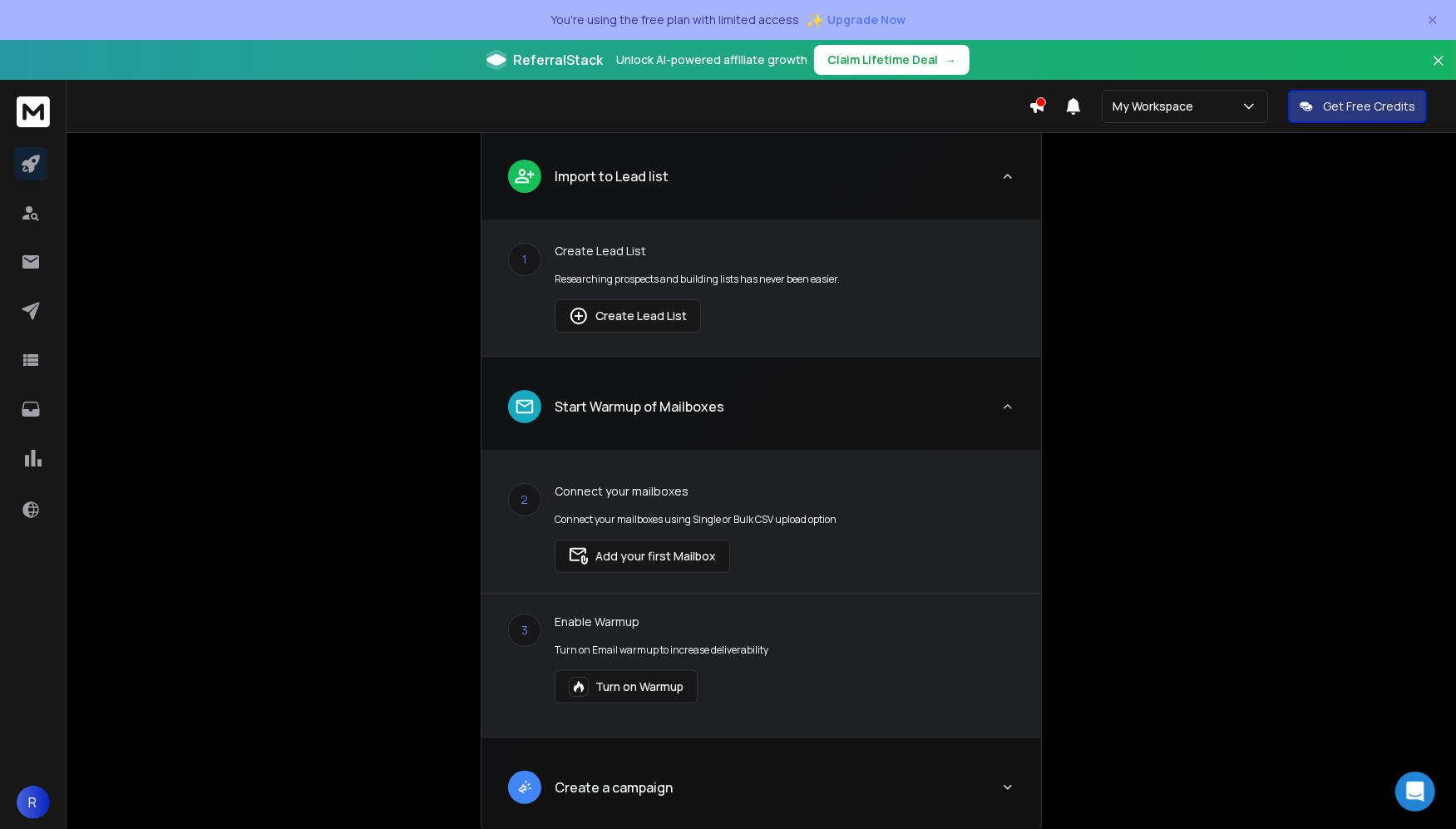
scroll to position [264, 0]
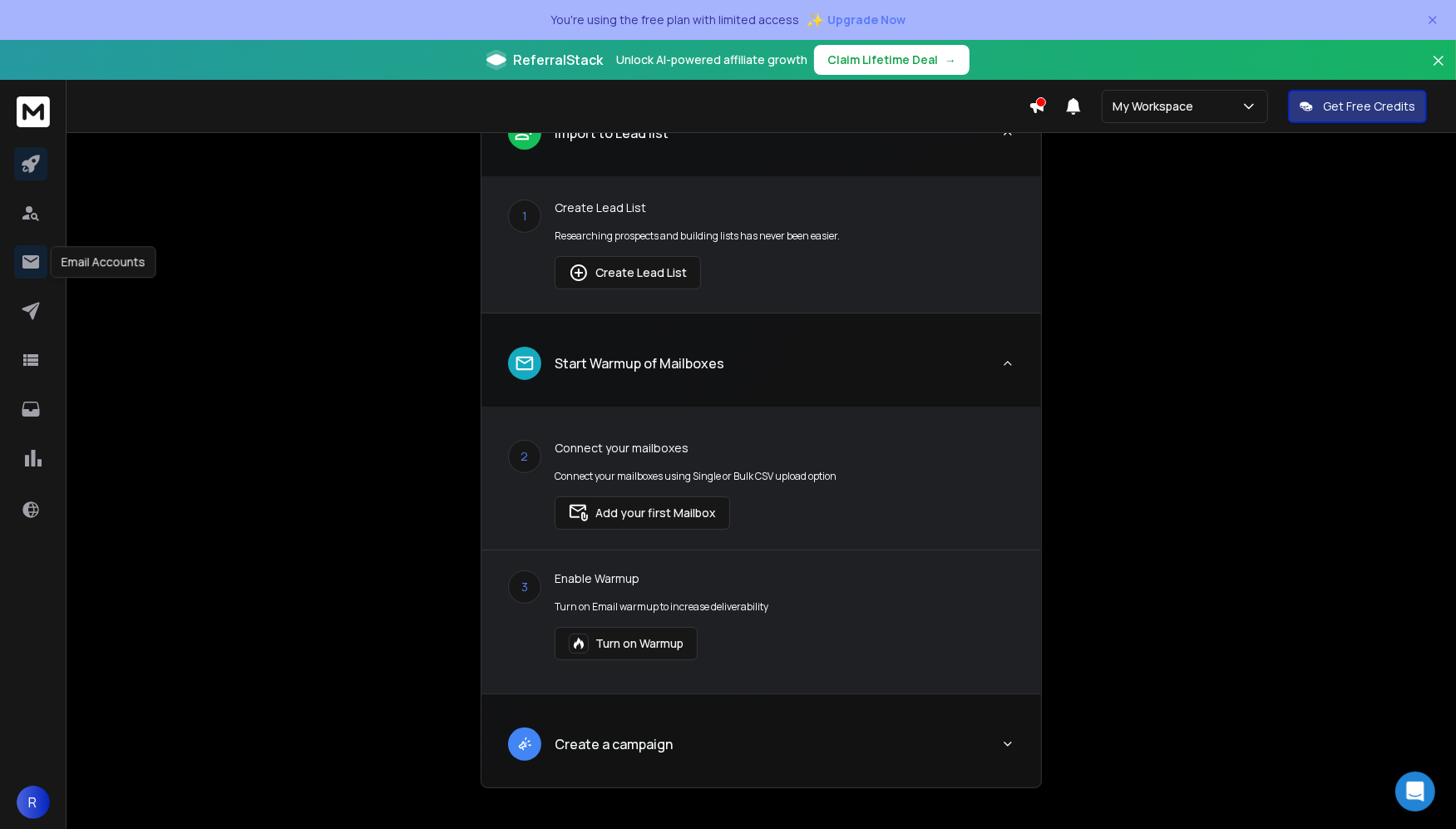
click at [29, 274] on link at bounding box center [30, 262] width 33 height 33
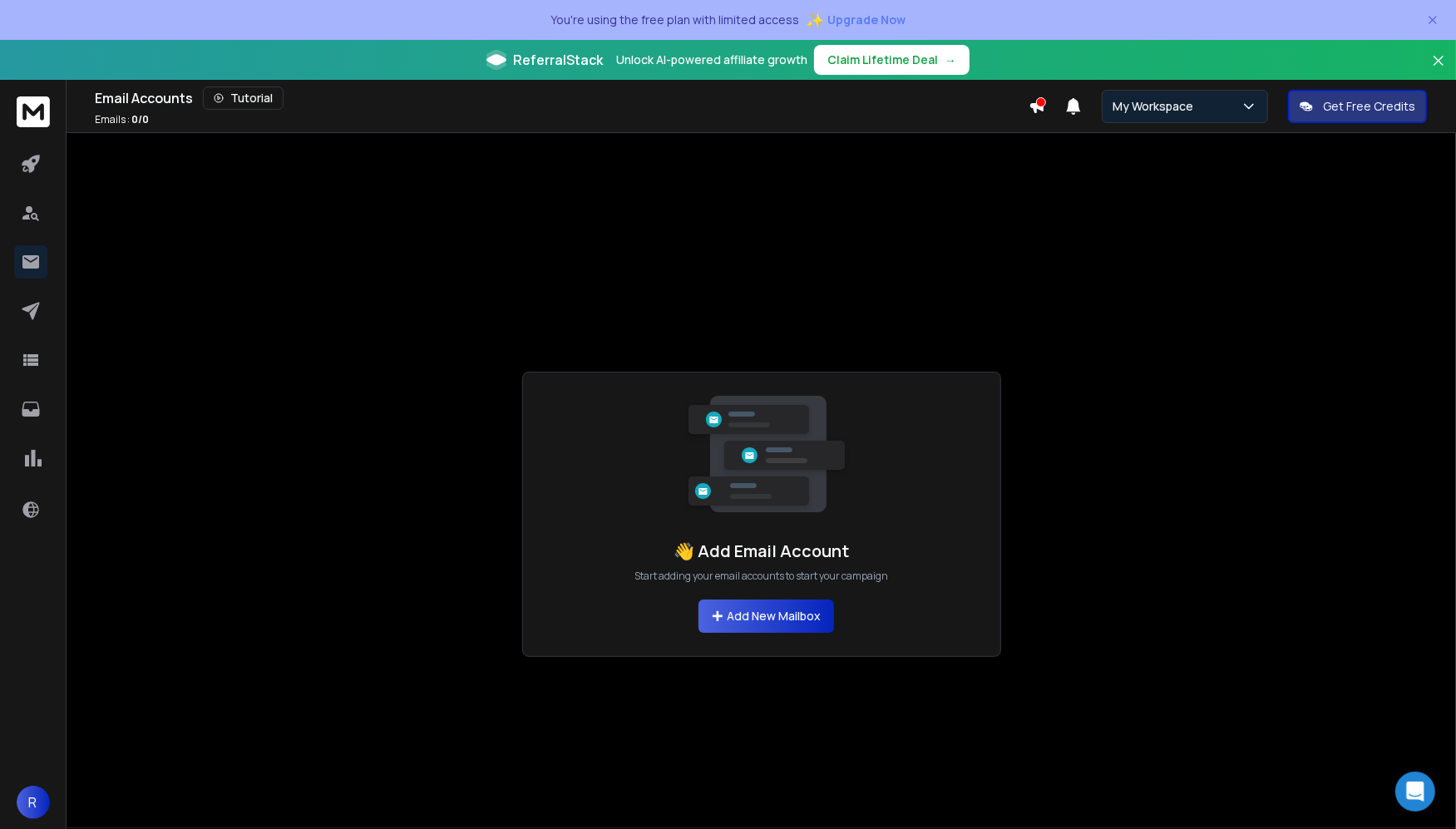
click at [1148, 121] on button "My Workspace" at bounding box center [1184, 105] width 166 height 33
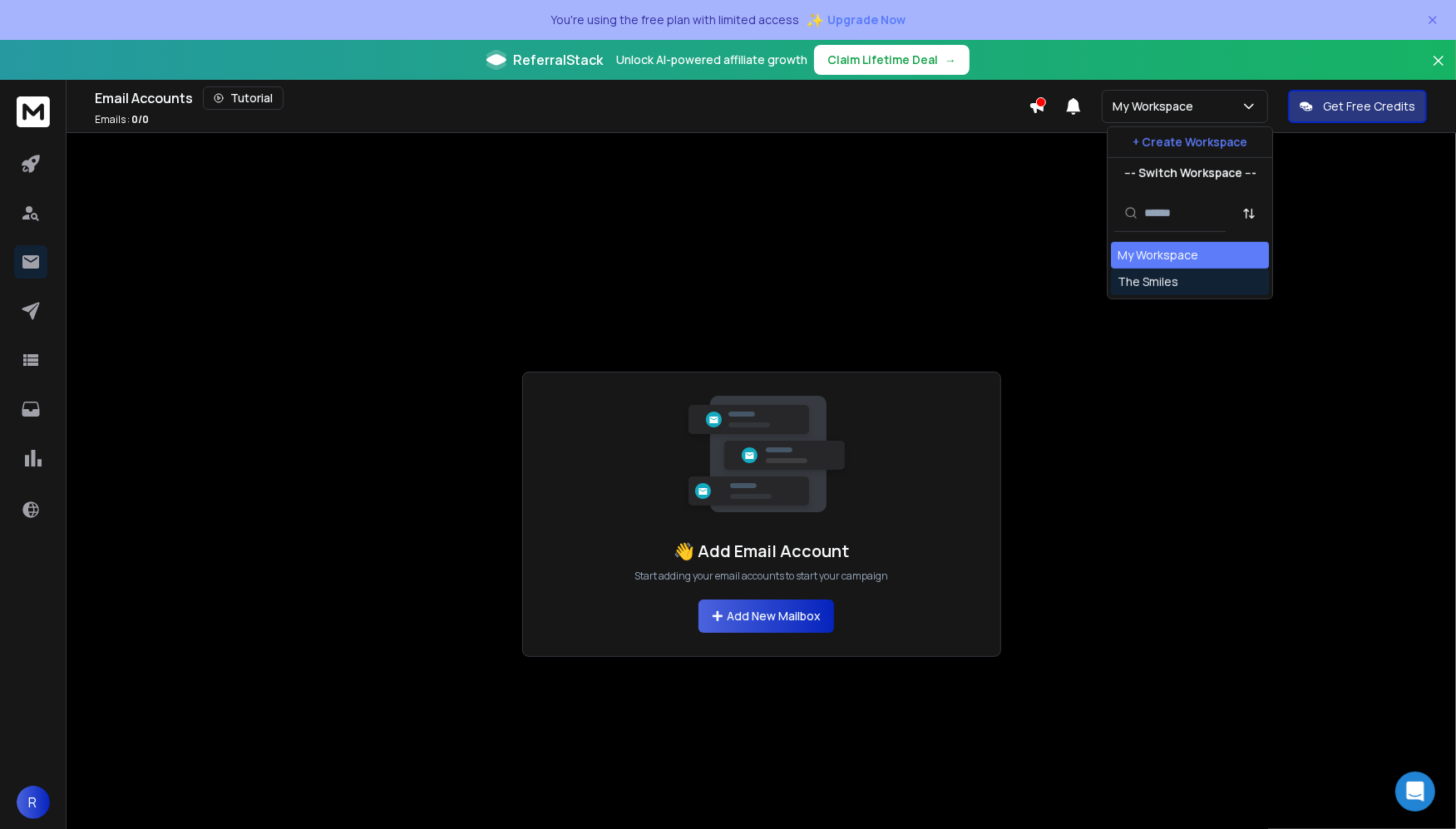
click at [1142, 281] on div "The Smiles" at bounding box center [1147, 282] width 61 height 17
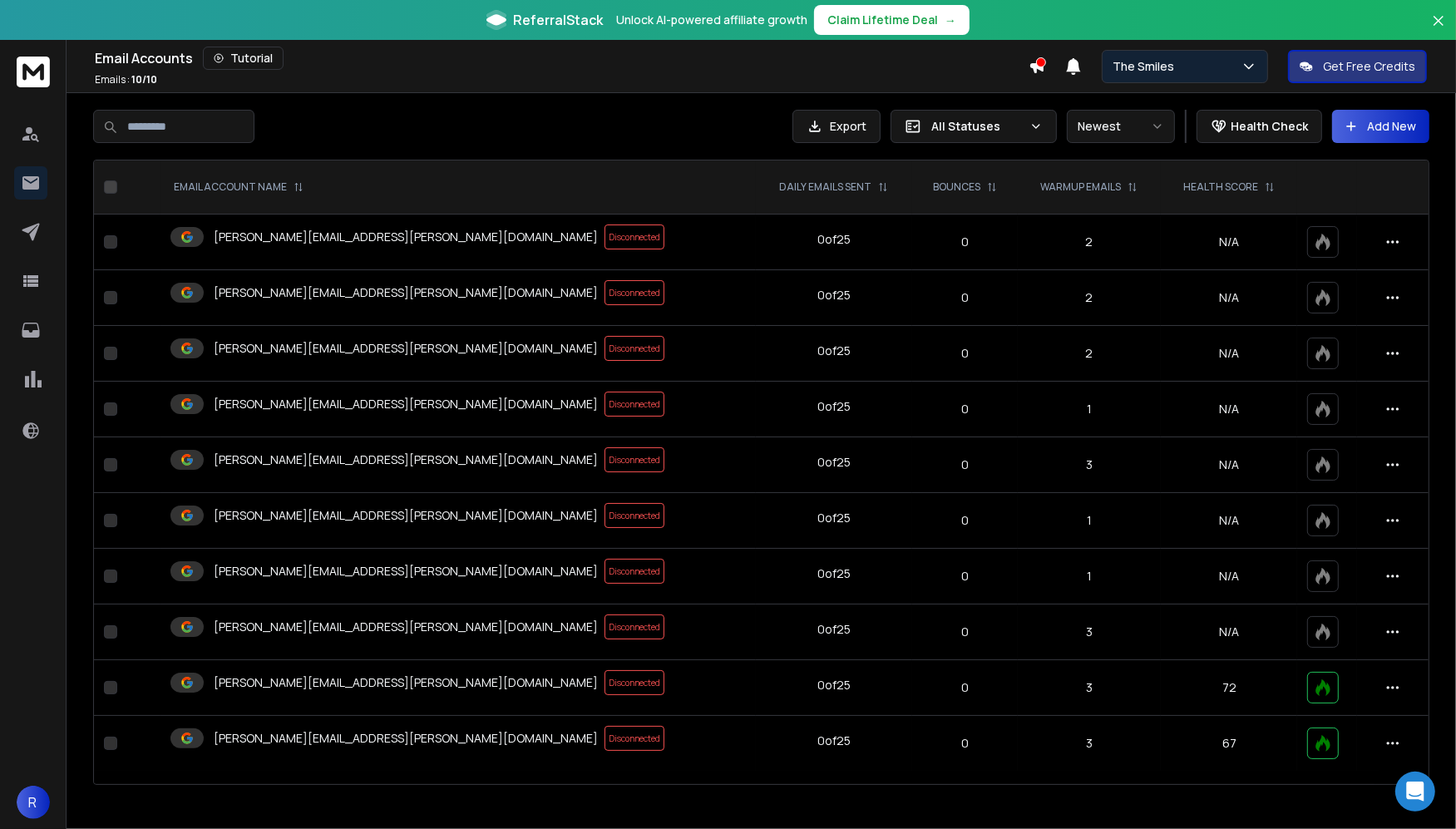
click at [1190, 62] on div "The Smiles" at bounding box center [1184, 66] width 144 height 17
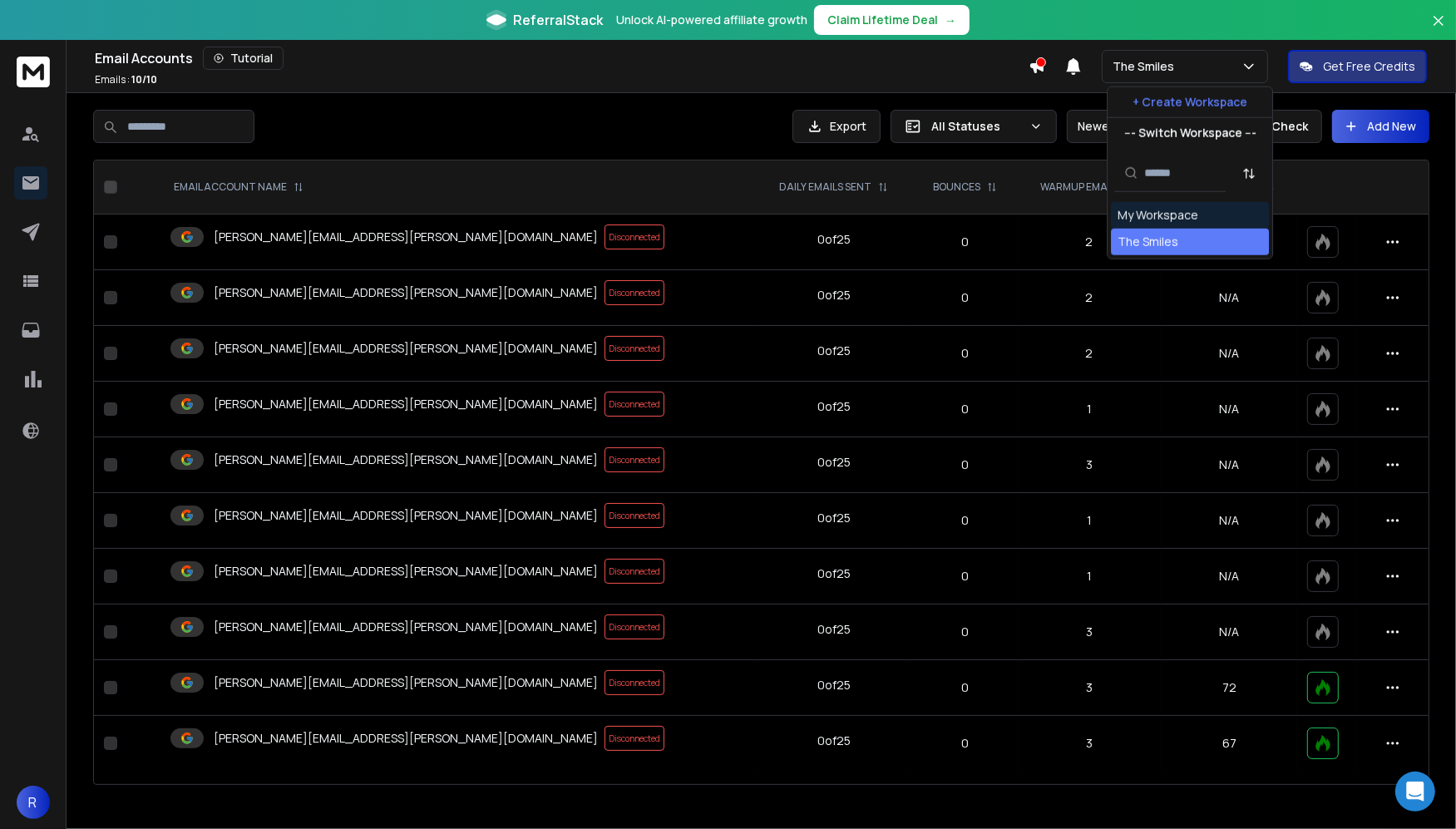
click at [1155, 210] on div "My Workspace" at bounding box center [1157, 215] width 81 height 17
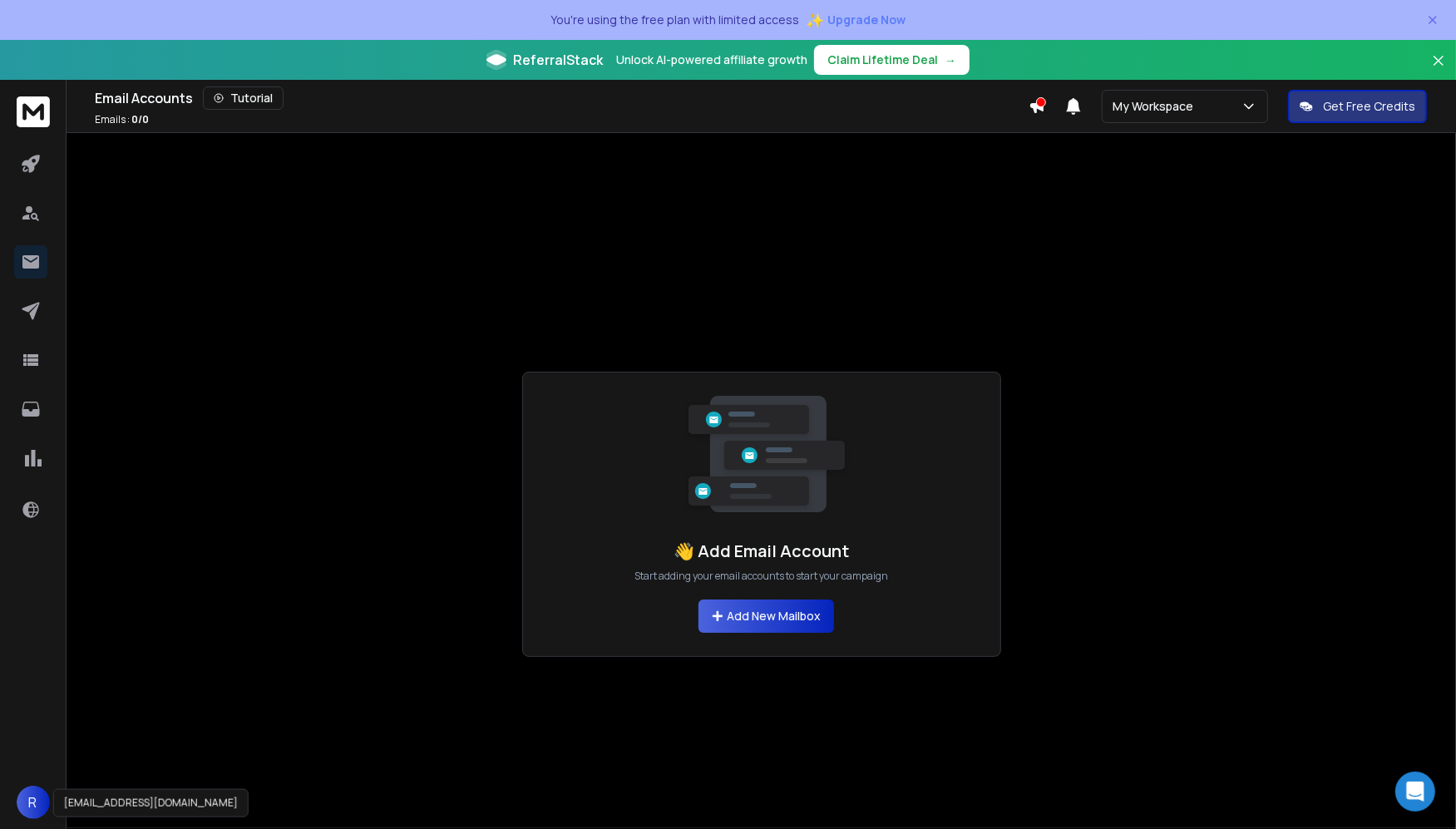
click at [35, 812] on span "R" at bounding box center [33, 802] width 33 height 33
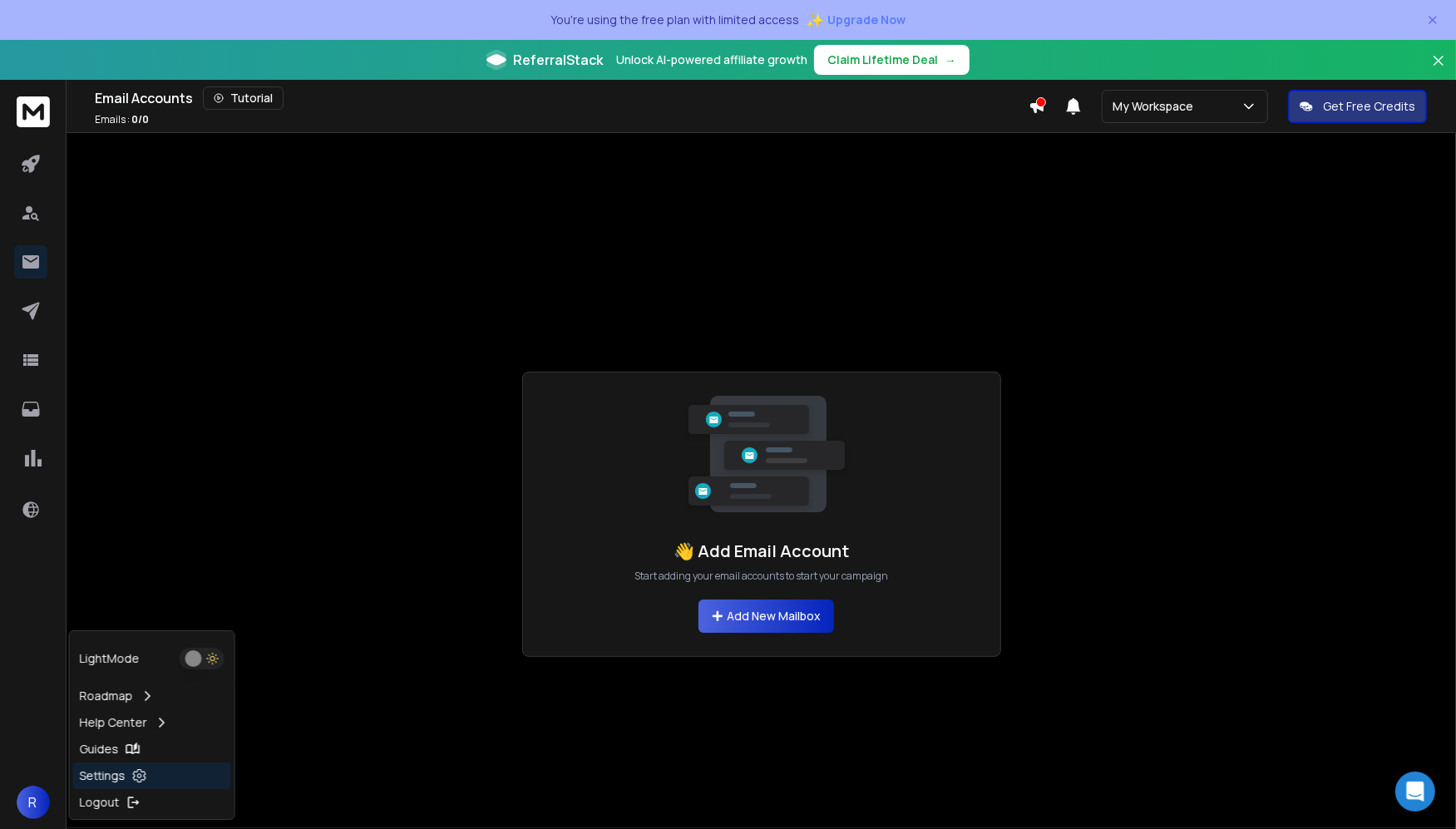
click at [99, 771] on p "Settings" at bounding box center [103, 775] width 46 height 17
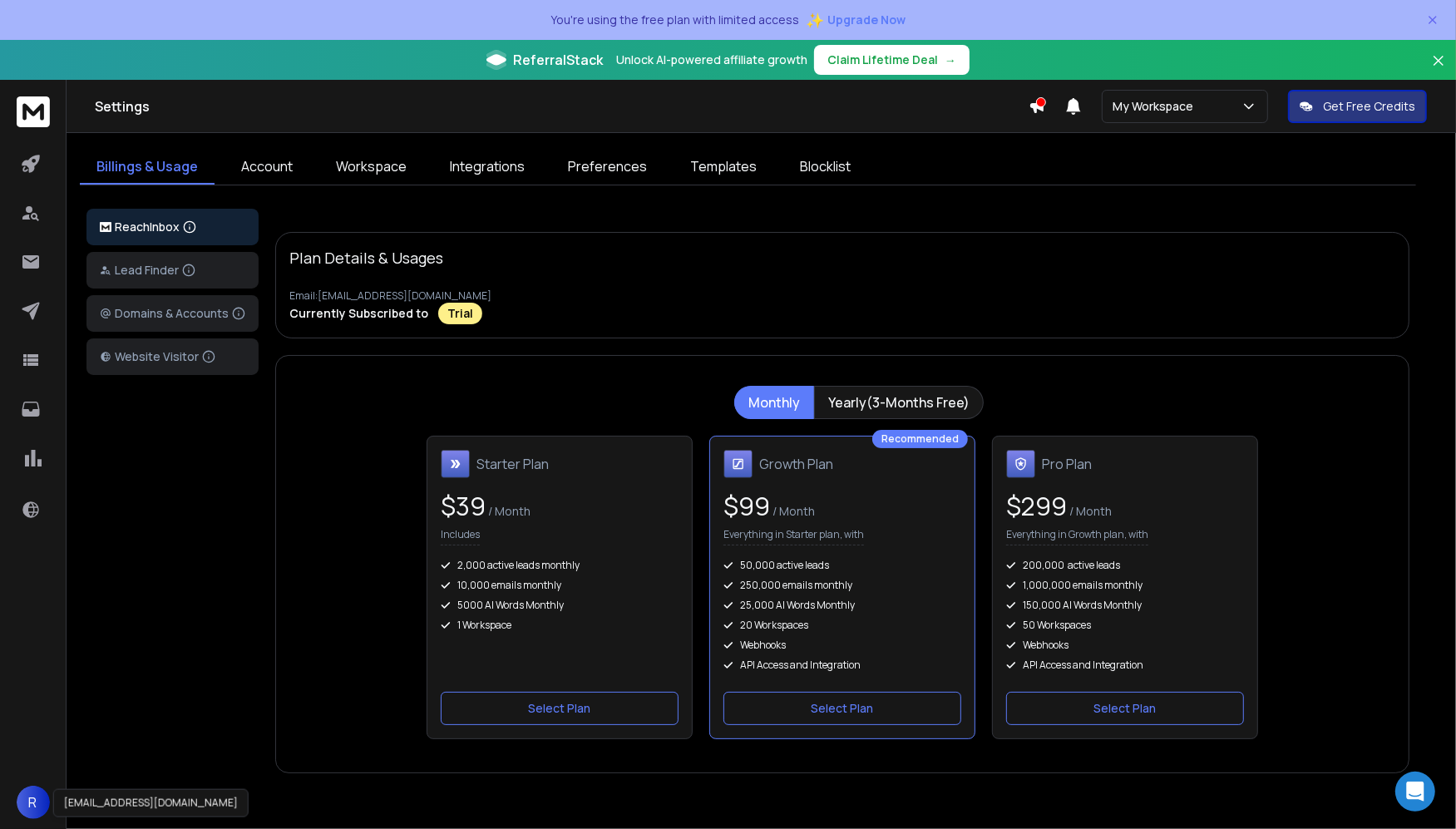
click at [34, 800] on span "R" at bounding box center [33, 802] width 33 height 33
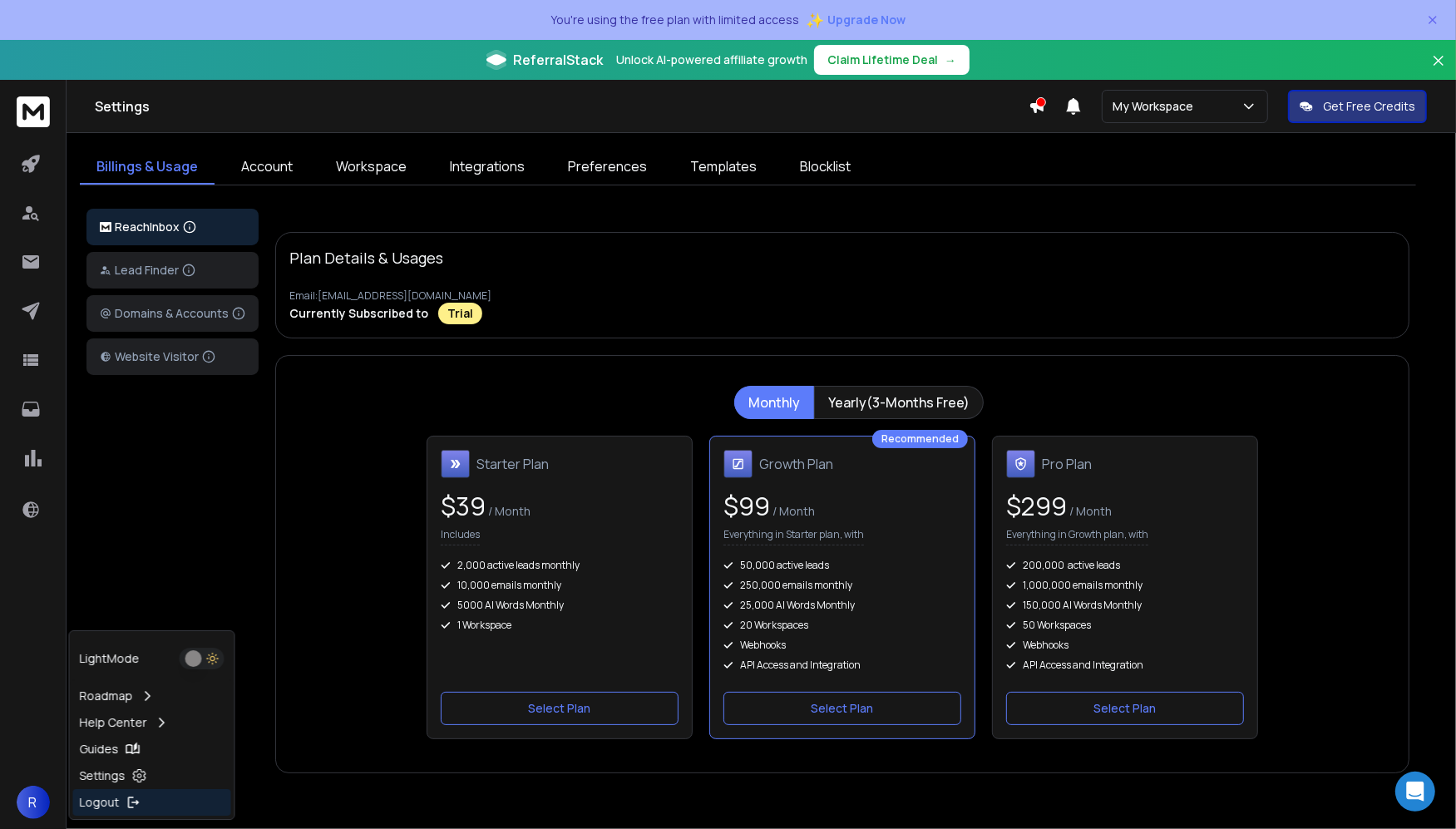
click at [89, 797] on p "Logout" at bounding box center [100, 802] width 40 height 17
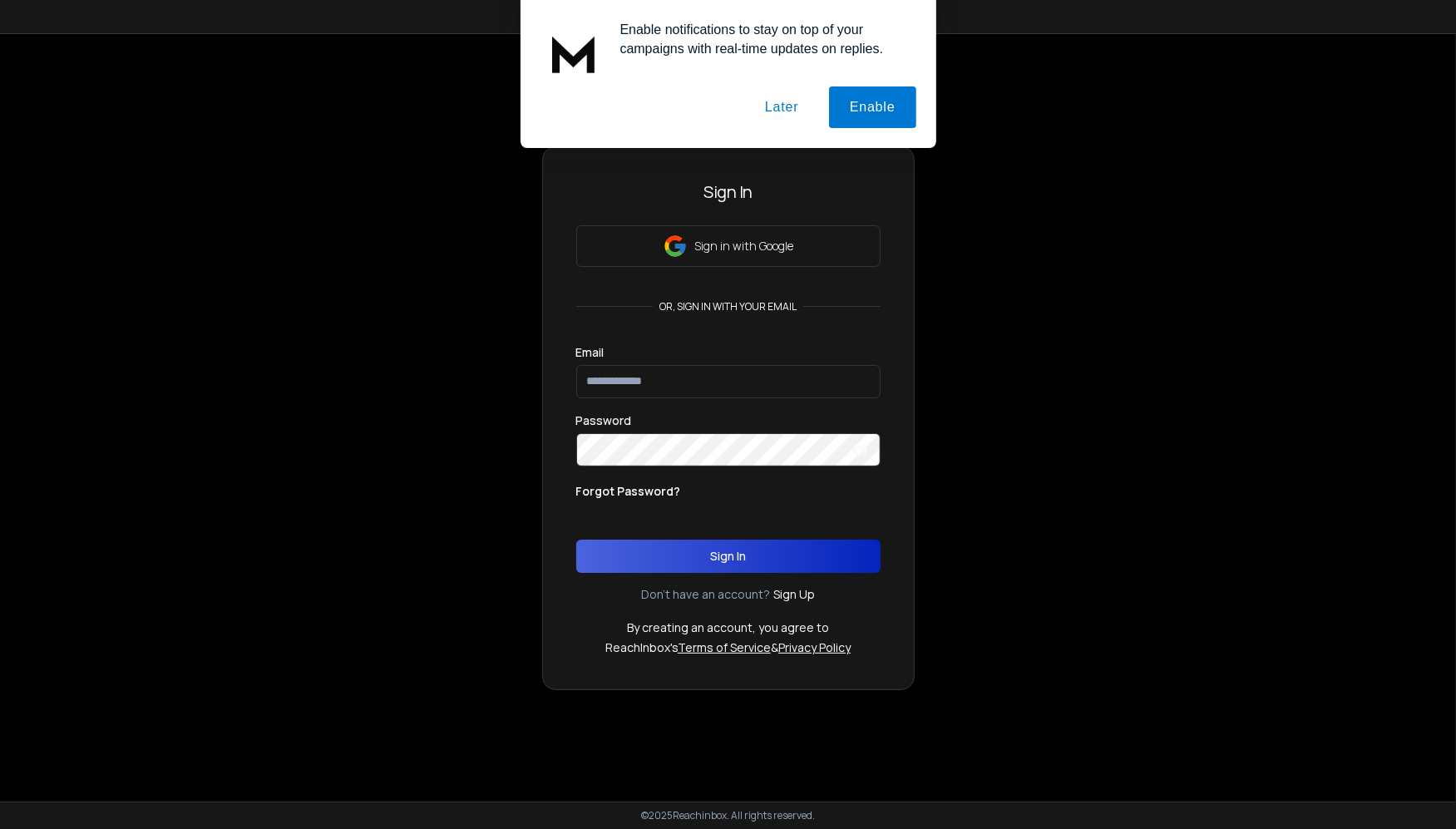
click at [641, 377] on input "email" at bounding box center [728, 381] width 305 height 33
type input "**********"
click at [863, 452] on icon at bounding box center [860, 450] width 15 height 15
click at [757, 558] on button "Sign In" at bounding box center [728, 555] width 305 height 33
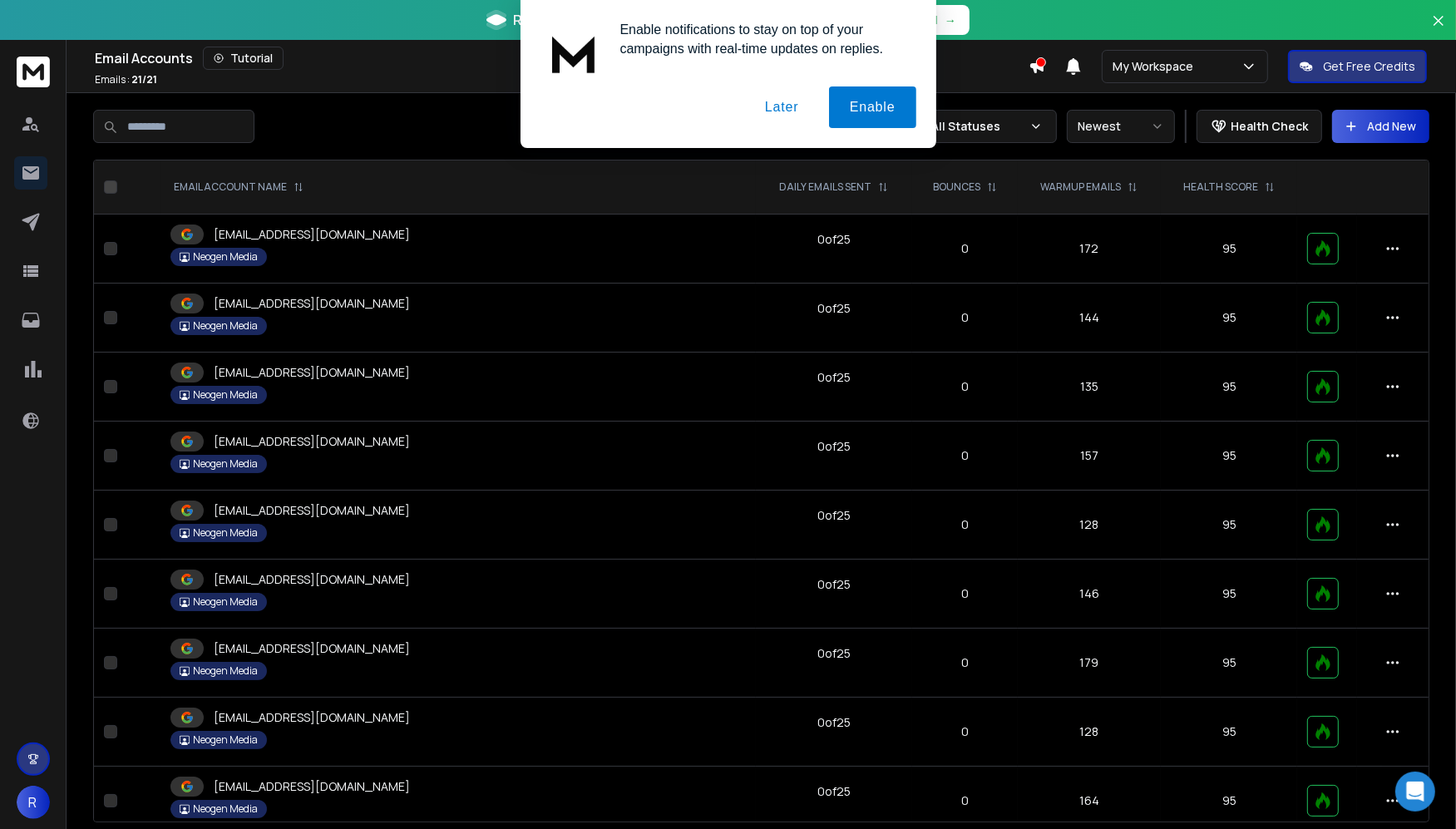
click at [115, 248] on button "button" at bounding box center [109, 248] width 13 height 13
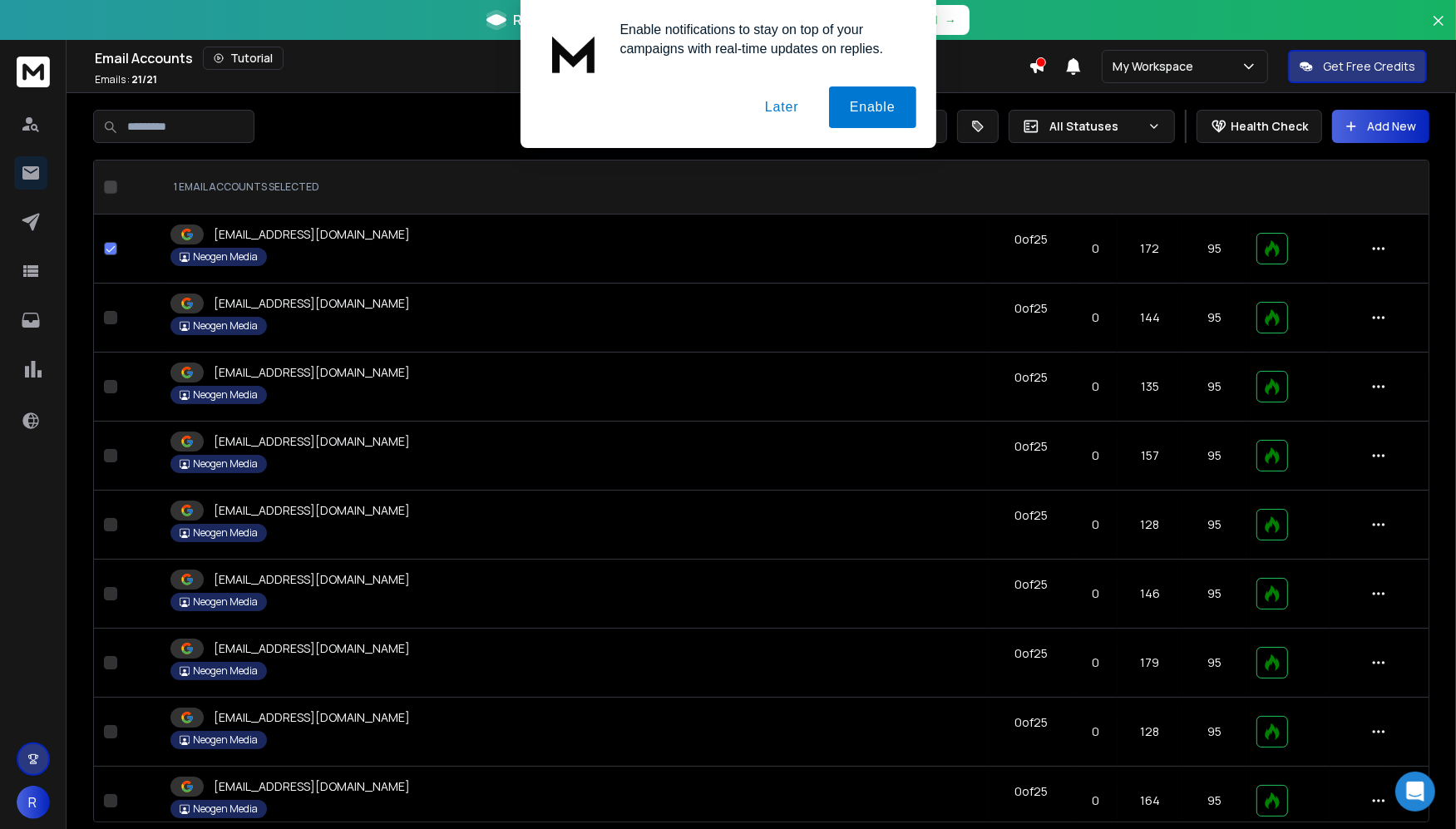
click at [108, 316] on button "button" at bounding box center [109, 317] width 13 height 13
click at [106, 246] on button "button" at bounding box center [109, 248] width 13 height 13
click at [108, 321] on button "button" at bounding box center [109, 317] width 13 height 13
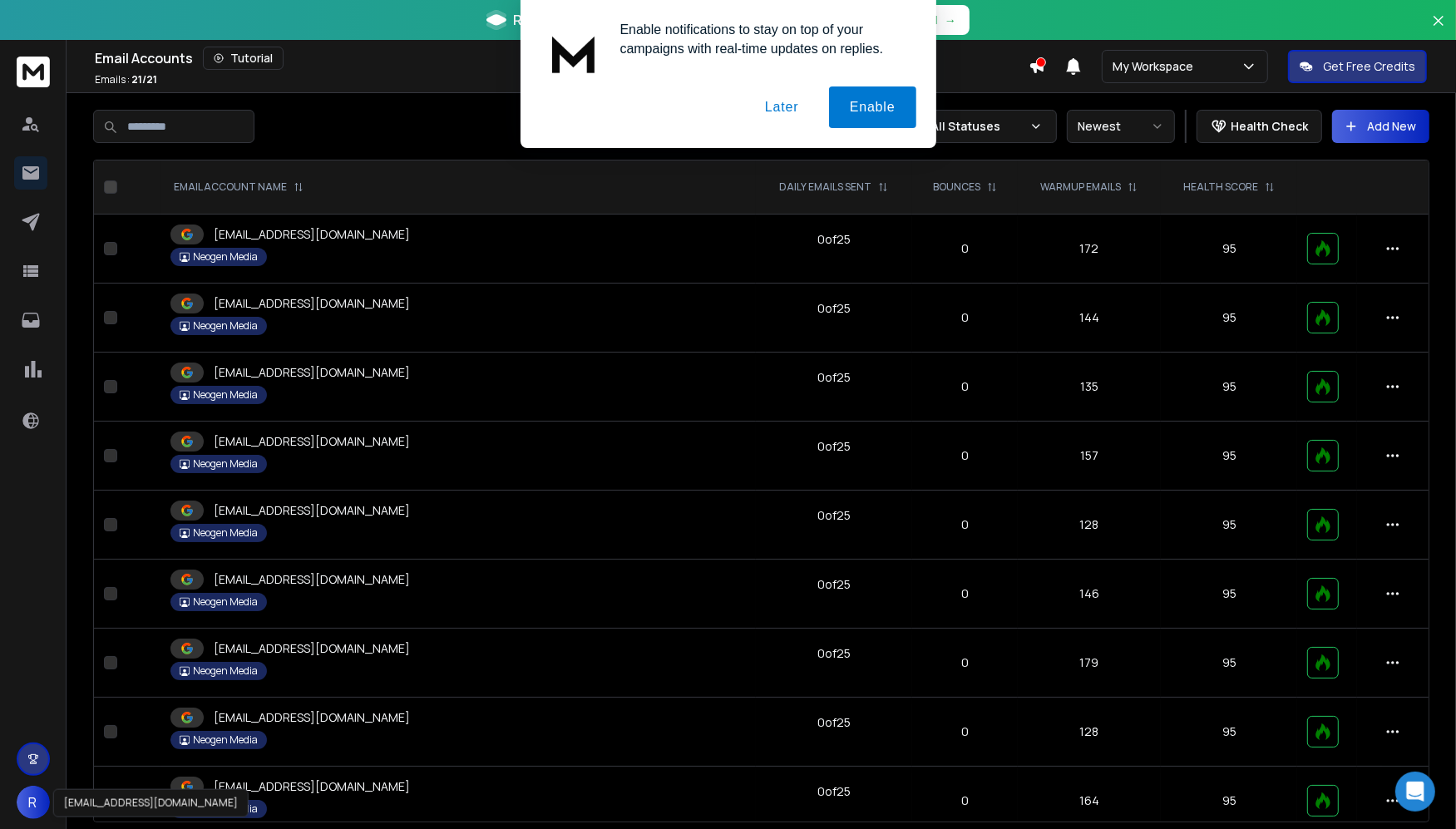
click at [37, 802] on span "R" at bounding box center [33, 802] width 33 height 33
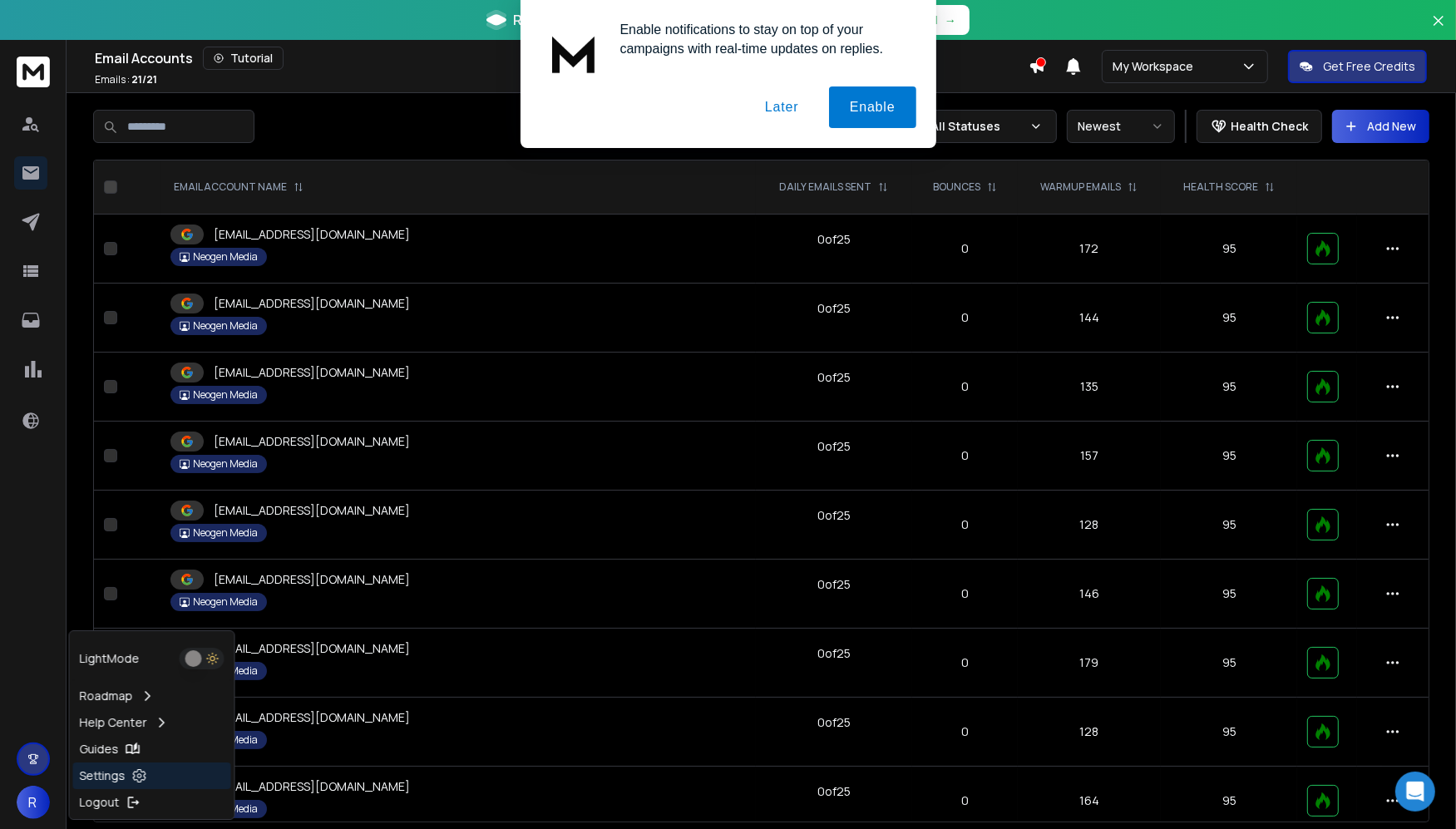
click at [115, 773] on p "Settings" at bounding box center [103, 775] width 46 height 17
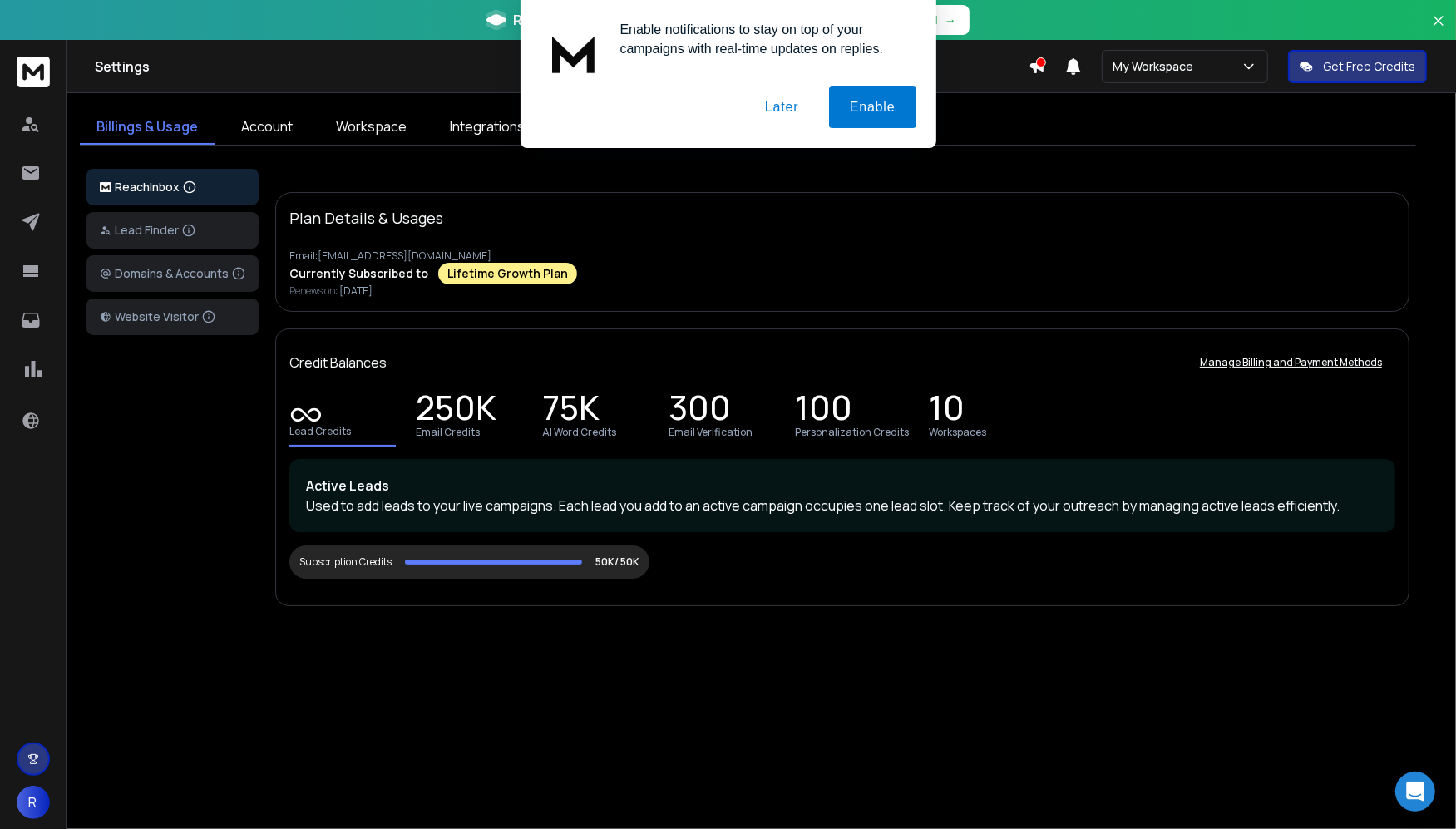
click at [786, 105] on button "Later" at bounding box center [781, 107] width 75 height 42
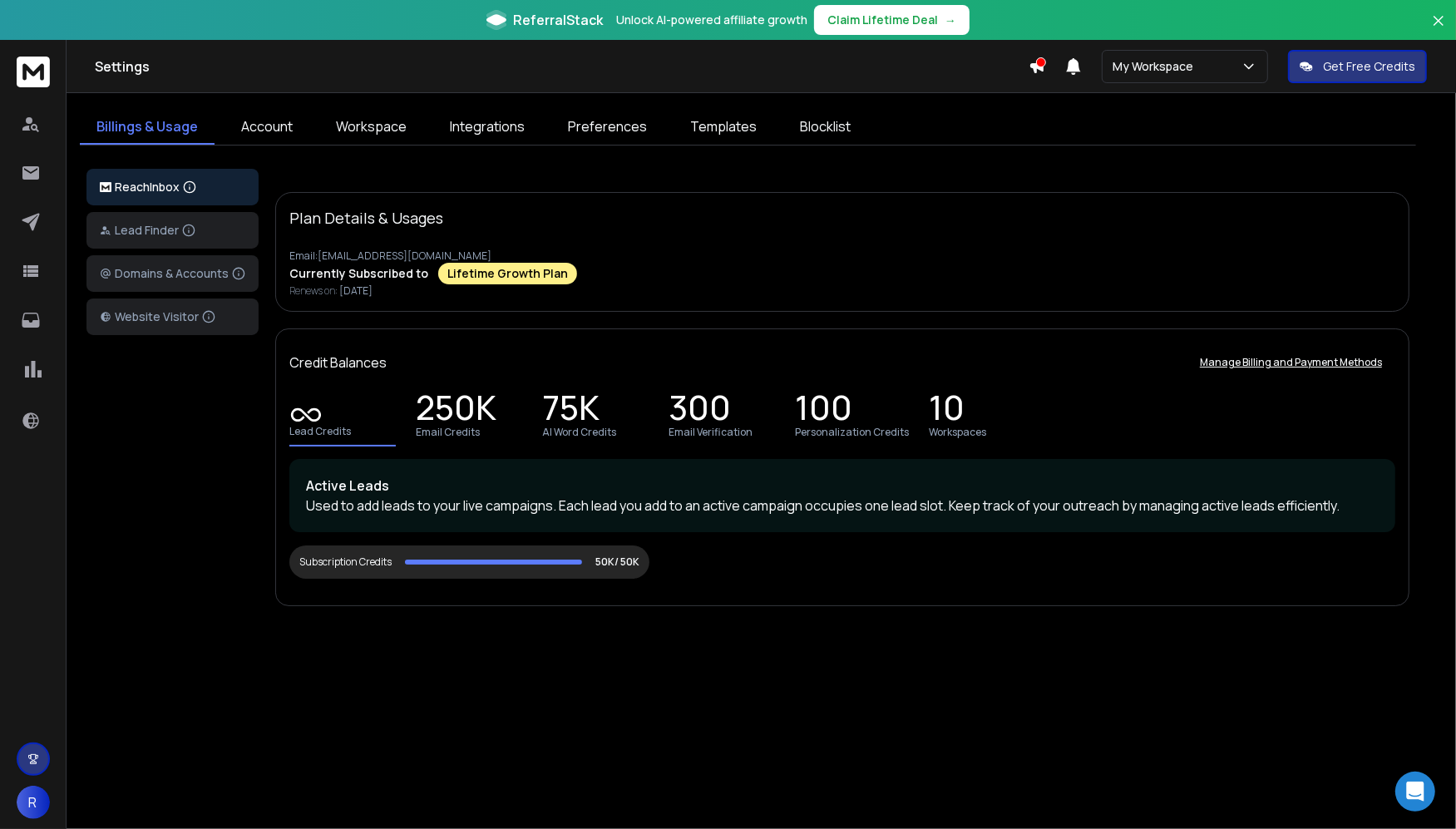
click at [387, 128] on link "Workspace" at bounding box center [371, 126] width 104 height 35
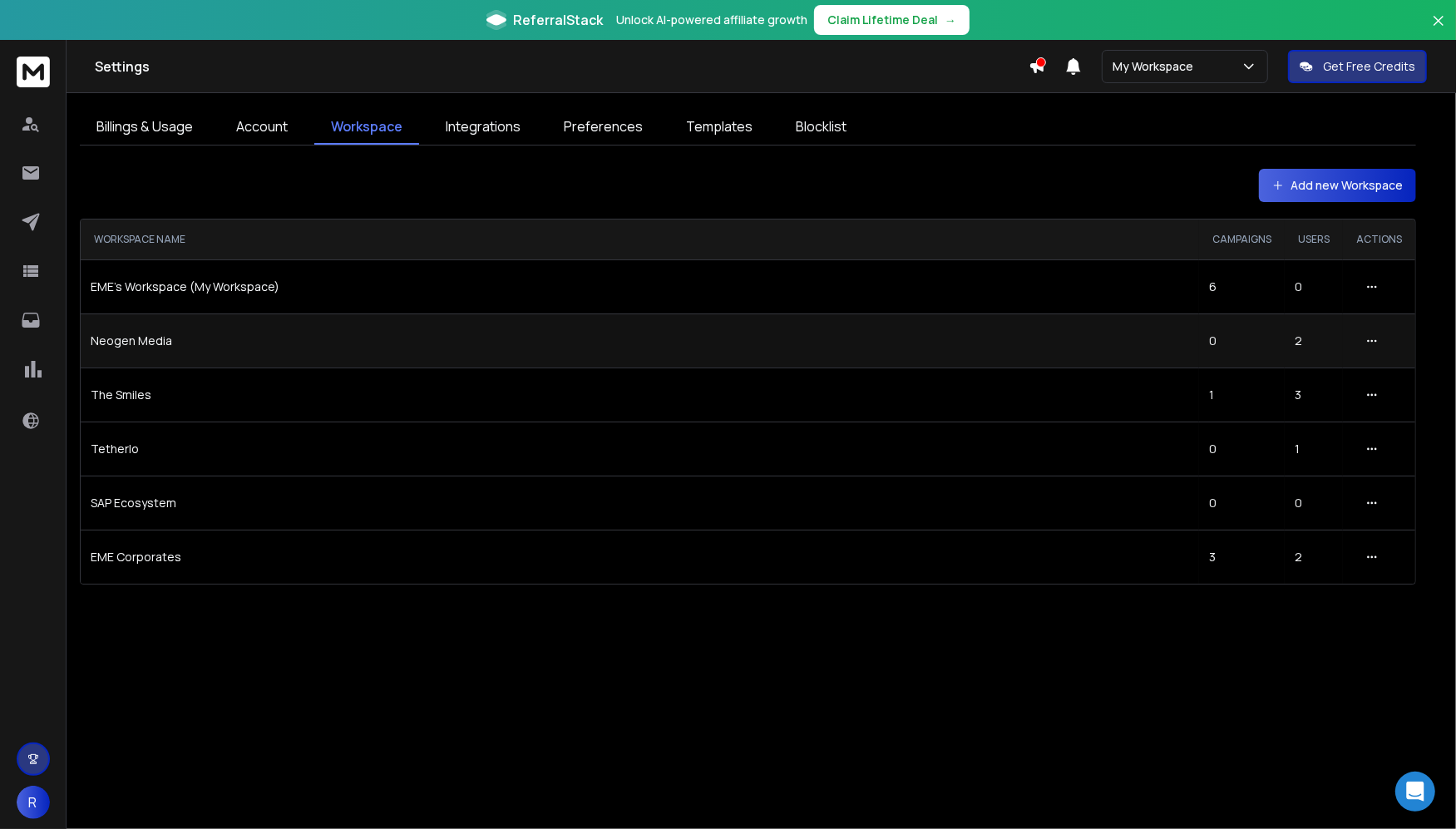
click at [985, 350] on td "Neogen Media" at bounding box center [640, 340] width 1119 height 54
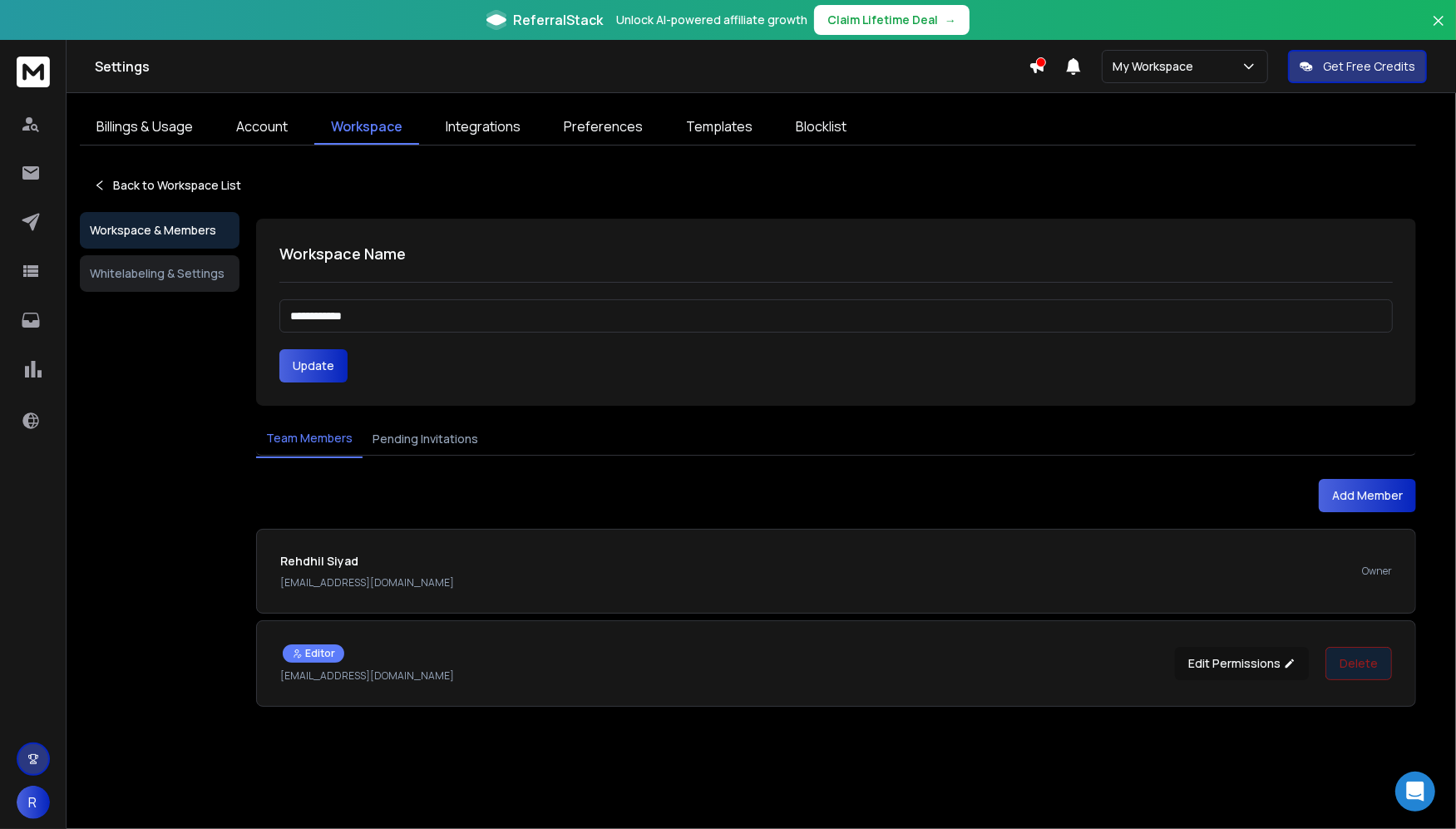
click at [1355, 655] on button "Delete" at bounding box center [1358, 663] width 67 height 33
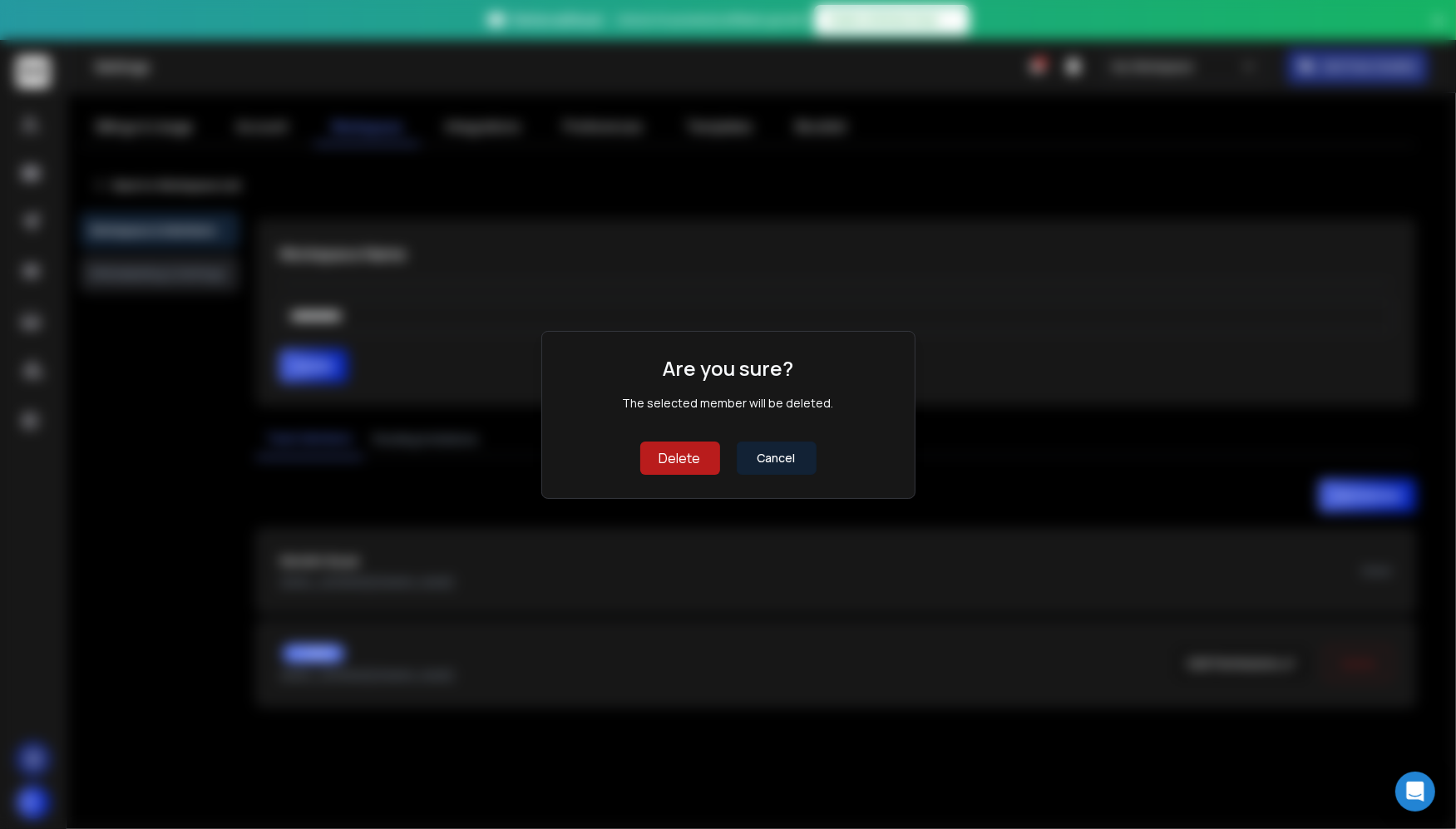
click at [688, 472] on button "Delete" at bounding box center [680, 458] width 80 height 33
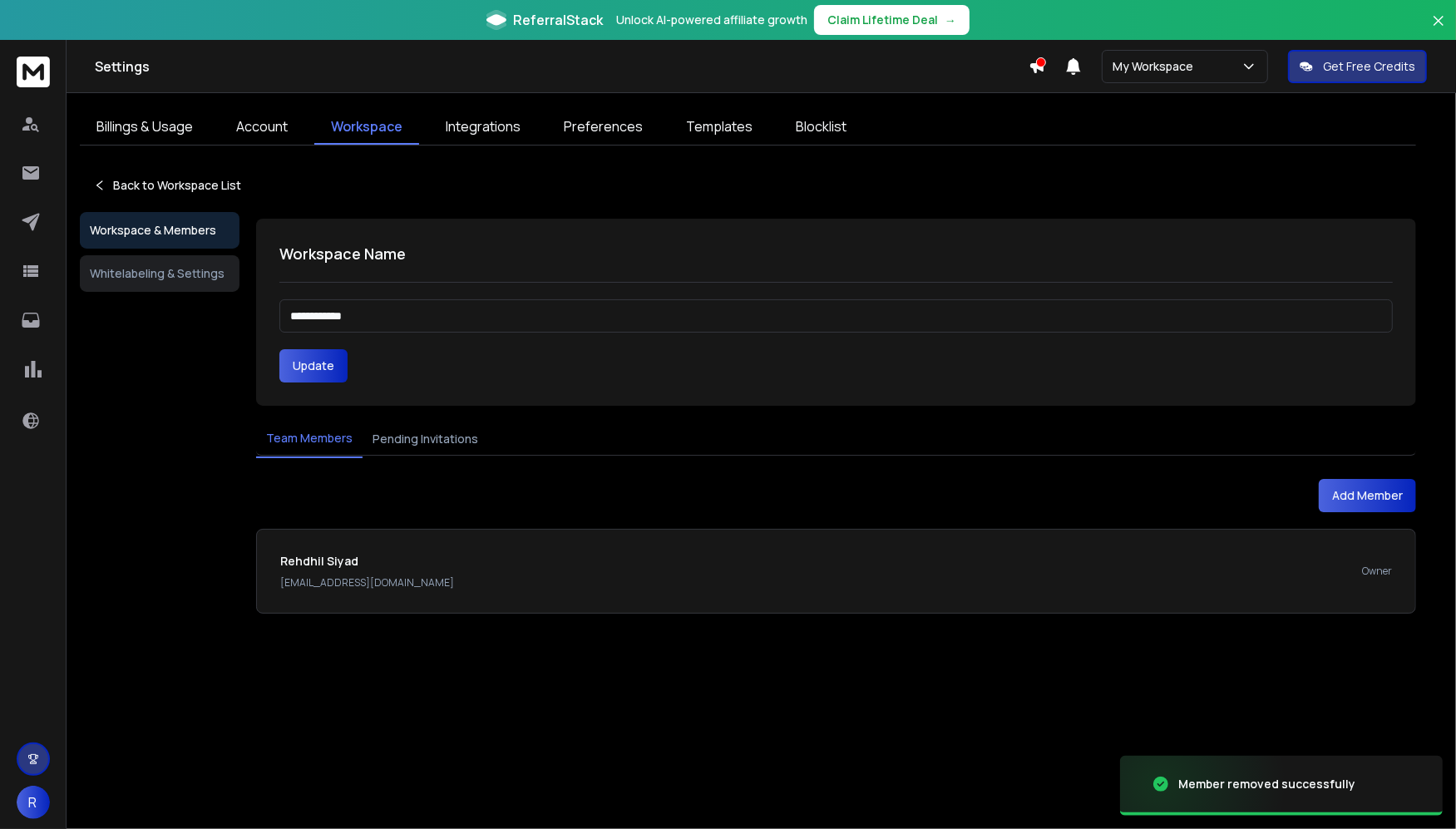
click at [1389, 485] on button "Add Member" at bounding box center [1367, 495] width 98 height 33
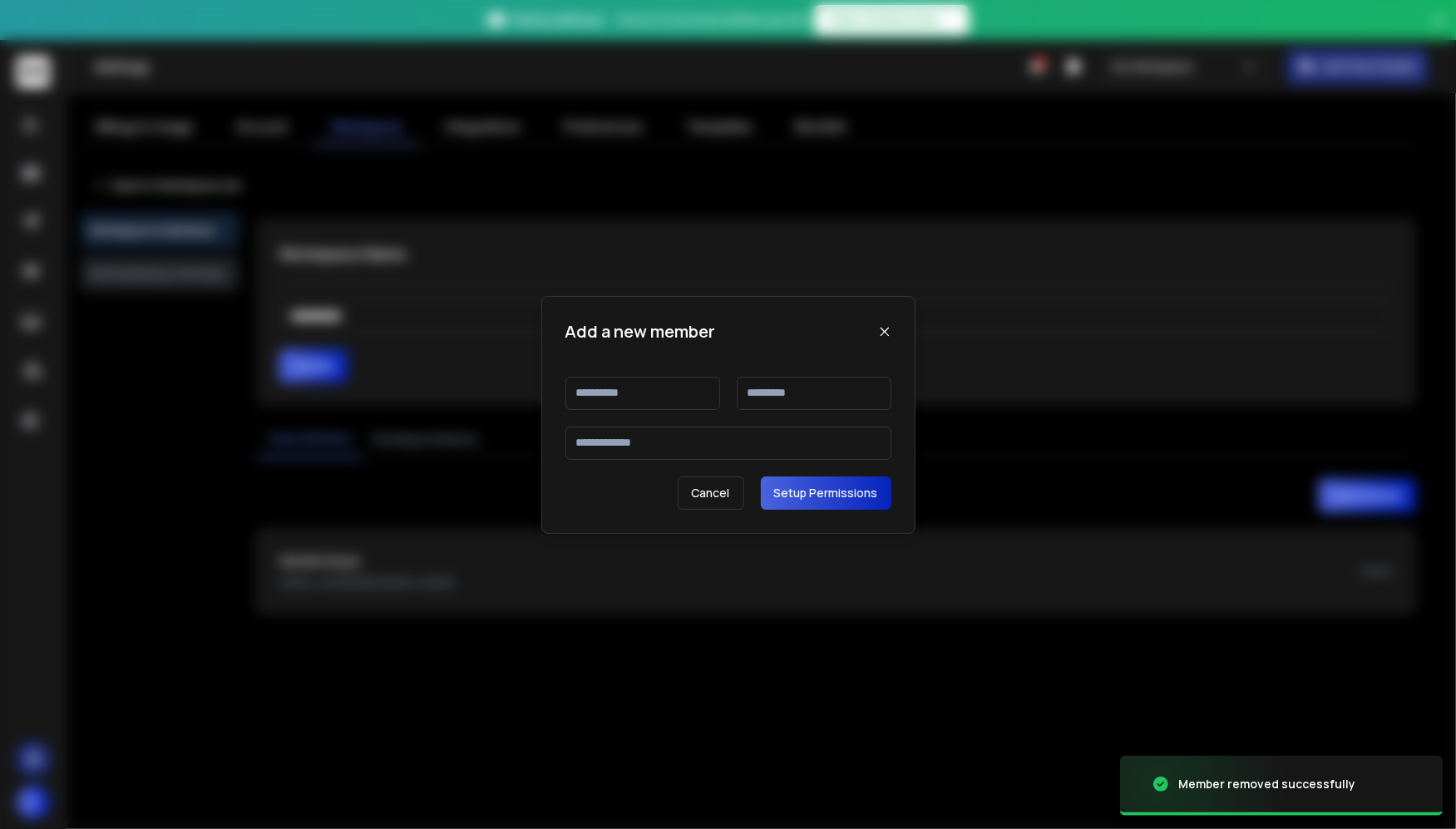
click at [670, 393] on input at bounding box center [642, 393] width 154 height 33
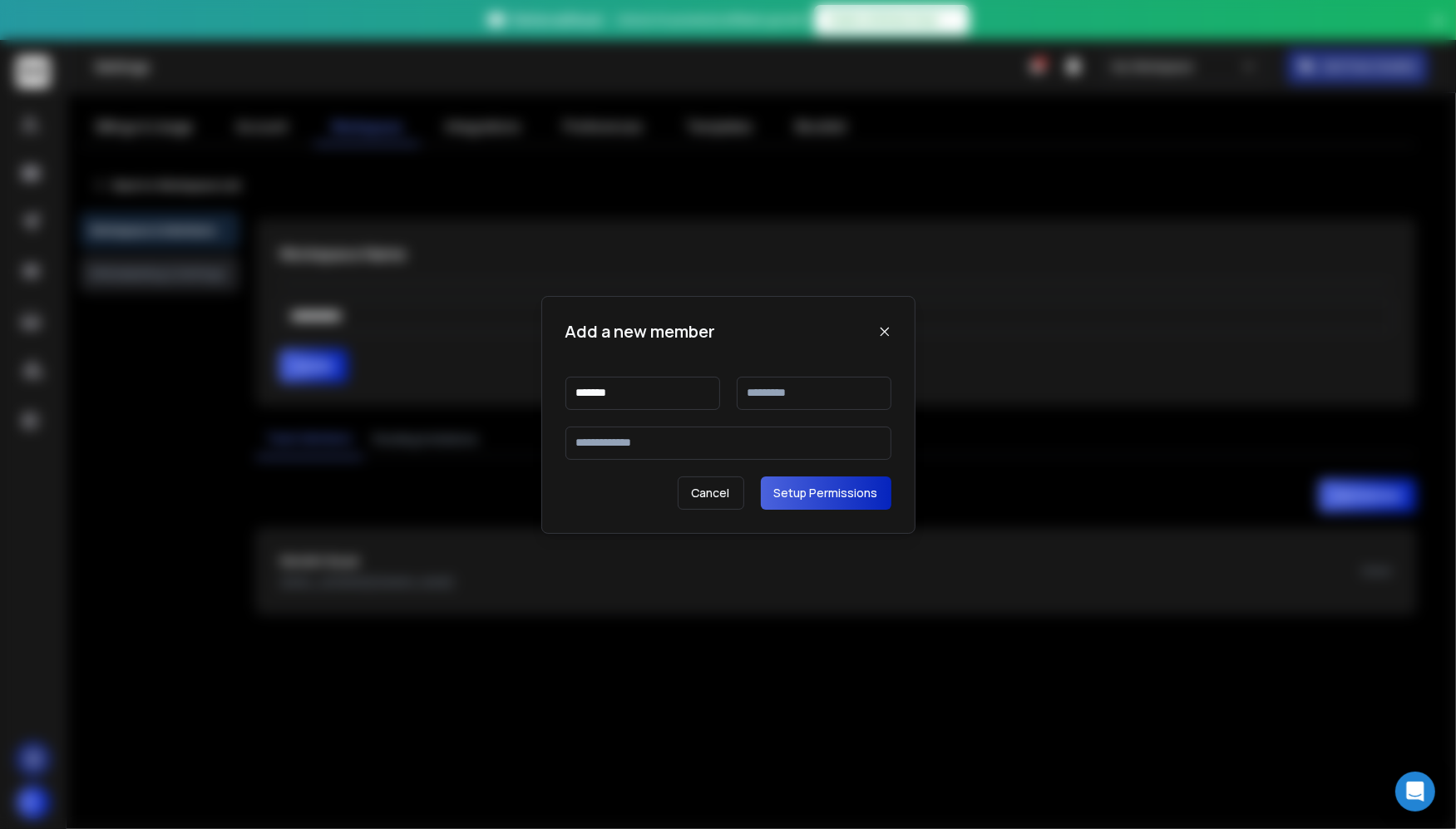
type input "*******"
type input "*****"
type input "**********"
click at [816, 492] on button "Setup Permissions" at bounding box center [826, 493] width 130 height 33
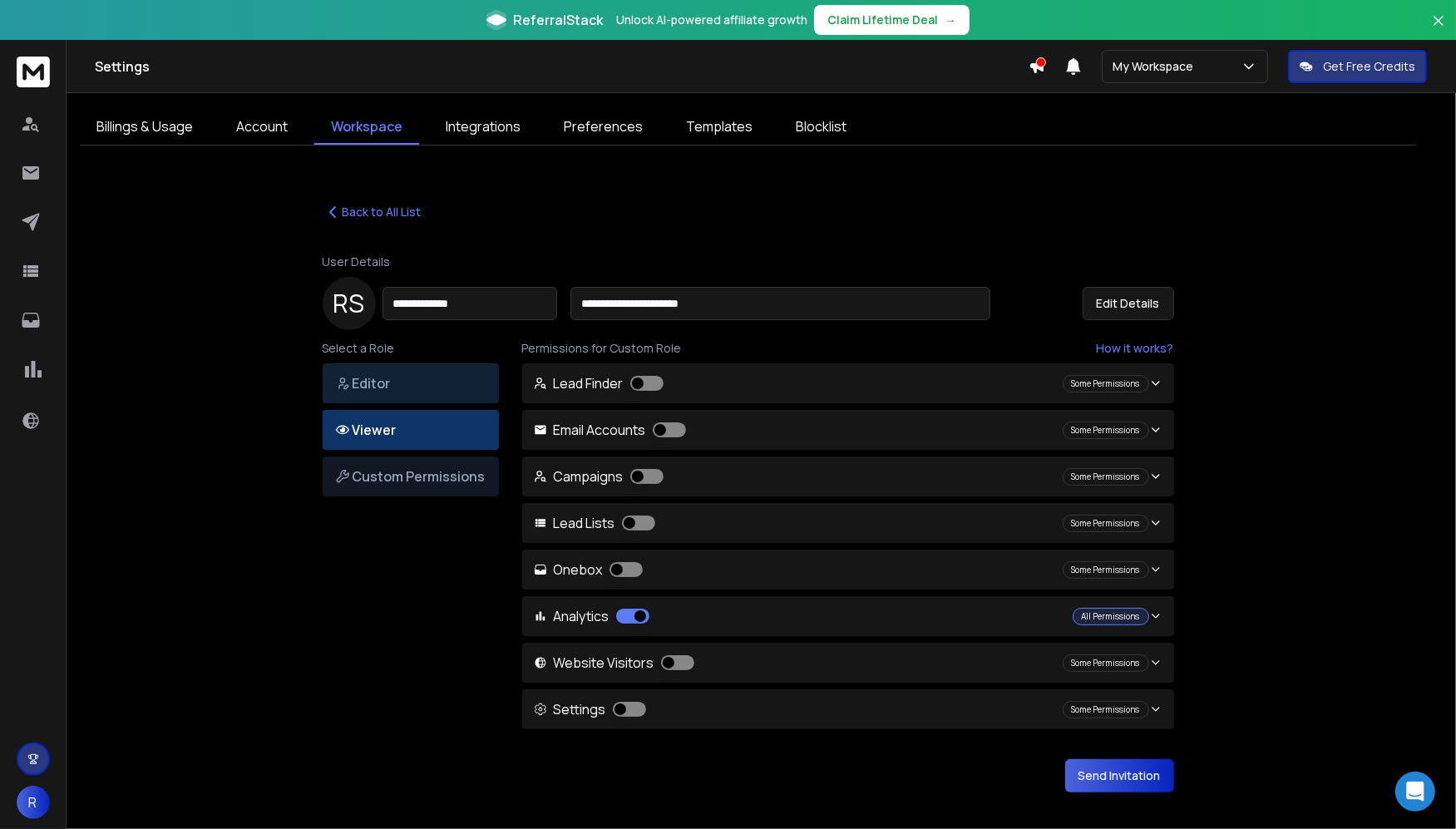
click at [443, 387] on p "Editor" at bounding box center [411, 383] width 149 height 20
click at [348, 387] on button "Editor" at bounding box center [341, 383] width 13 height 42
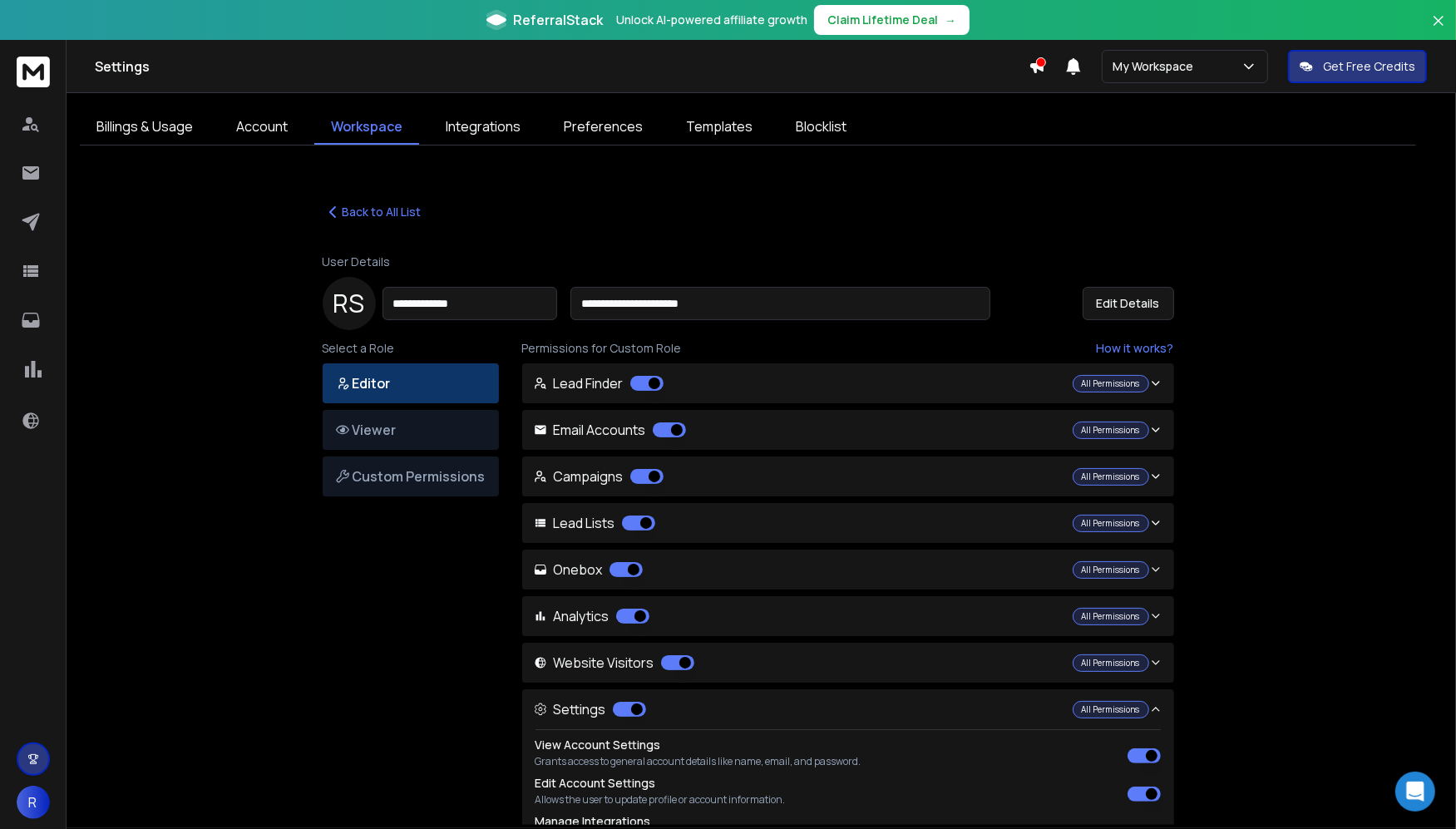
scroll to position [244, 0]
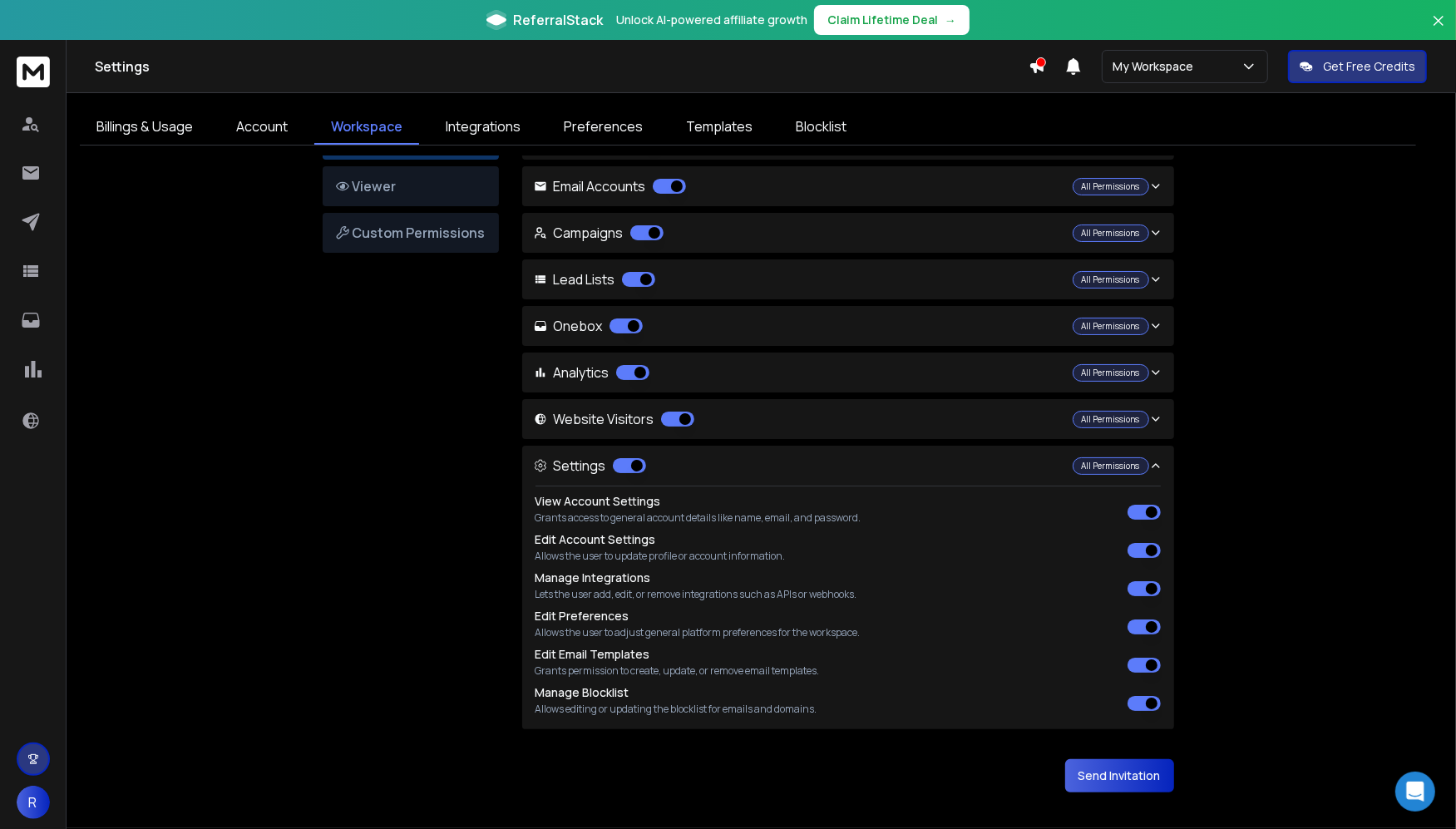
click at [1078, 772] on button "Send Invitation" at bounding box center [1119, 775] width 108 height 33
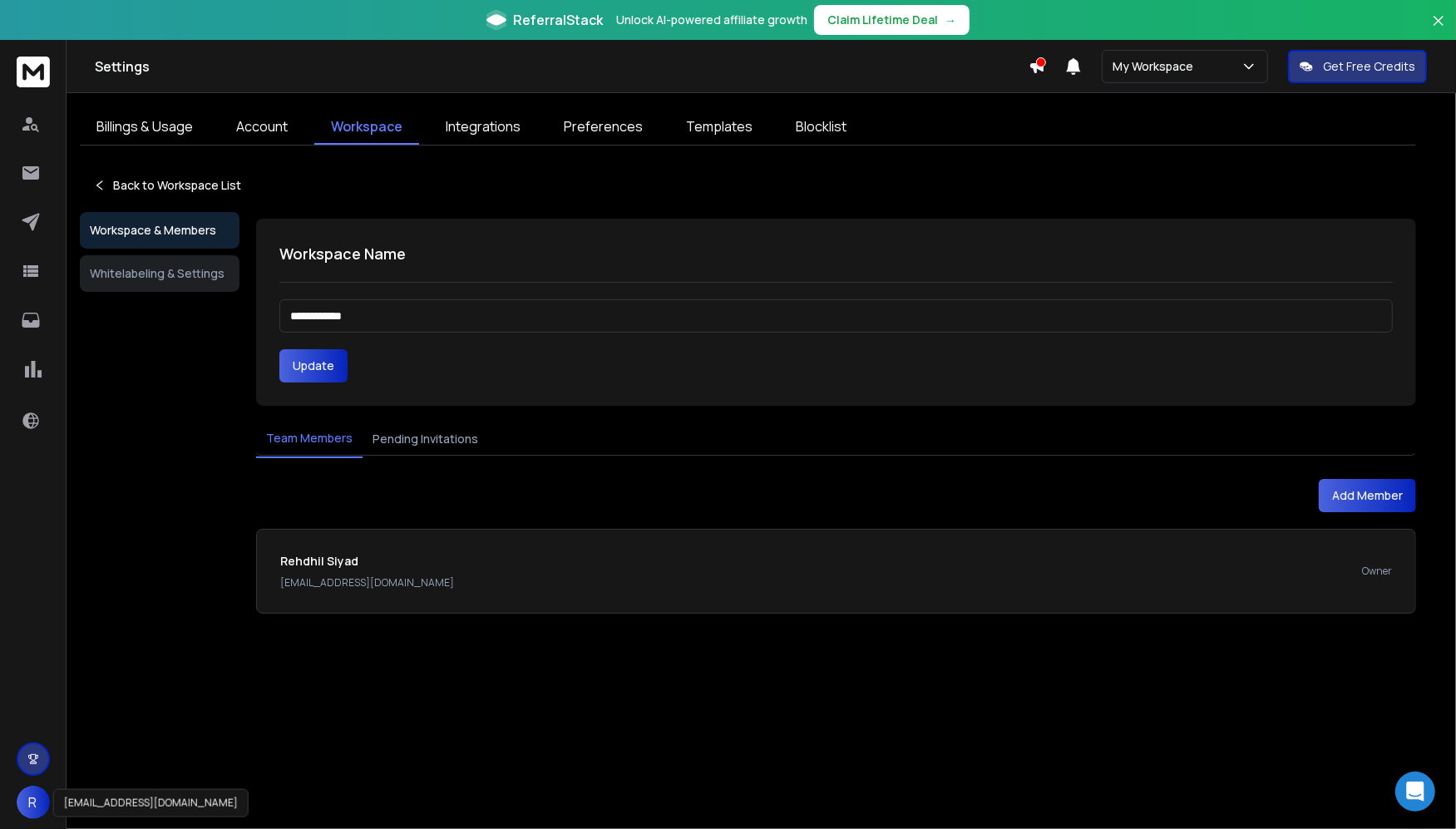
click at [25, 810] on span "R" at bounding box center [33, 802] width 33 height 33
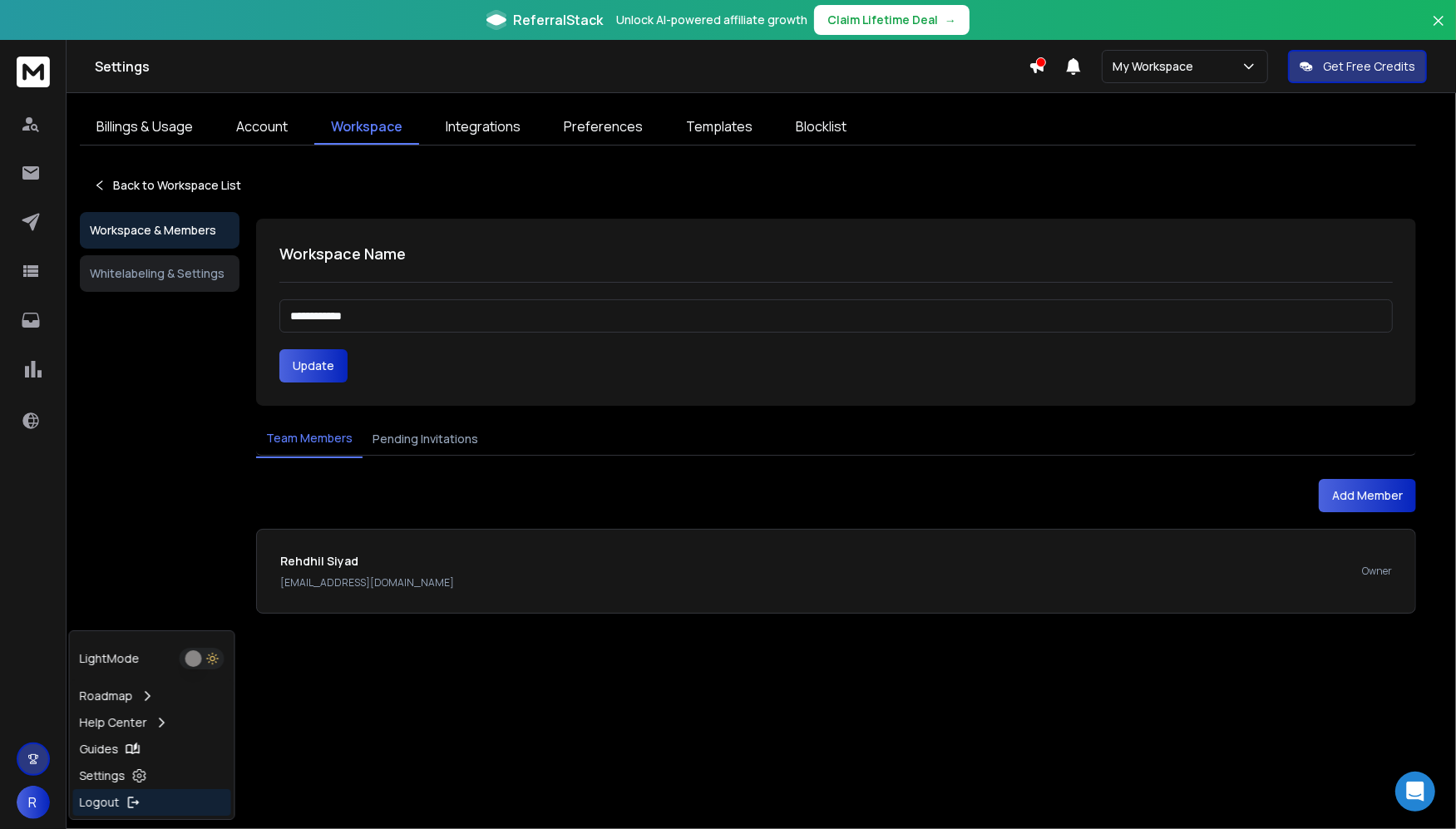
click at [84, 800] on p "Logout" at bounding box center [100, 802] width 40 height 17
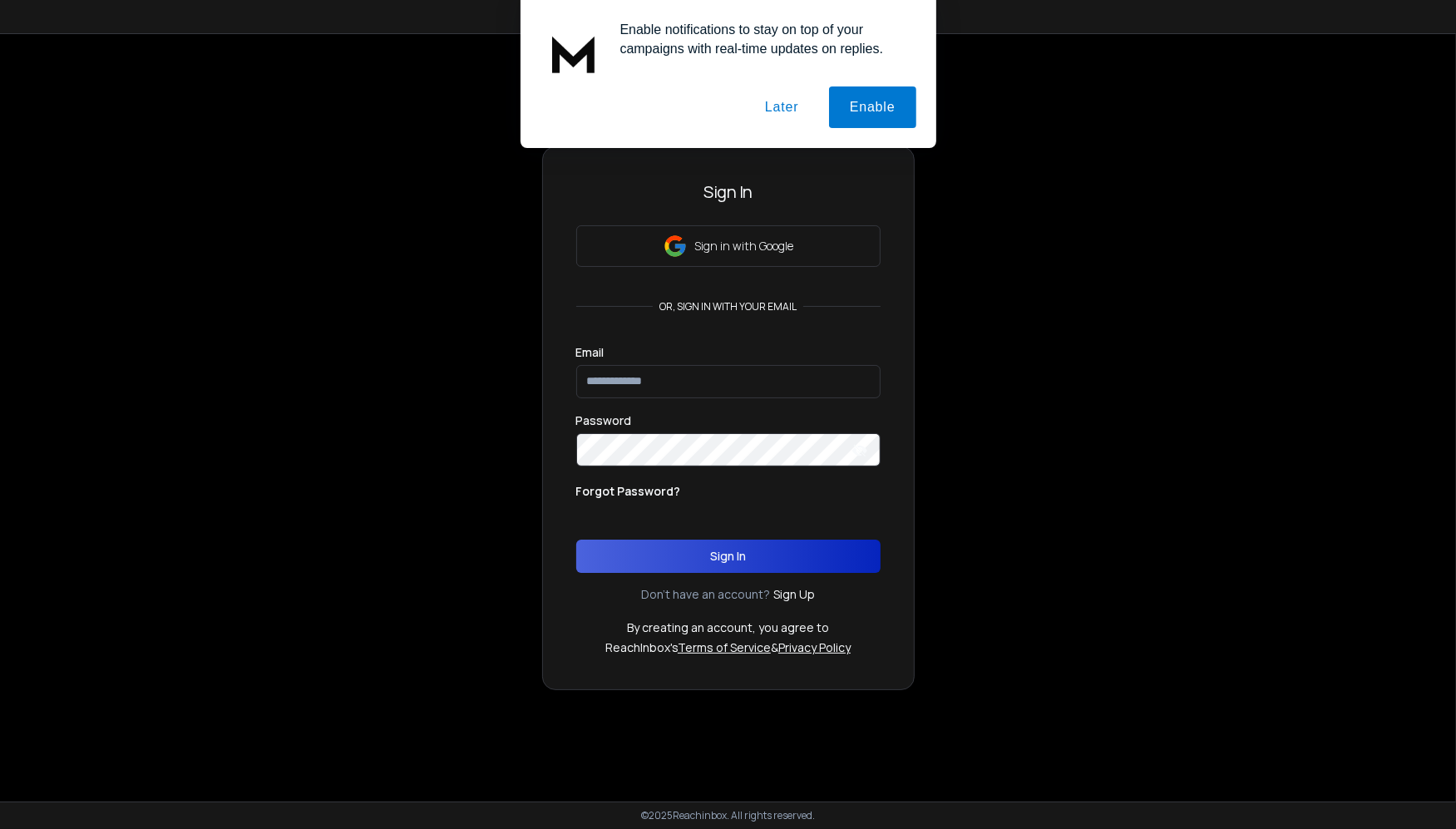
click at [1091, 226] on div "Welcome to ReachInbox 10x your leads, meetings and deals. Sign In Sign in with …" at bounding box center [728, 418] width 1456 height 701
click at [792, 102] on button "Later" at bounding box center [781, 107] width 75 height 42
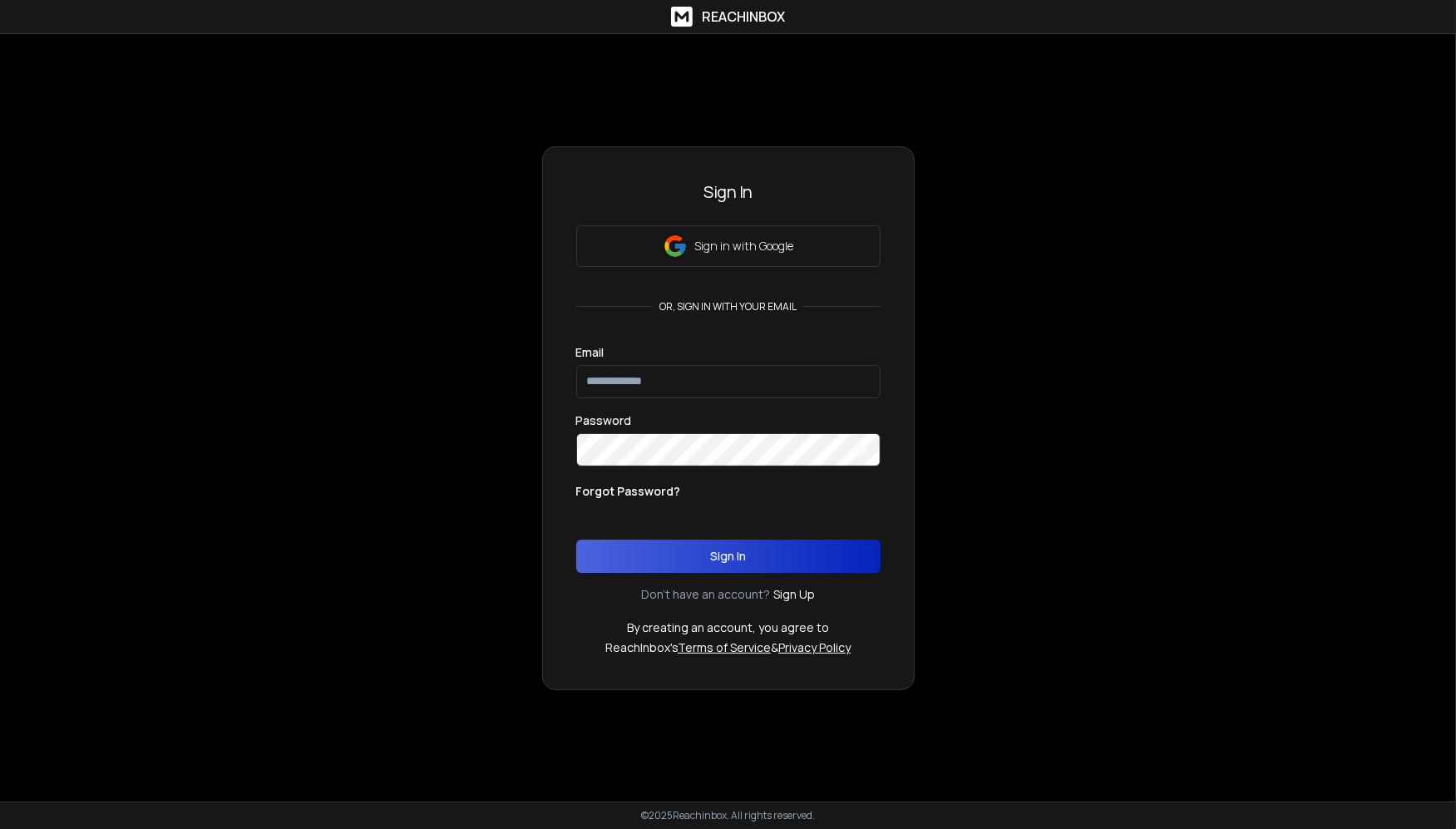
click at [688, 371] on input "email" at bounding box center [728, 381] width 305 height 33
click at [1189, 235] on div "Welcome to ReachInbox 10x your leads, meetings and deals. Sign In Sign in with …" at bounding box center [728, 418] width 1456 height 701
click at [643, 379] on input "email" at bounding box center [728, 381] width 305 height 33
click at [865, 451] on icon at bounding box center [860, 450] width 15 height 10
click at [757, 383] on input "**********" at bounding box center [728, 381] width 305 height 33
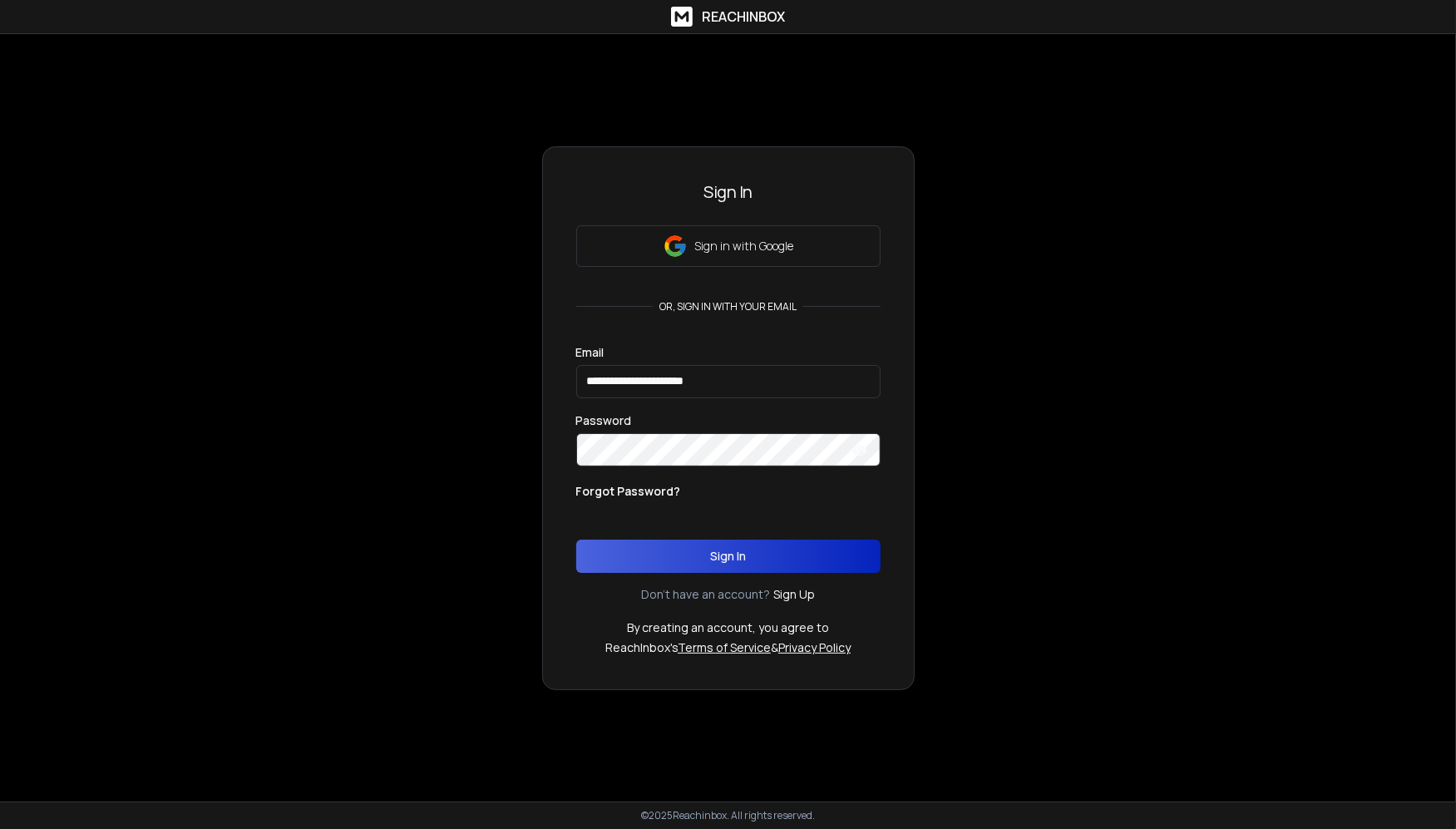
type input "**********"
click at [811, 505] on div "Forgot Password?" at bounding box center [728, 504] width 305 height 40
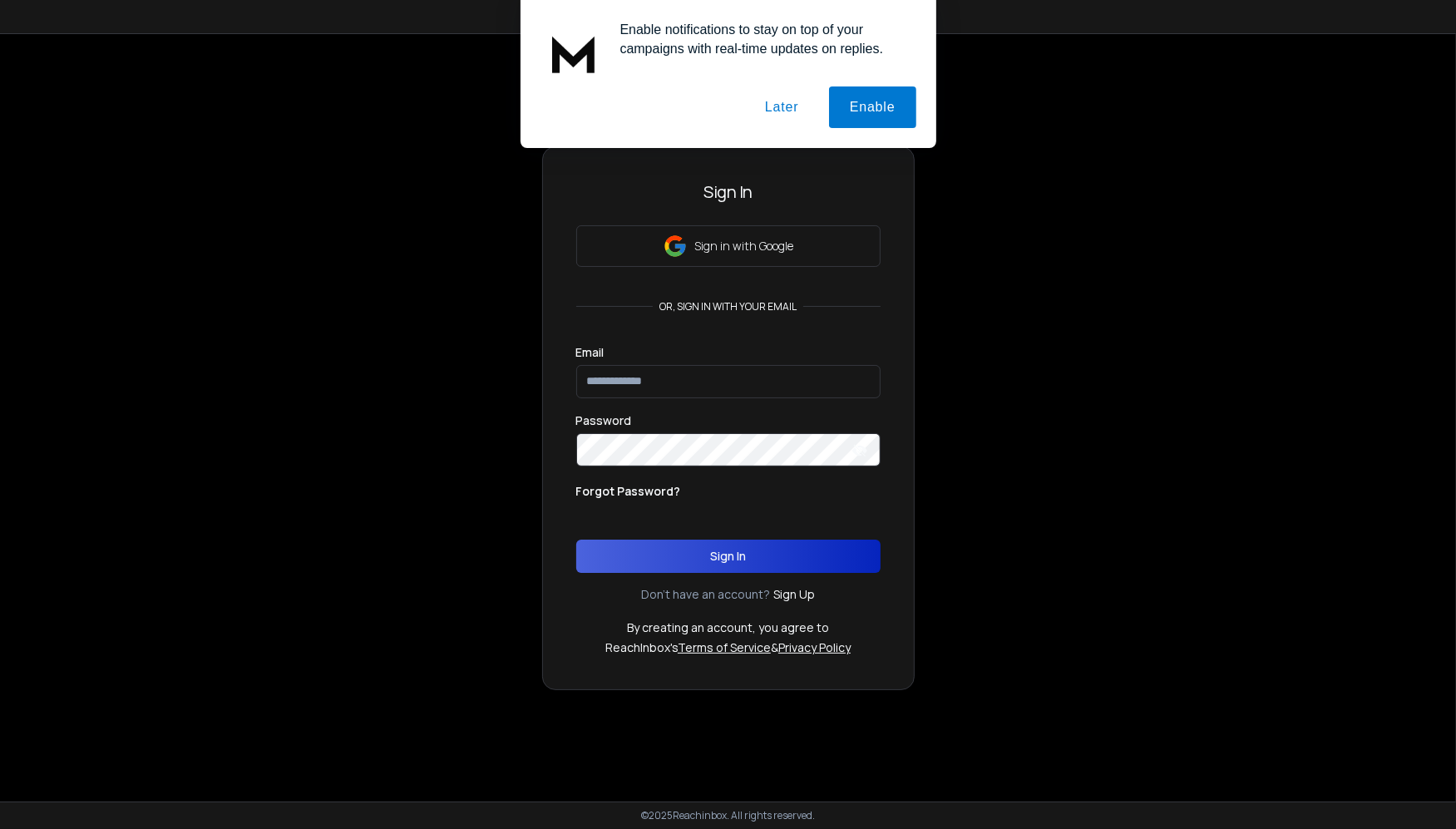
click at [780, 103] on button "Later" at bounding box center [781, 107] width 75 height 42
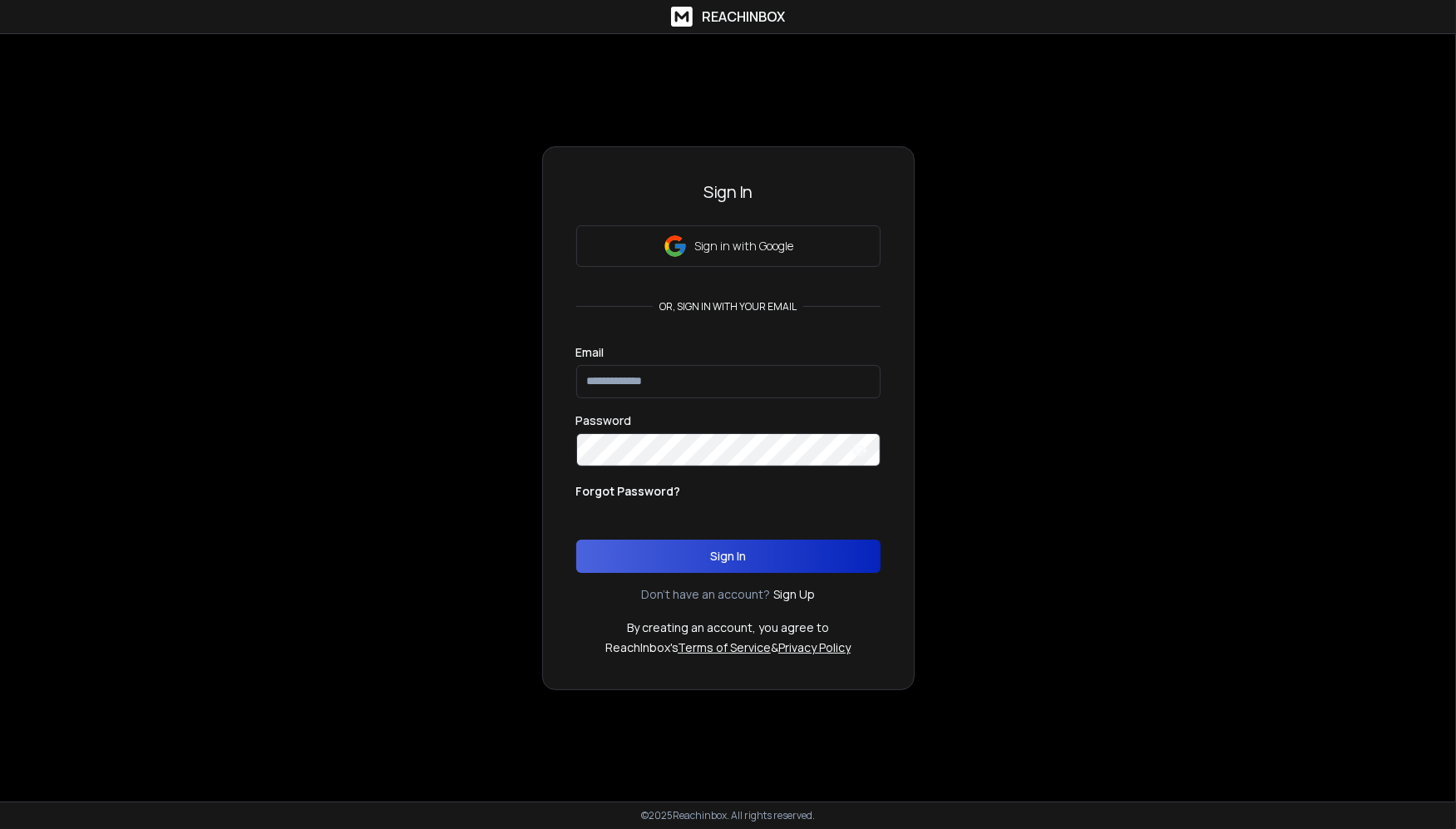
click at [738, 380] on input "email" at bounding box center [728, 381] width 305 height 33
type input "**********"
click at [722, 567] on button "Sign In" at bounding box center [728, 555] width 305 height 33
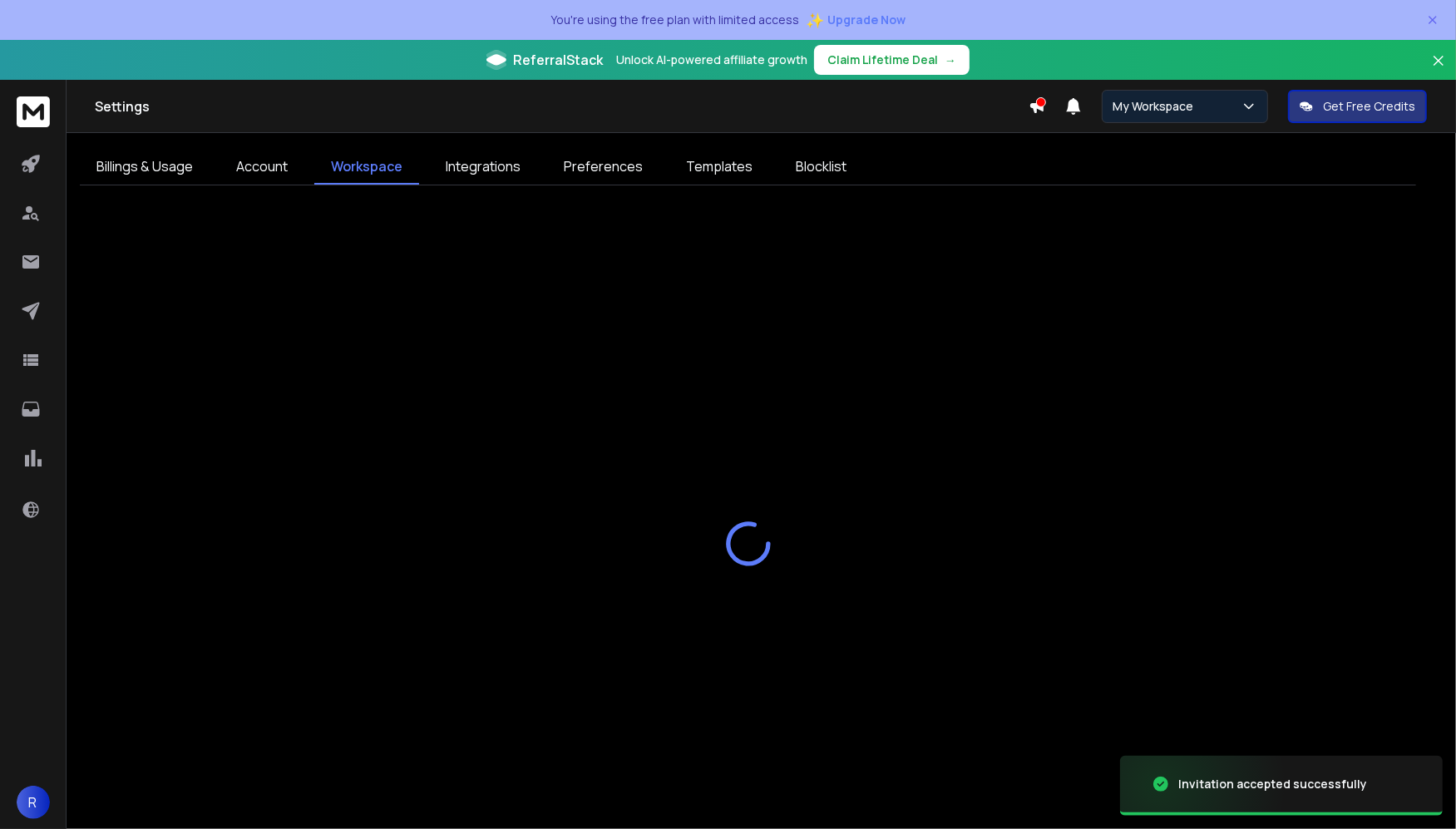
click at [1197, 99] on p "My Workspace" at bounding box center [1156, 106] width 88 height 17
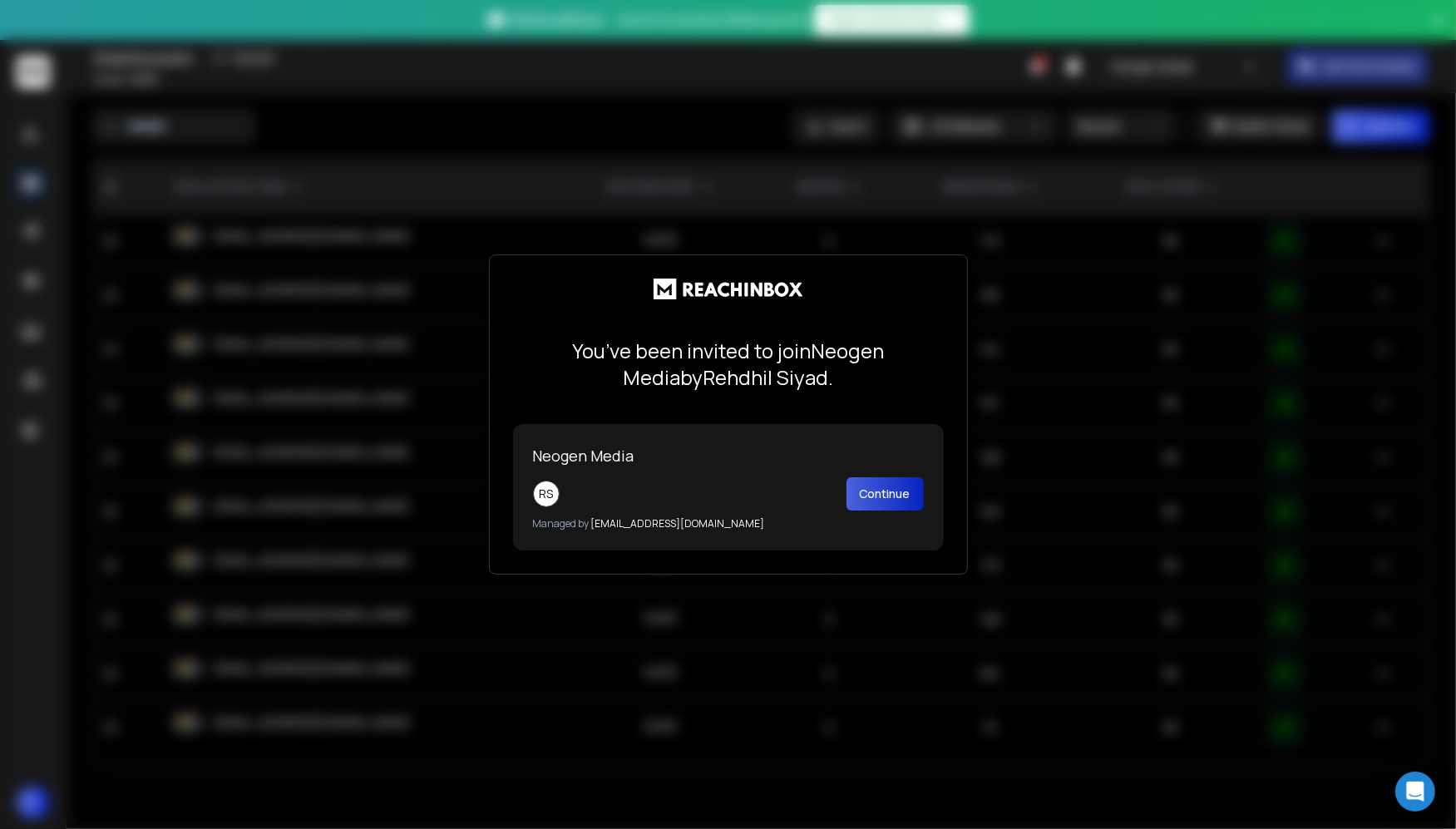
click at [885, 492] on button "Continue" at bounding box center [886, 494] width 78 height 33
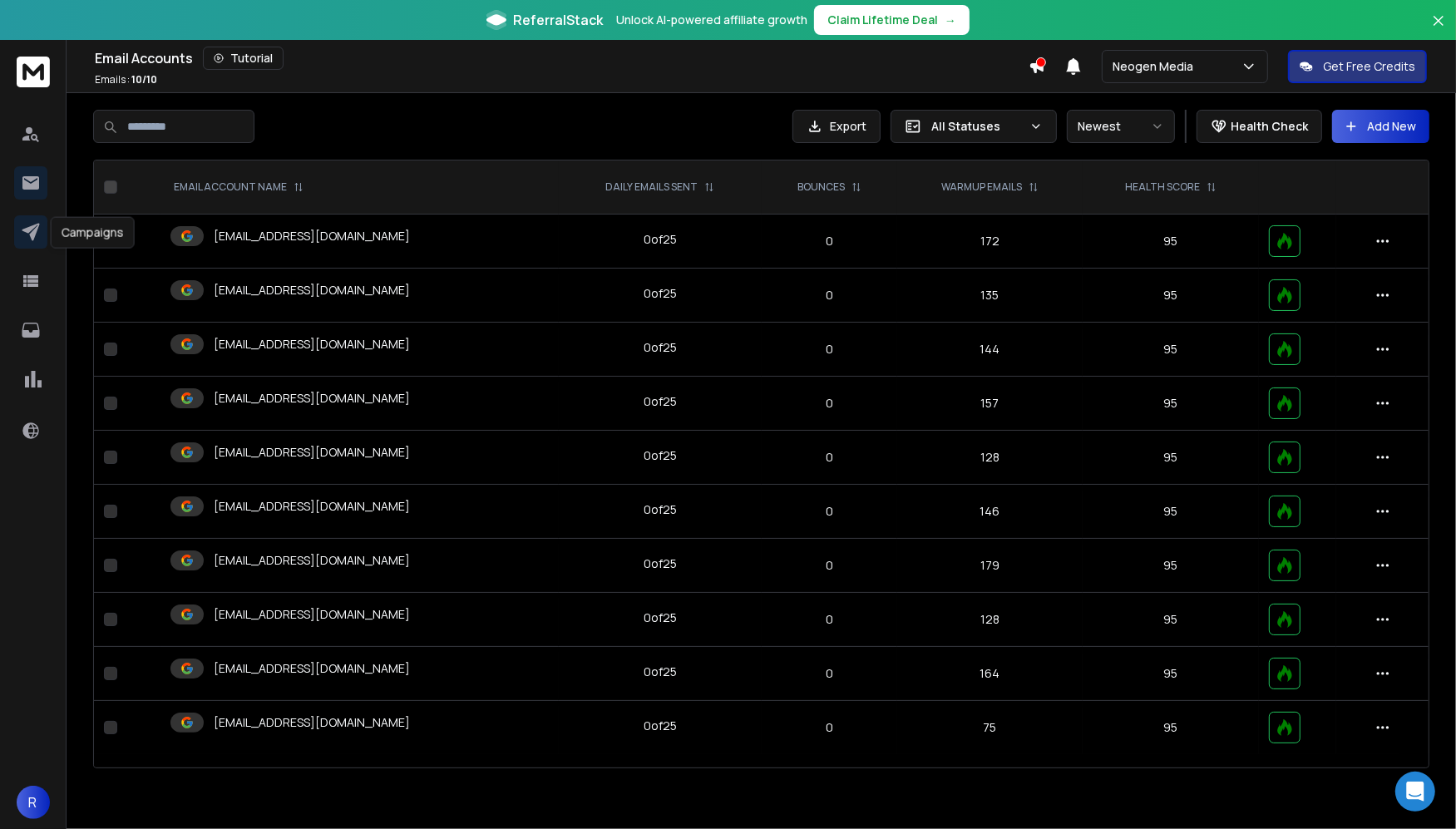
click at [36, 225] on icon at bounding box center [31, 233] width 18 height 18
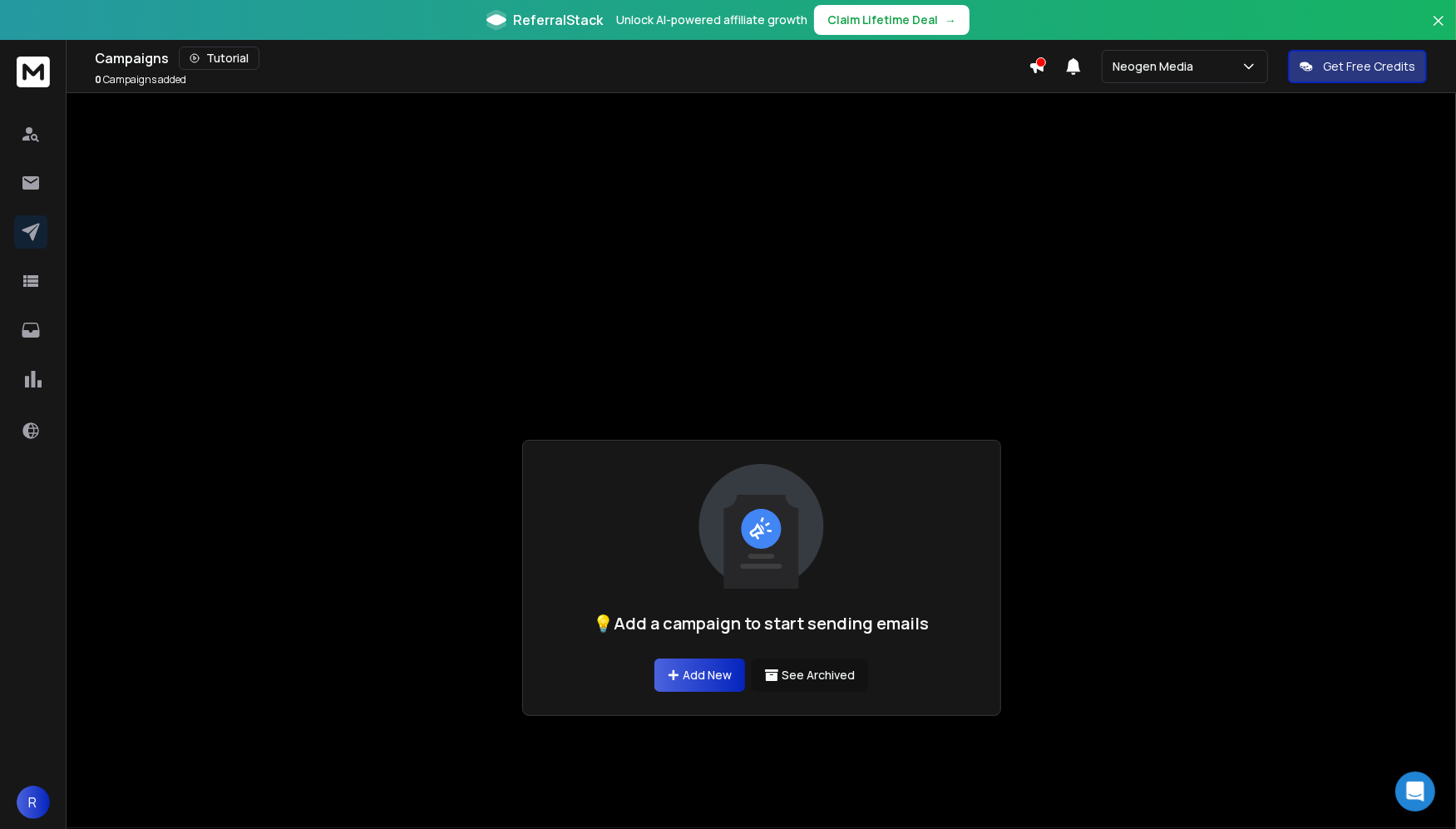
click at [676, 663] on link "Add New" at bounding box center [700, 675] width 91 height 33
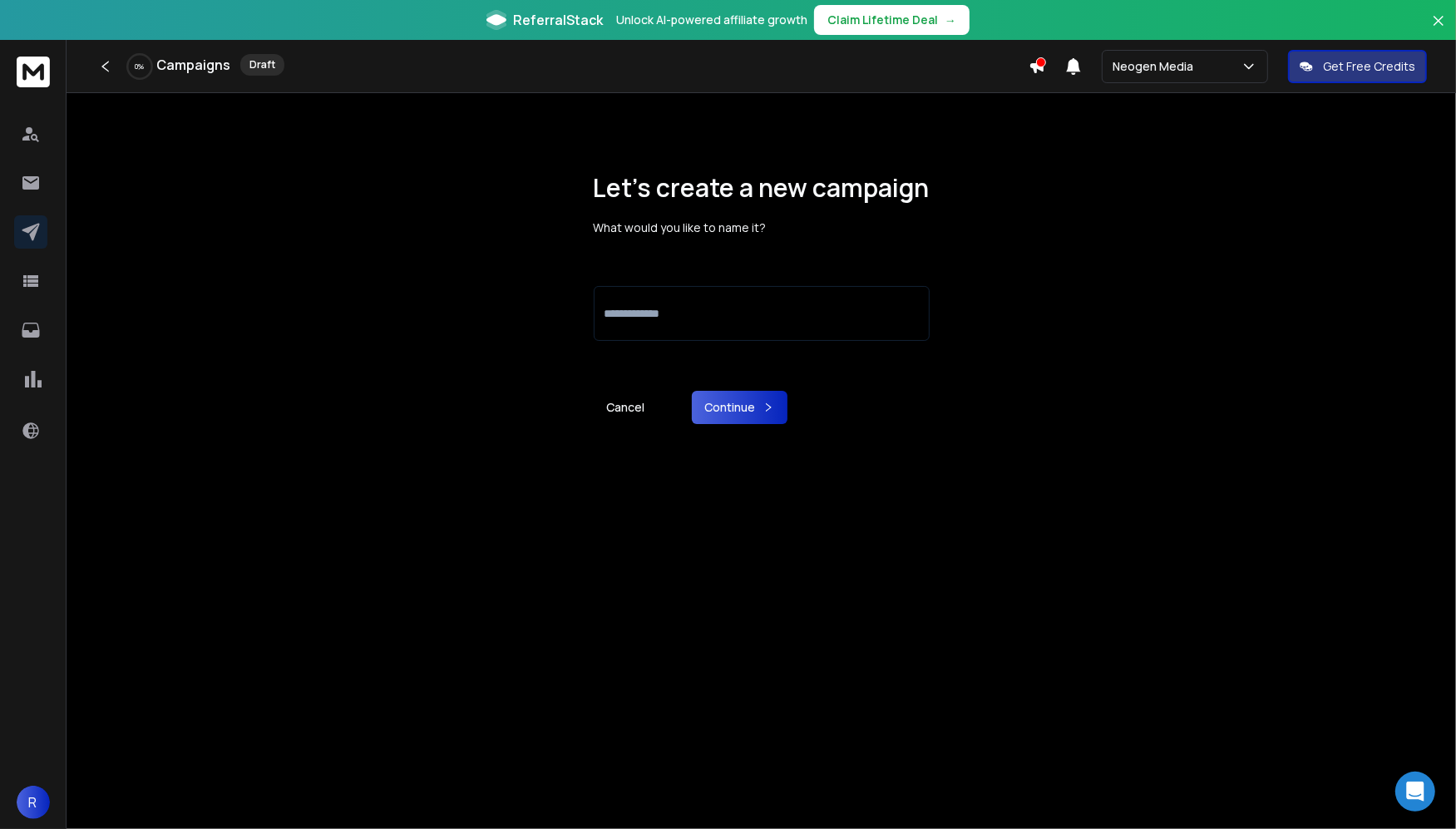
click at [695, 312] on input at bounding box center [762, 312] width 336 height 55
type input "**********"
click at [731, 416] on button "Continue" at bounding box center [739, 407] width 96 height 33
